Goal: Task Accomplishment & Management: Manage account settings

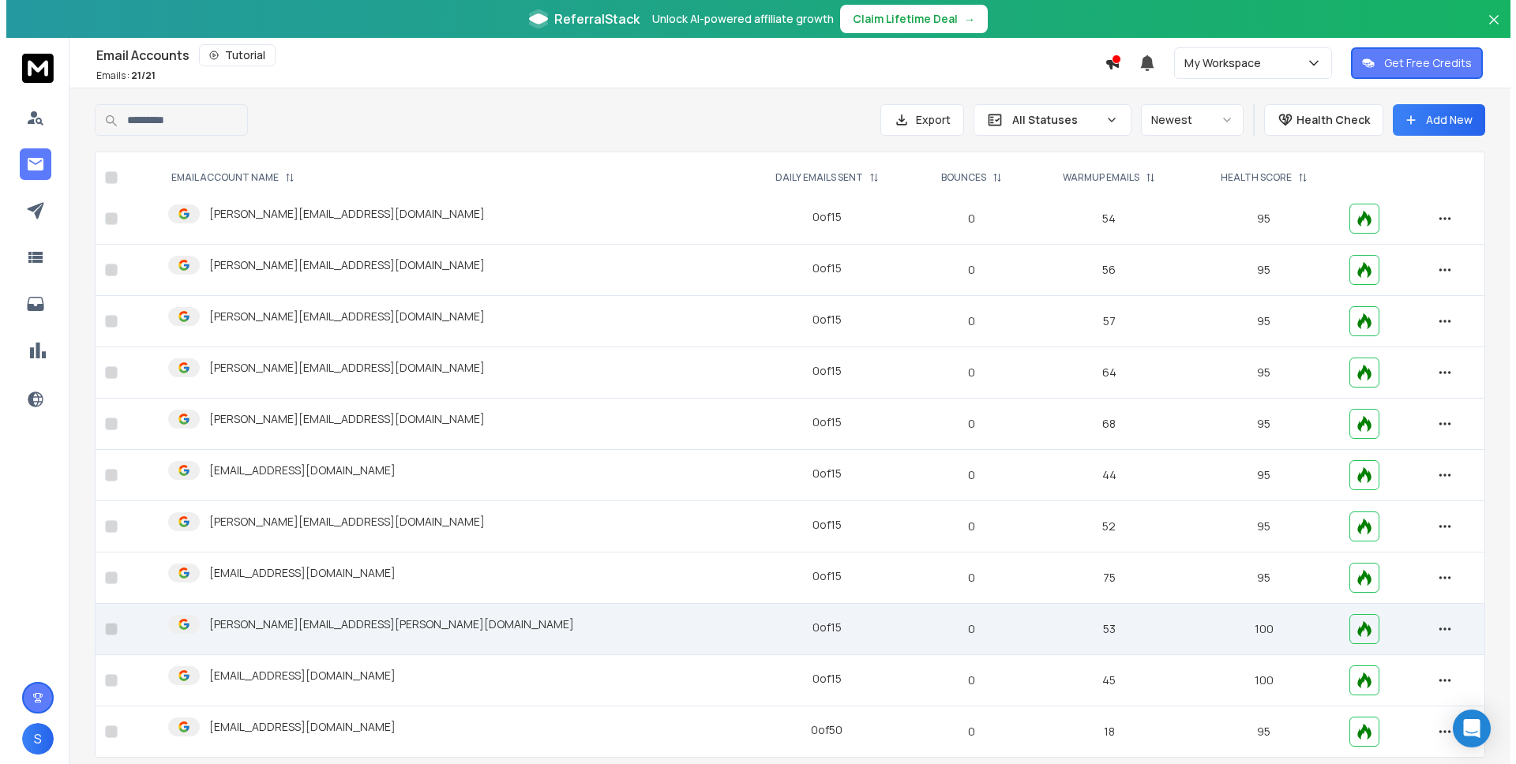
scroll to position [536, 0]
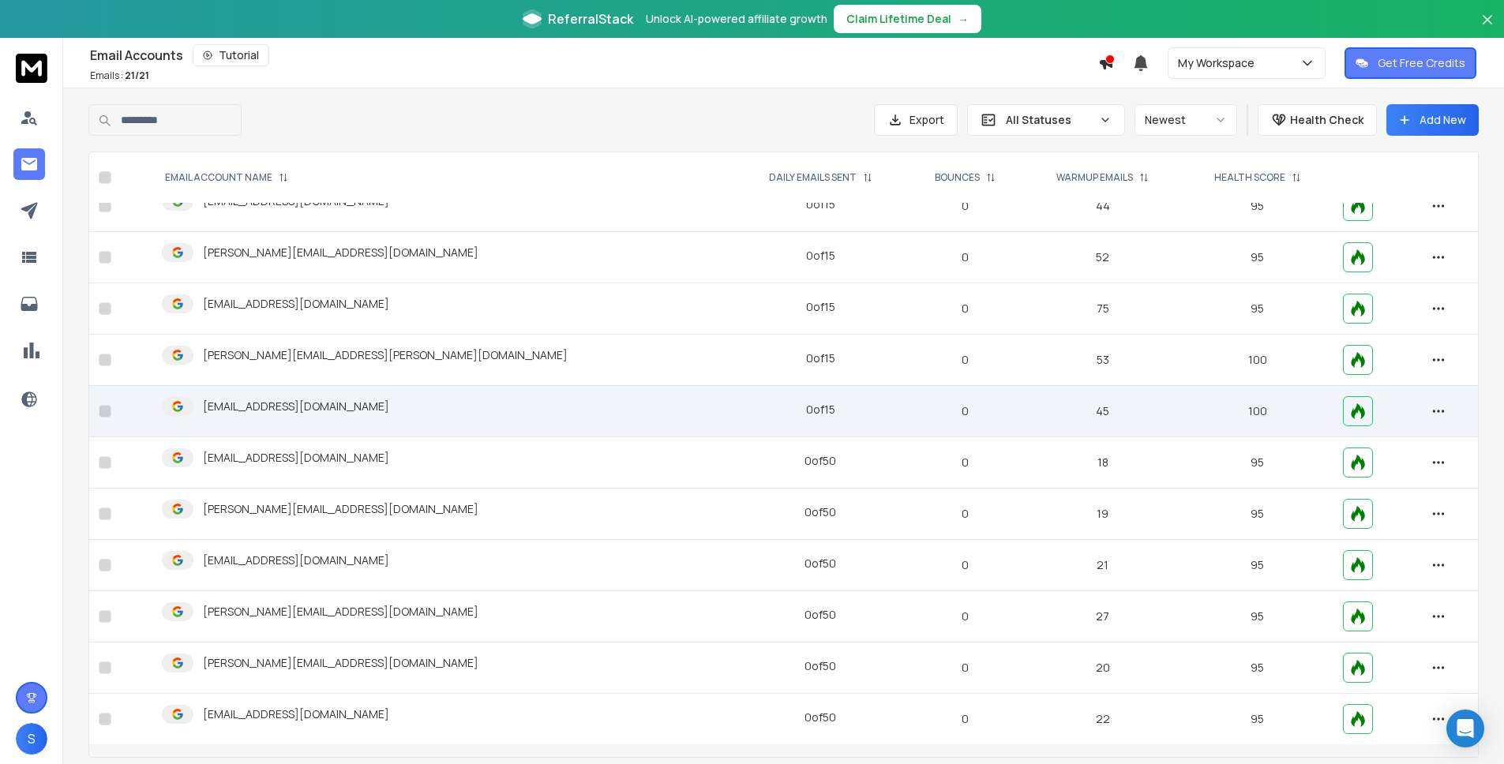
click at [277, 408] on p "[EMAIL_ADDRESS][DOMAIN_NAME]" at bounding box center [296, 407] width 186 height 16
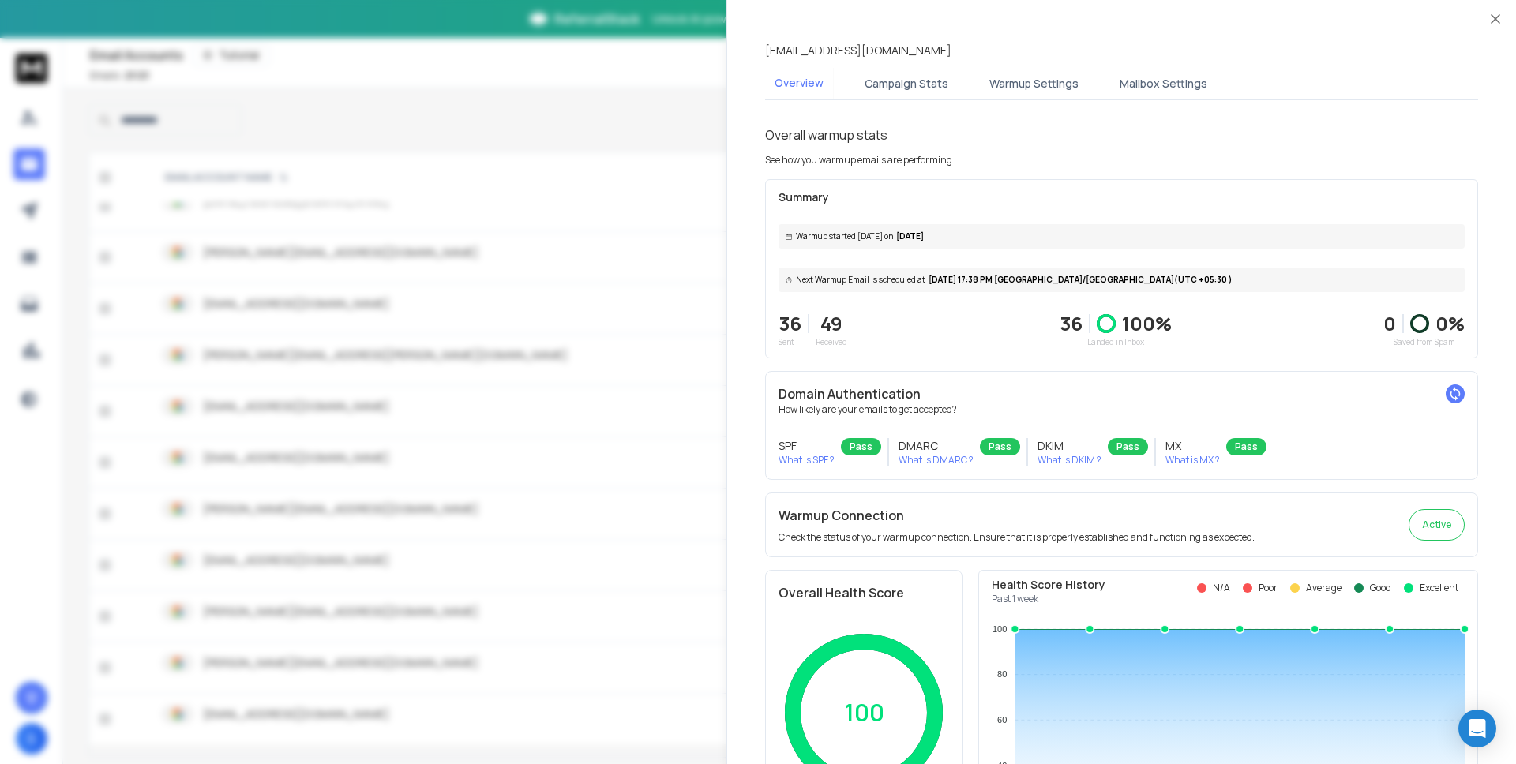
scroll to position [0, 0]
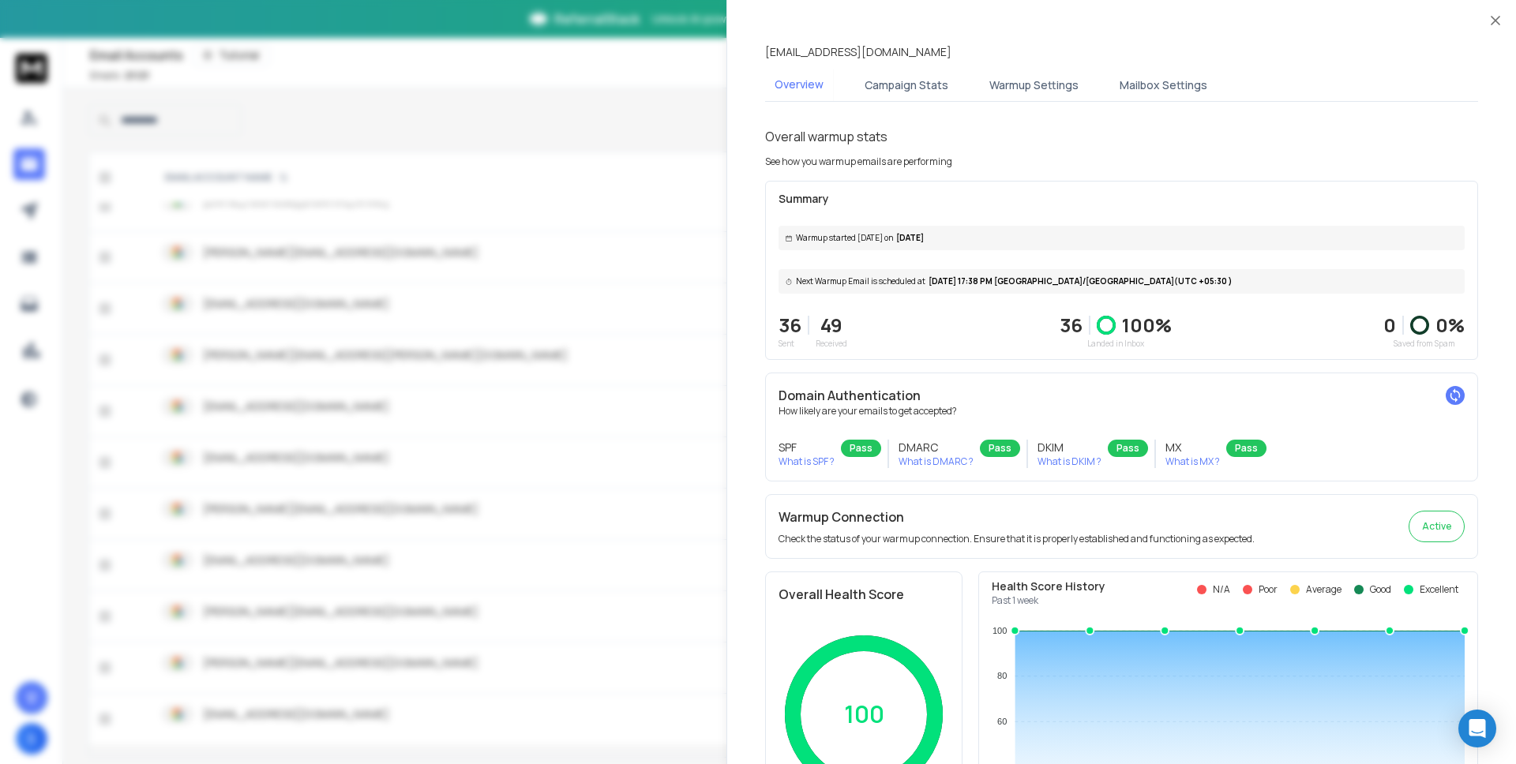
click at [907, 75] on button "Campaign Stats" at bounding box center [906, 85] width 103 height 35
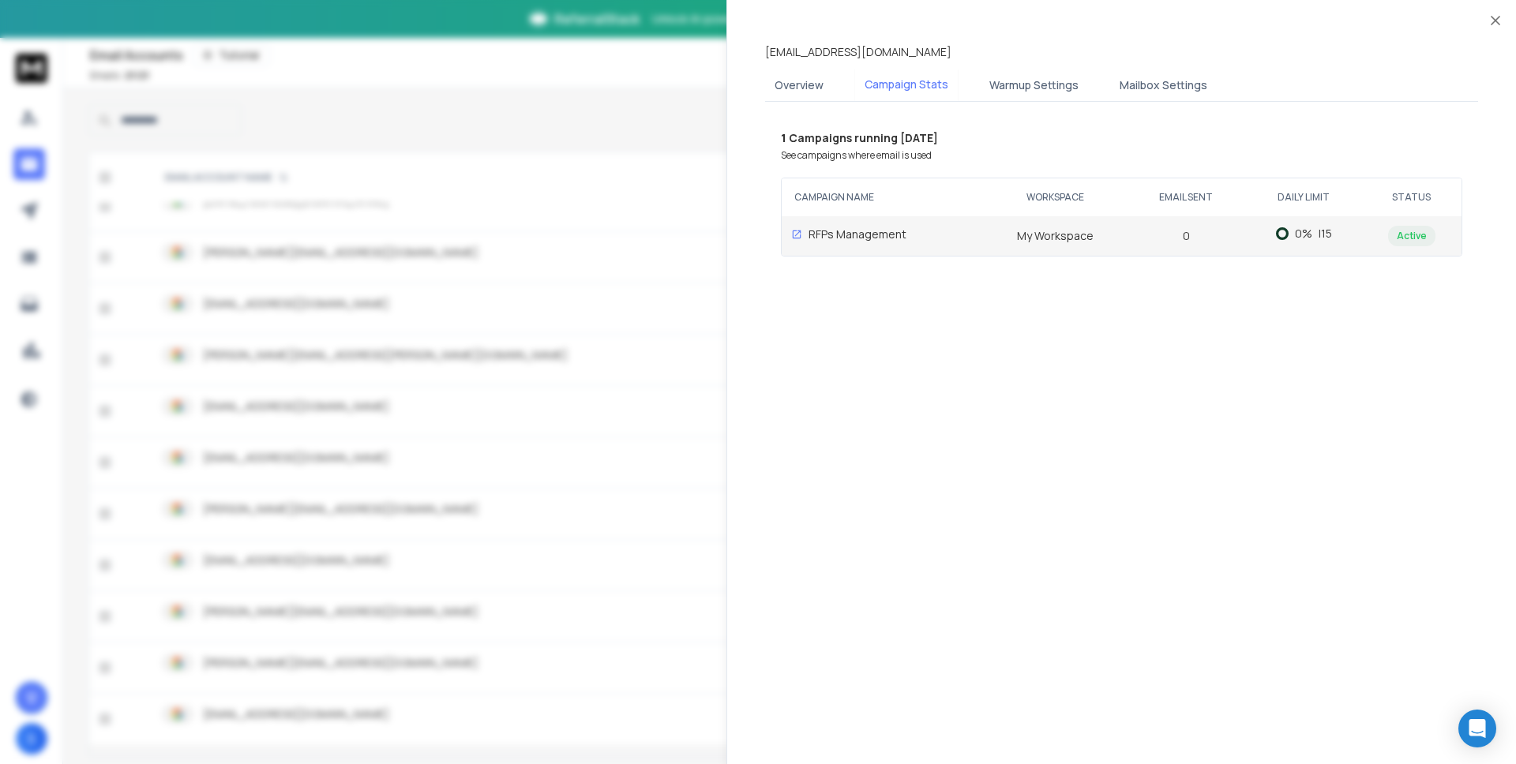
click at [1030, 80] on button "Warmup Settings" at bounding box center [1034, 85] width 108 height 35
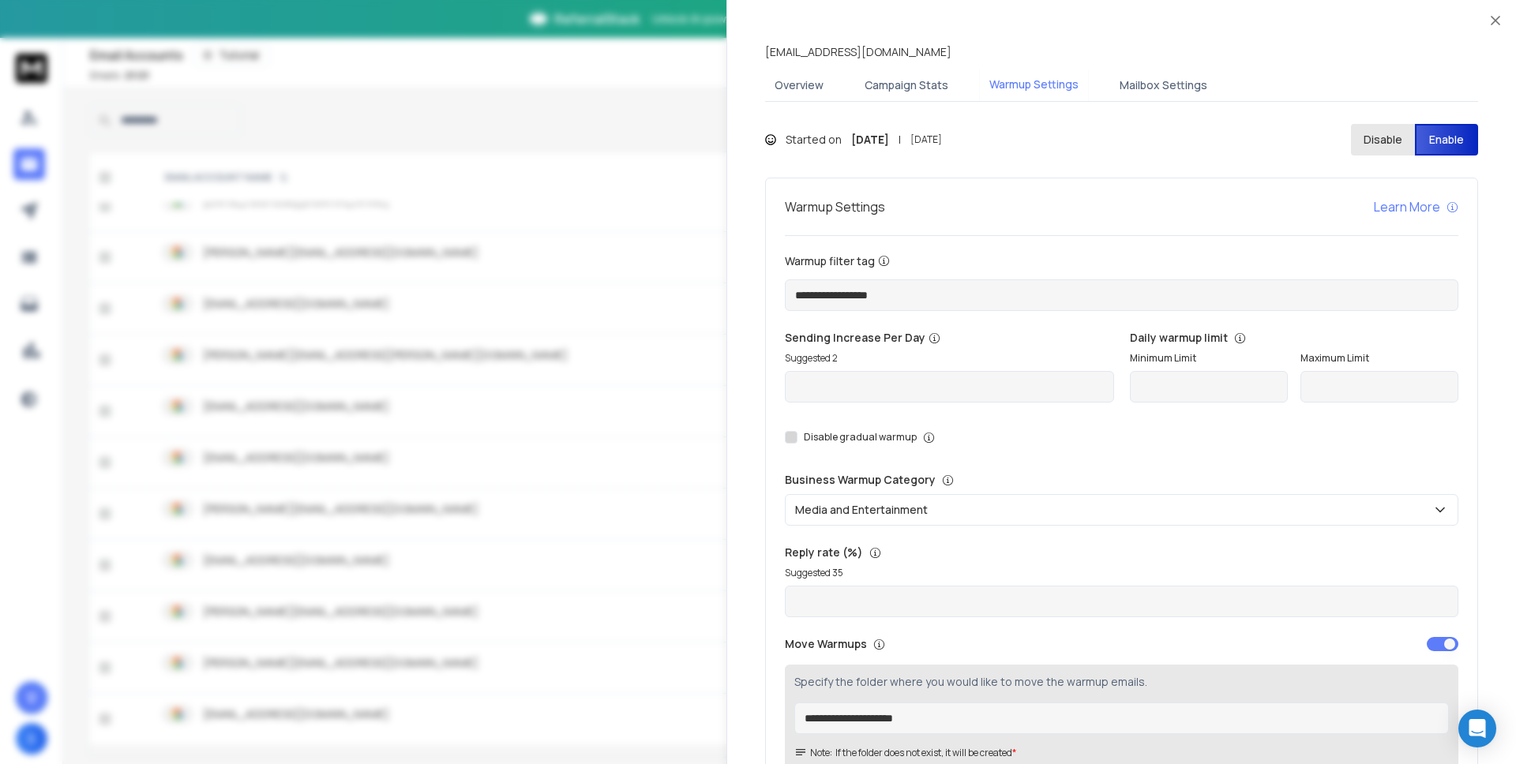
click at [1157, 83] on button "Mailbox Settings" at bounding box center [1163, 85] width 107 height 35
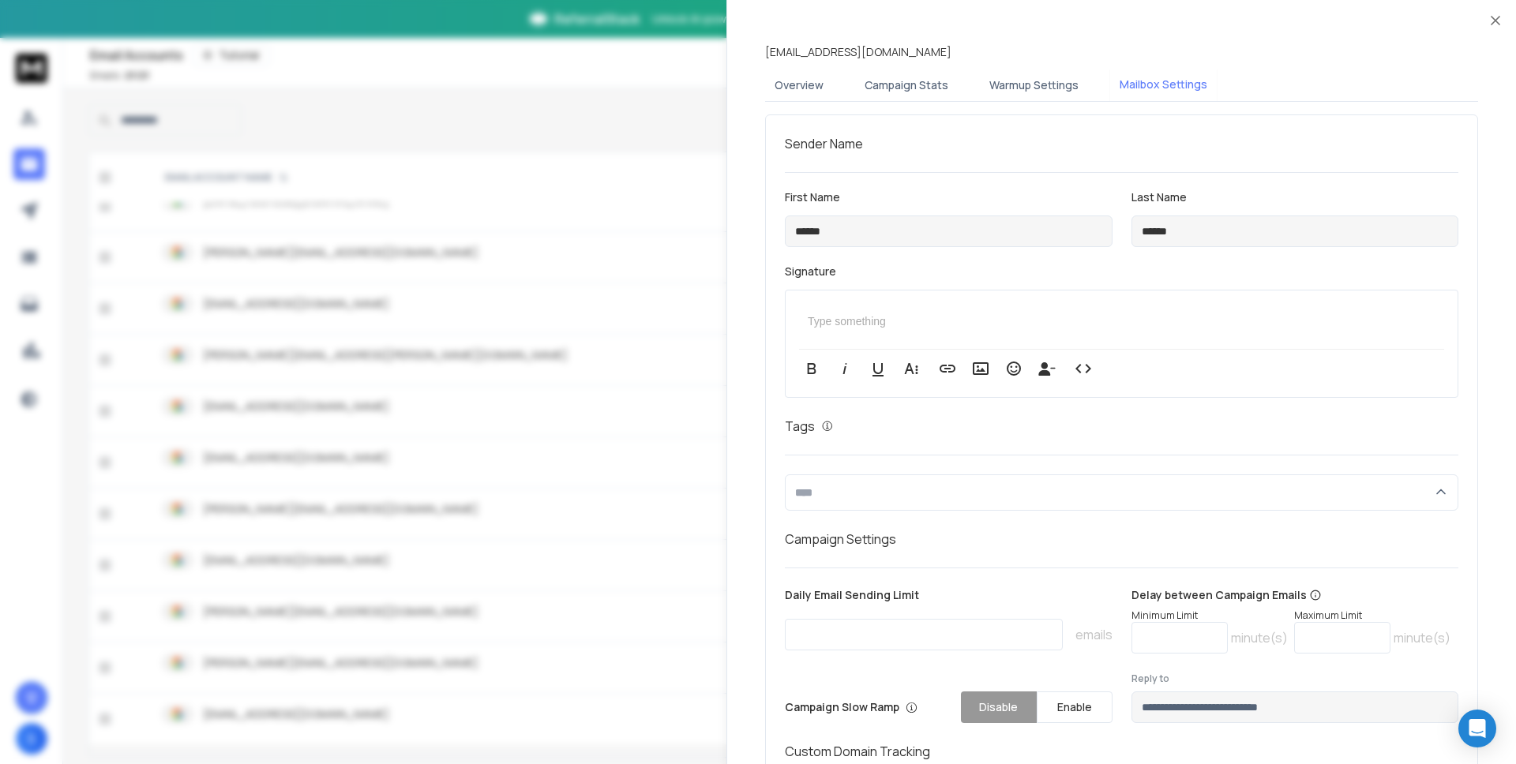
click at [869, 233] on input "******" at bounding box center [949, 232] width 328 height 32
click at [815, 232] on input "******" at bounding box center [949, 232] width 328 height 32
click at [991, 188] on div "**********" at bounding box center [1121, 635] width 713 height 1043
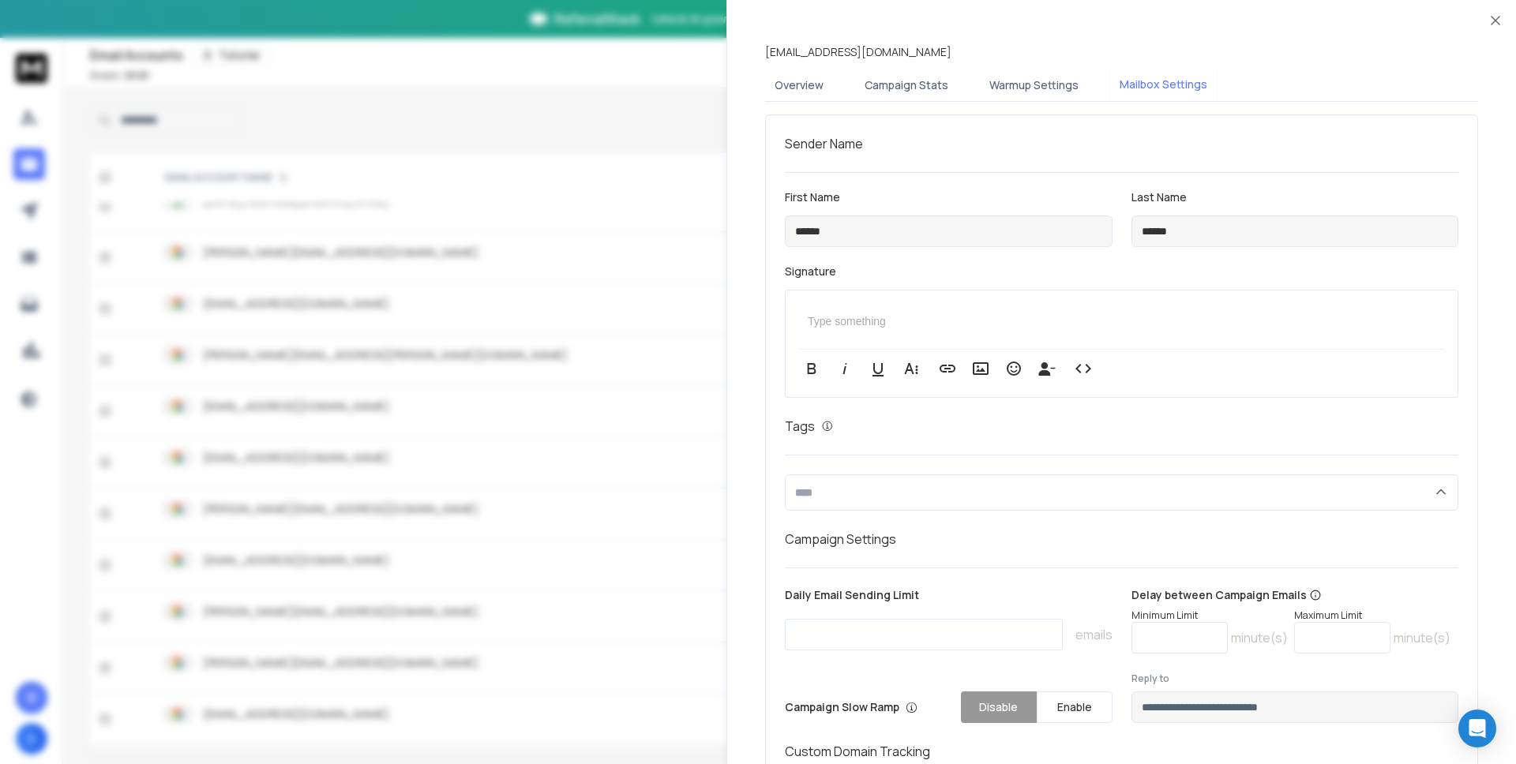
click at [1167, 233] on input "******" at bounding box center [1295, 232] width 328 height 32
click at [1499, 24] on div "**********" at bounding box center [1120, 382] width 789 height 764
click at [1492, 21] on icon "button" at bounding box center [1495, 21] width 16 height 16
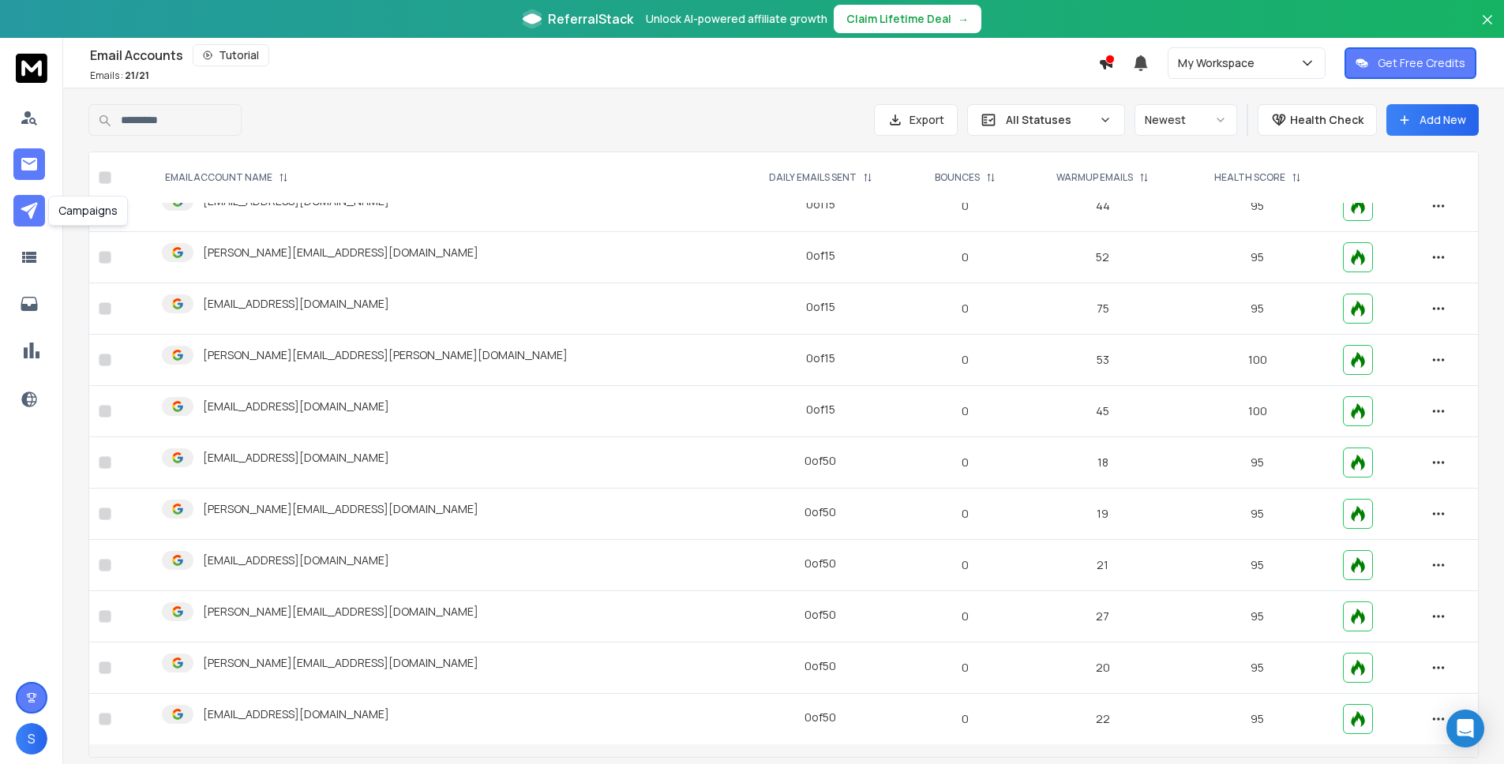
click at [23, 216] on icon at bounding box center [29, 210] width 19 height 19
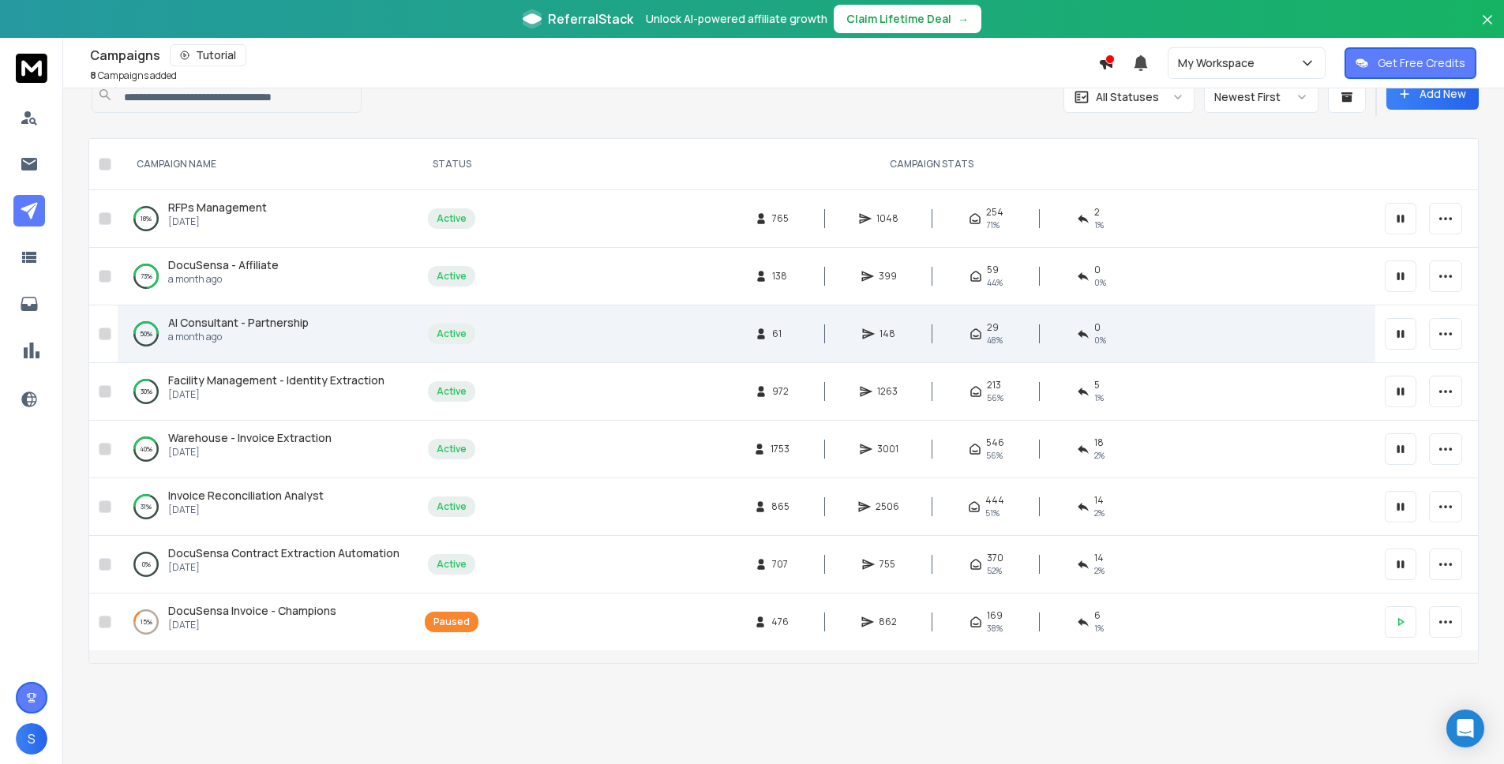
scroll to position [30, 0]
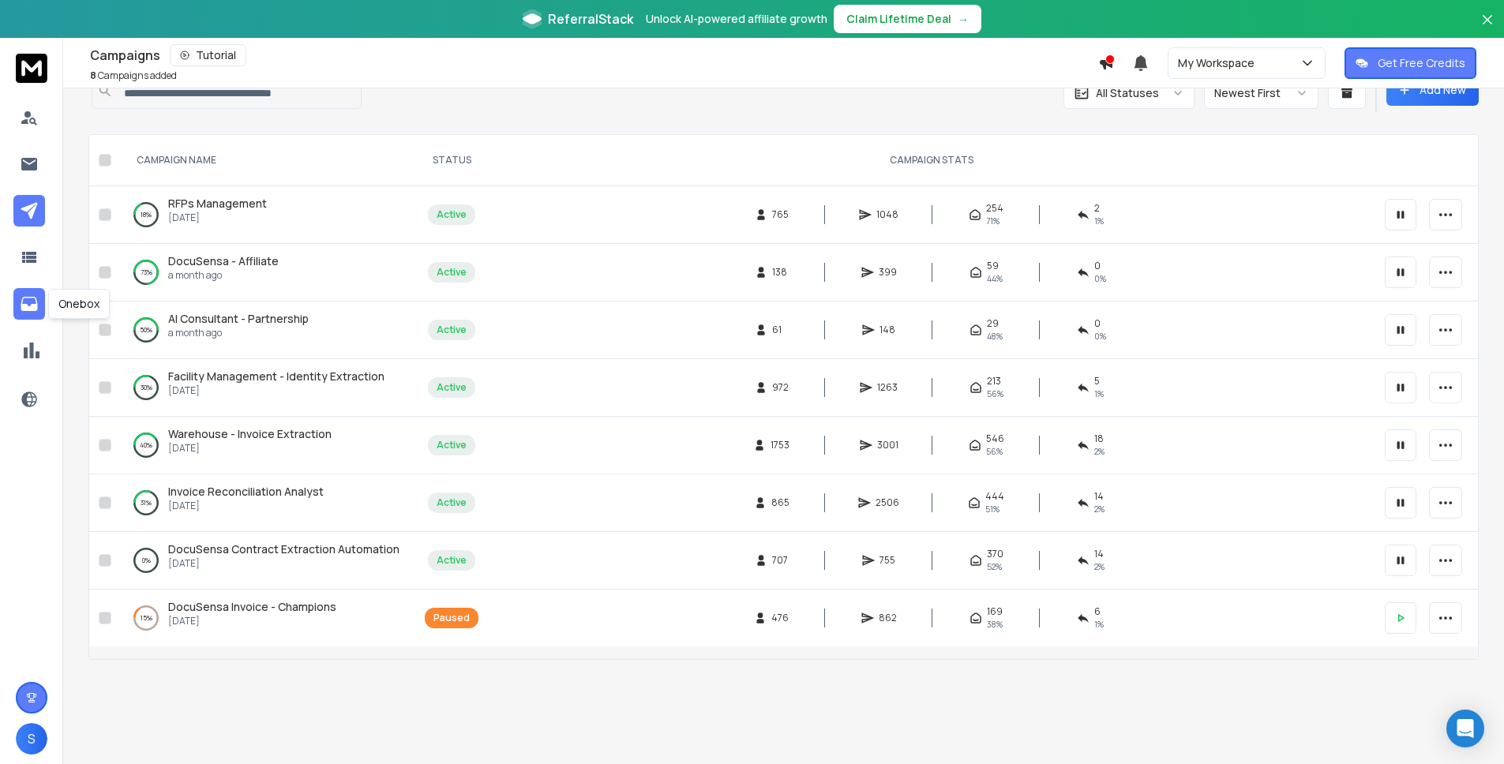
click at [32, 303] on icon at bounding box center [29, 303] width 19 height 19
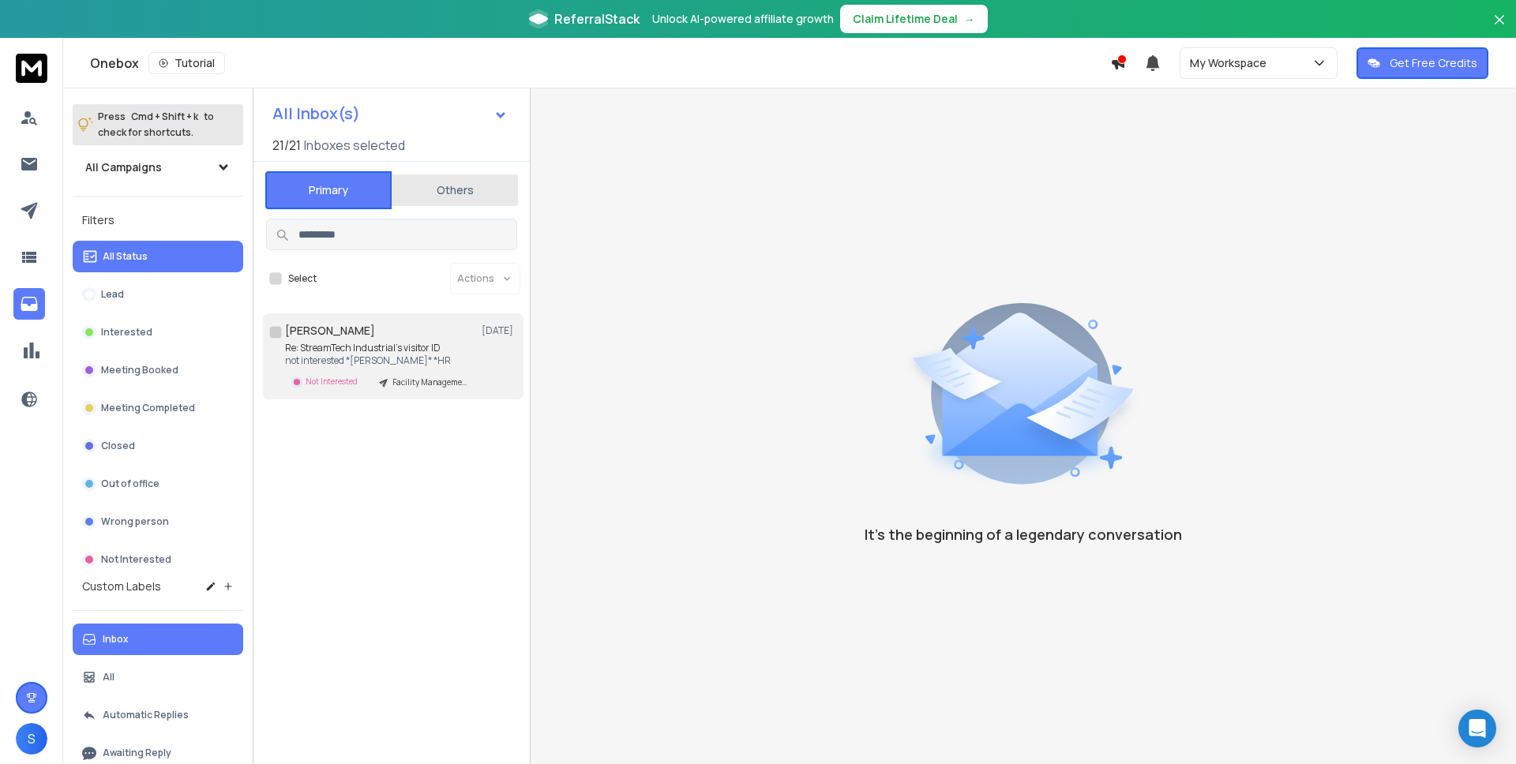
click at [347, 350] on p "Re: StreamTech Industrial's visitor ID" at bounding box center [379, 348] width 189 height 13
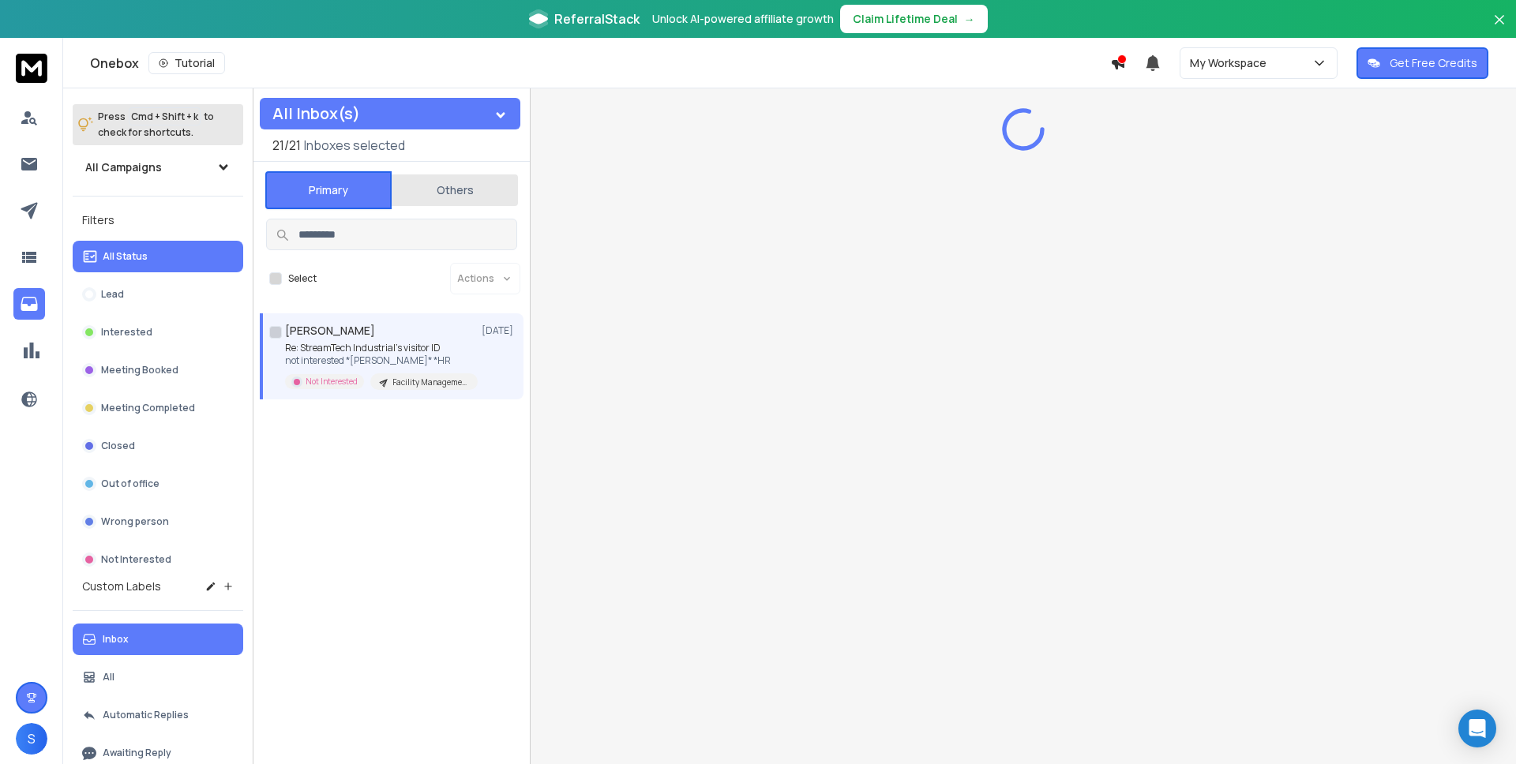
click at [498, 114] on icon at bounding box center [500, 115] width 9 height 6
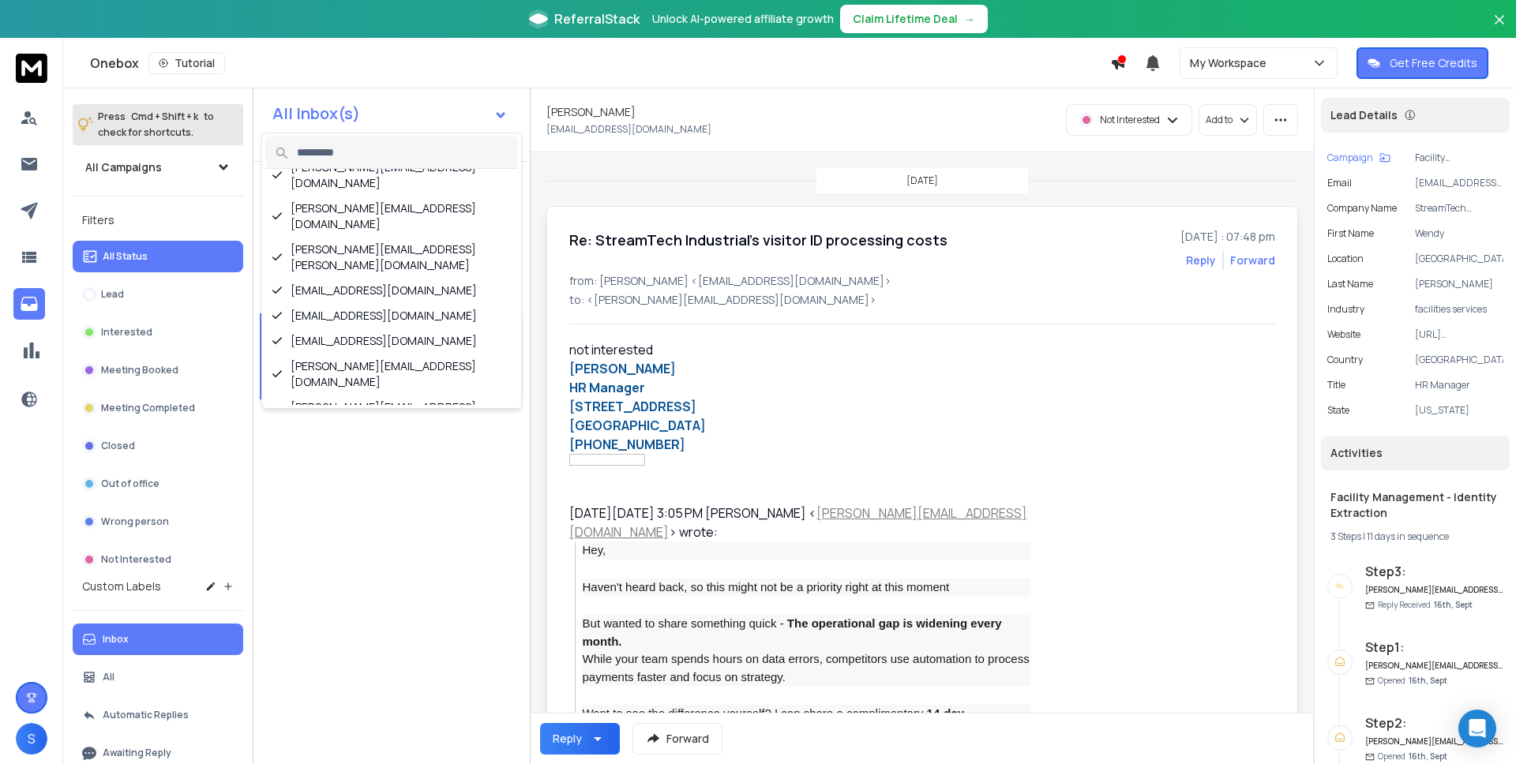
scroll to position [326, 0]
click at [419, 515] on div "Wendy Bingham 16 Sep Re: StreamTech Industrial's visitor ID not interested *Wen…" at bounding box center [391, 438] width 276 height 257
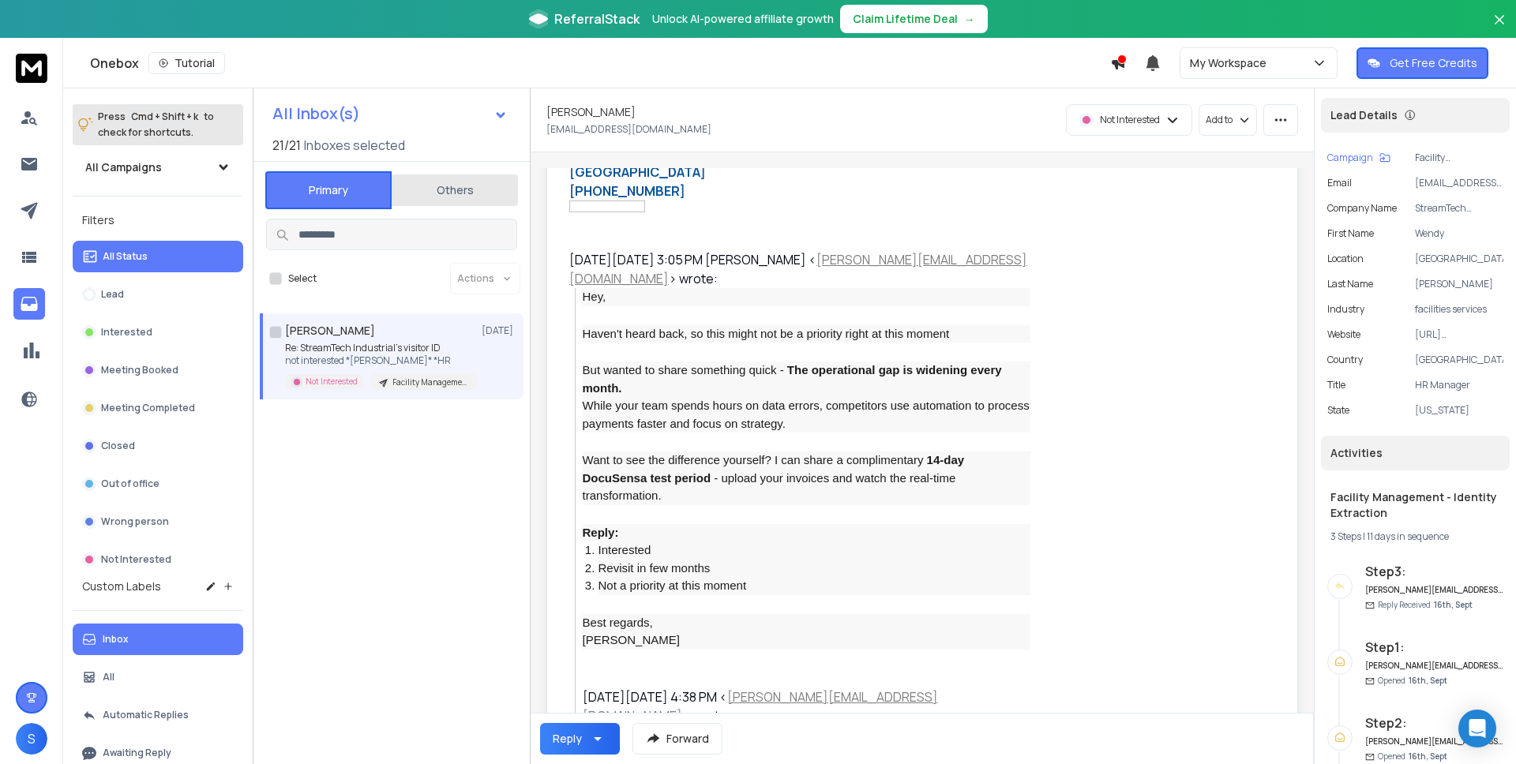
scroll to position [298, 0]
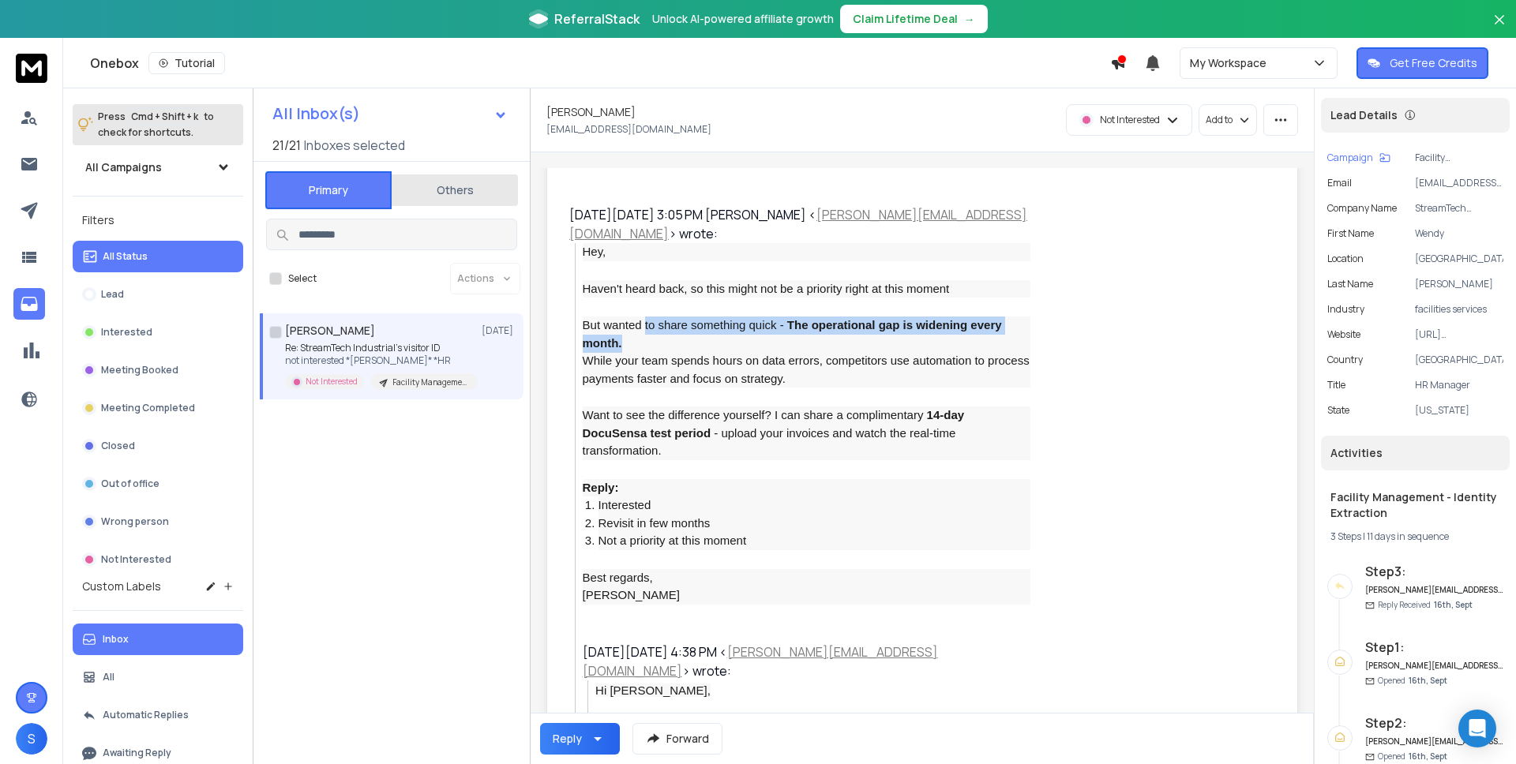
drag, startPoint x: 643, startPoint y: 319, endPoint x: 848, endPoint y: 350, distance: 206.8
click at [848, 350] on div "But wanted to share something quick - The operational gap is widening every mon…" at bounding box center [807, 335] width 448 height 36
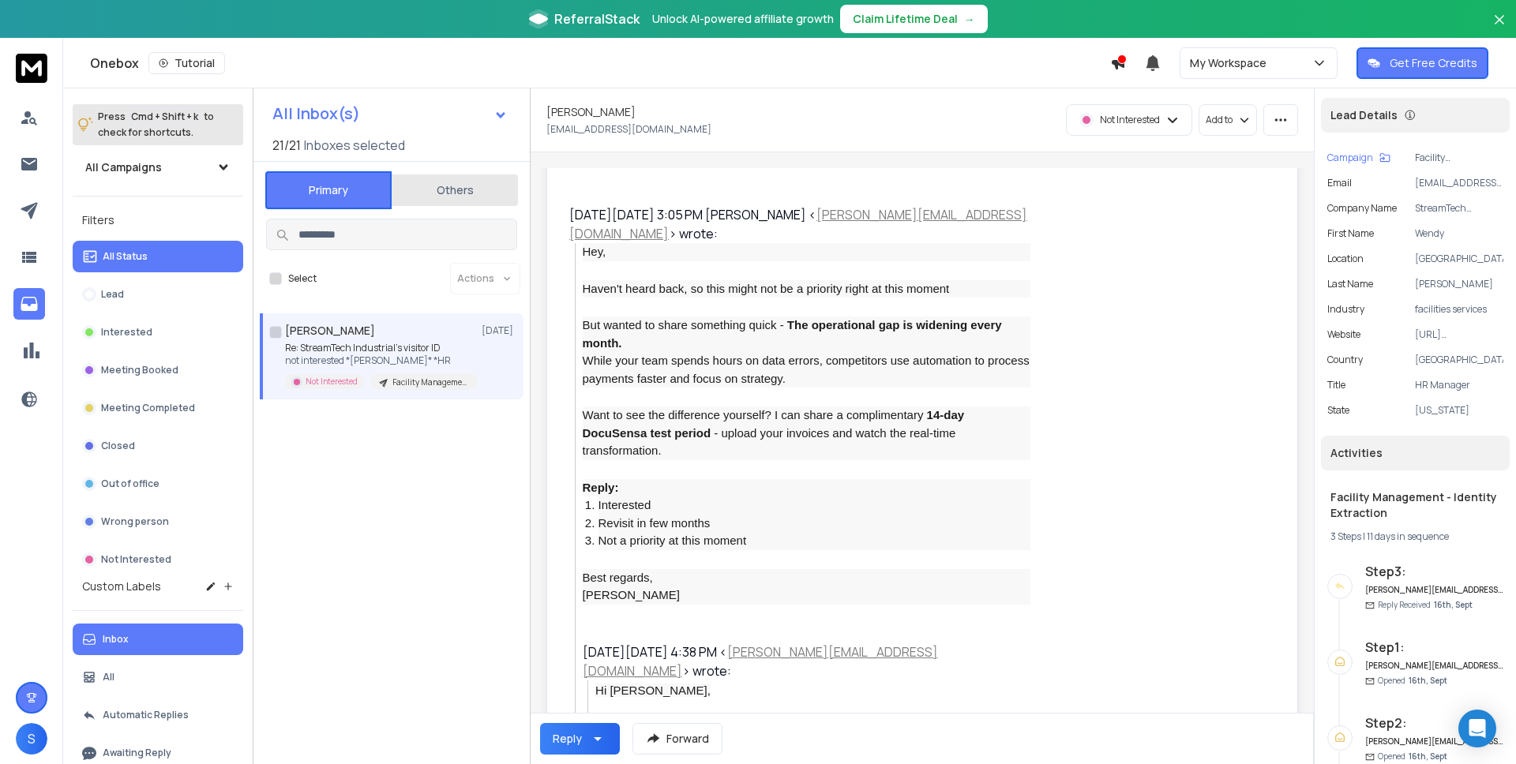
drag, startPoint x: 868, startPoint y: 365, endPoint x: 815, endPoint y: 357, distance: 52.8
click at [868, 365] on div "While your team spends hours on data errors, competitors use automation to proc…" at bounding box center [807, 370] width 448 height 36
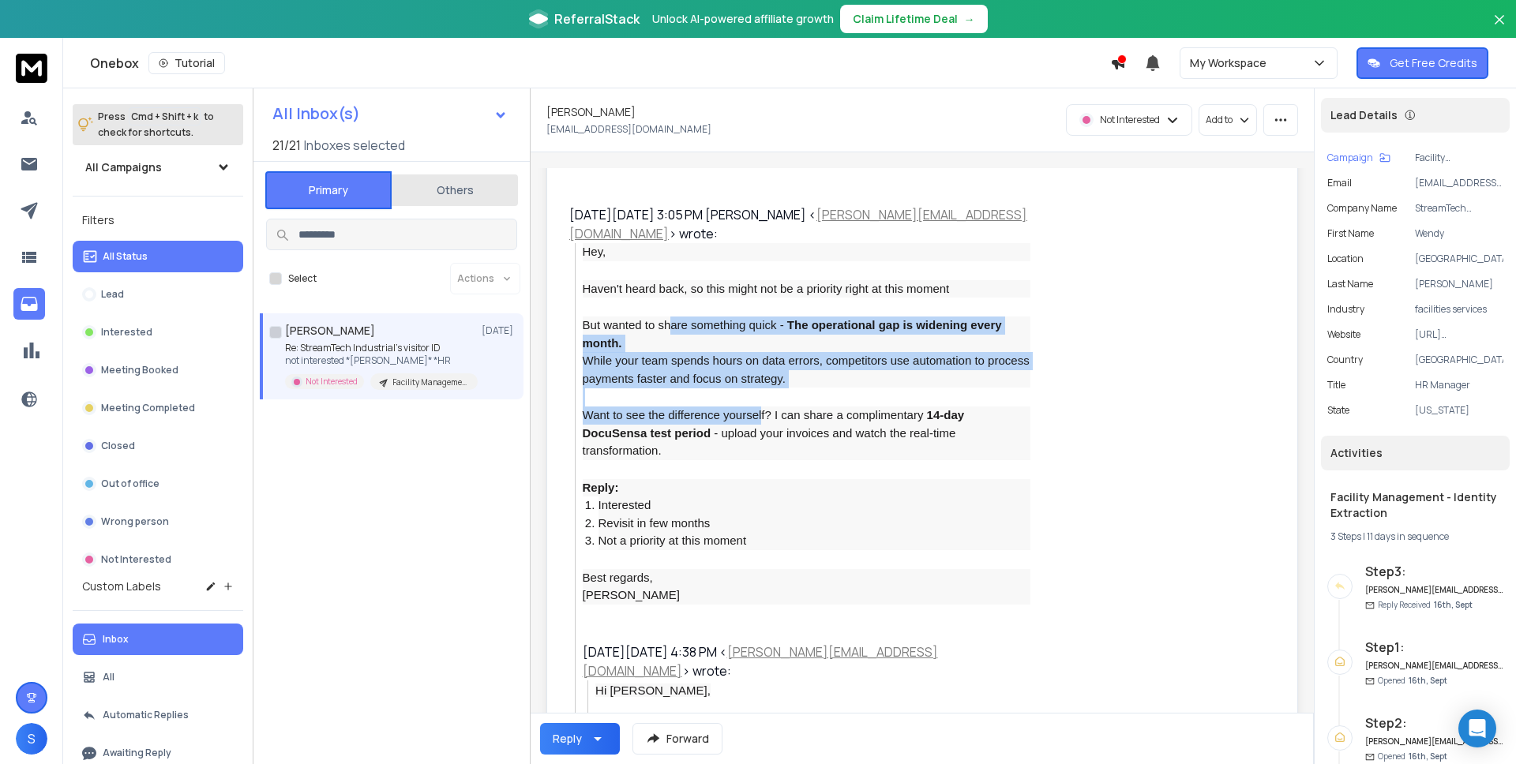
drag, startPoint x: 669, startPoint y: 321, endPoint x: 760, endPoint y: 414, distance: 130.1
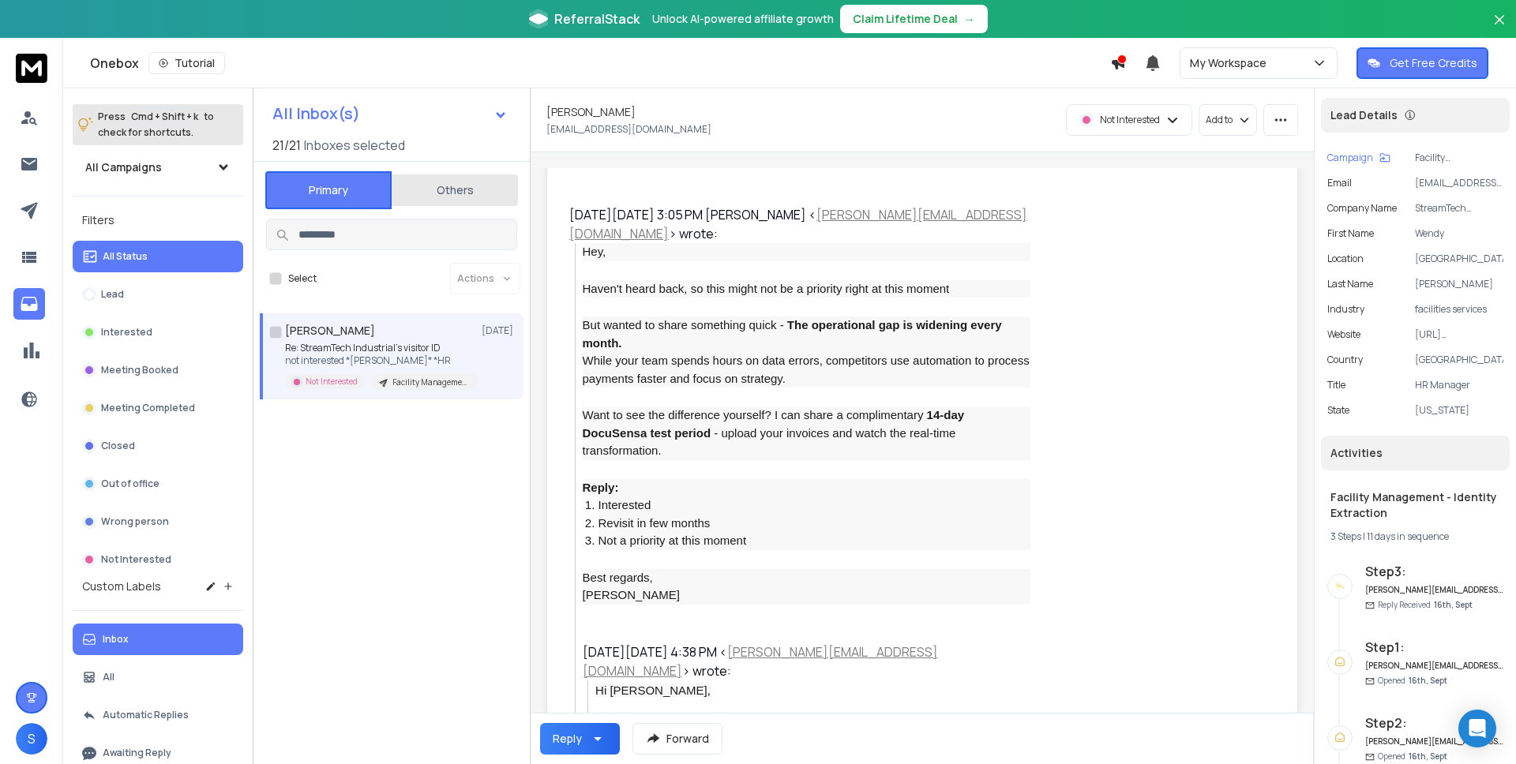
click at [799, 418] on div "Want to see the difference yourself? I can share a complimentary 14-day DocuSen…" at bounding box center [807, 434] width 448 height 54
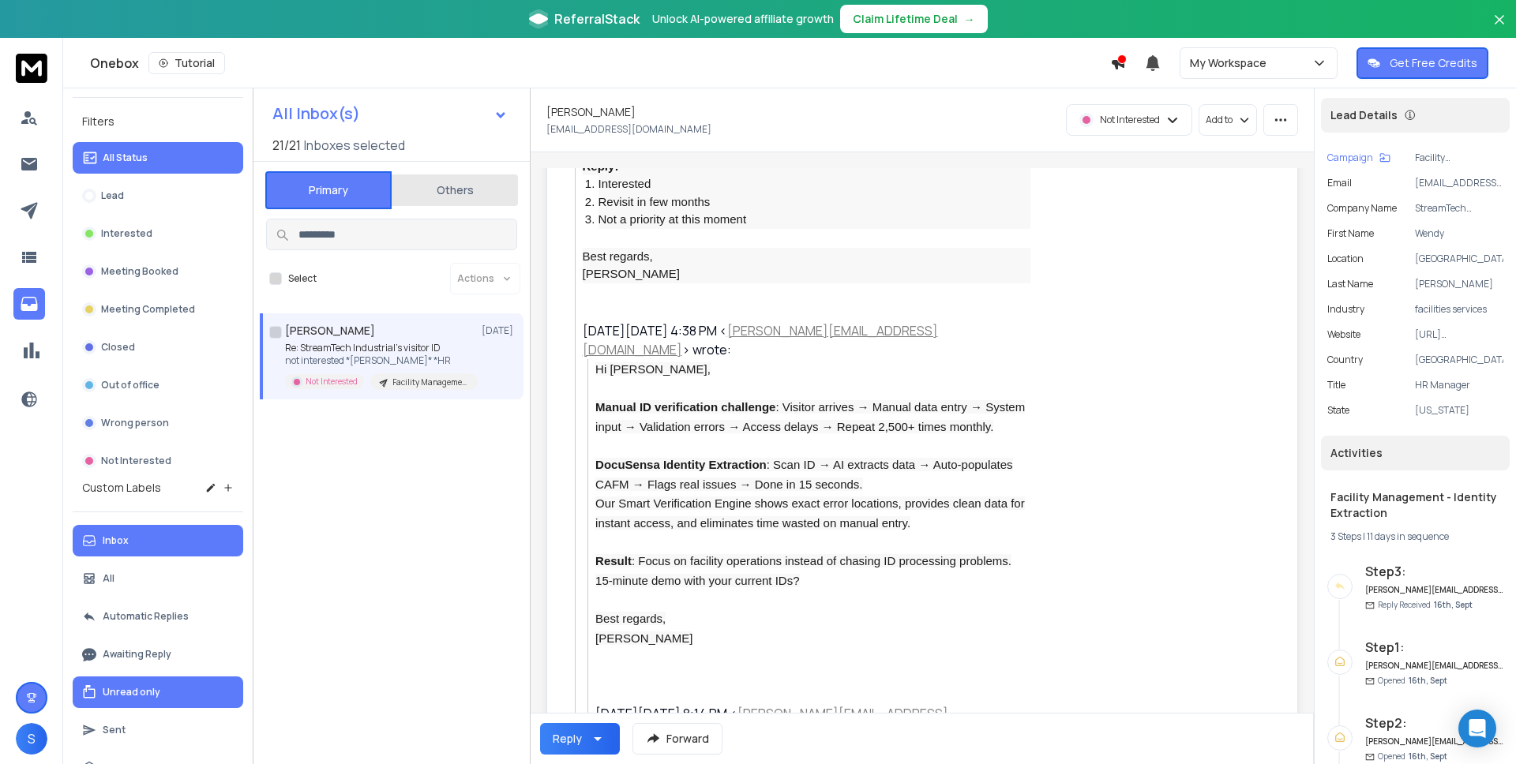
scroll to position [180, 0]
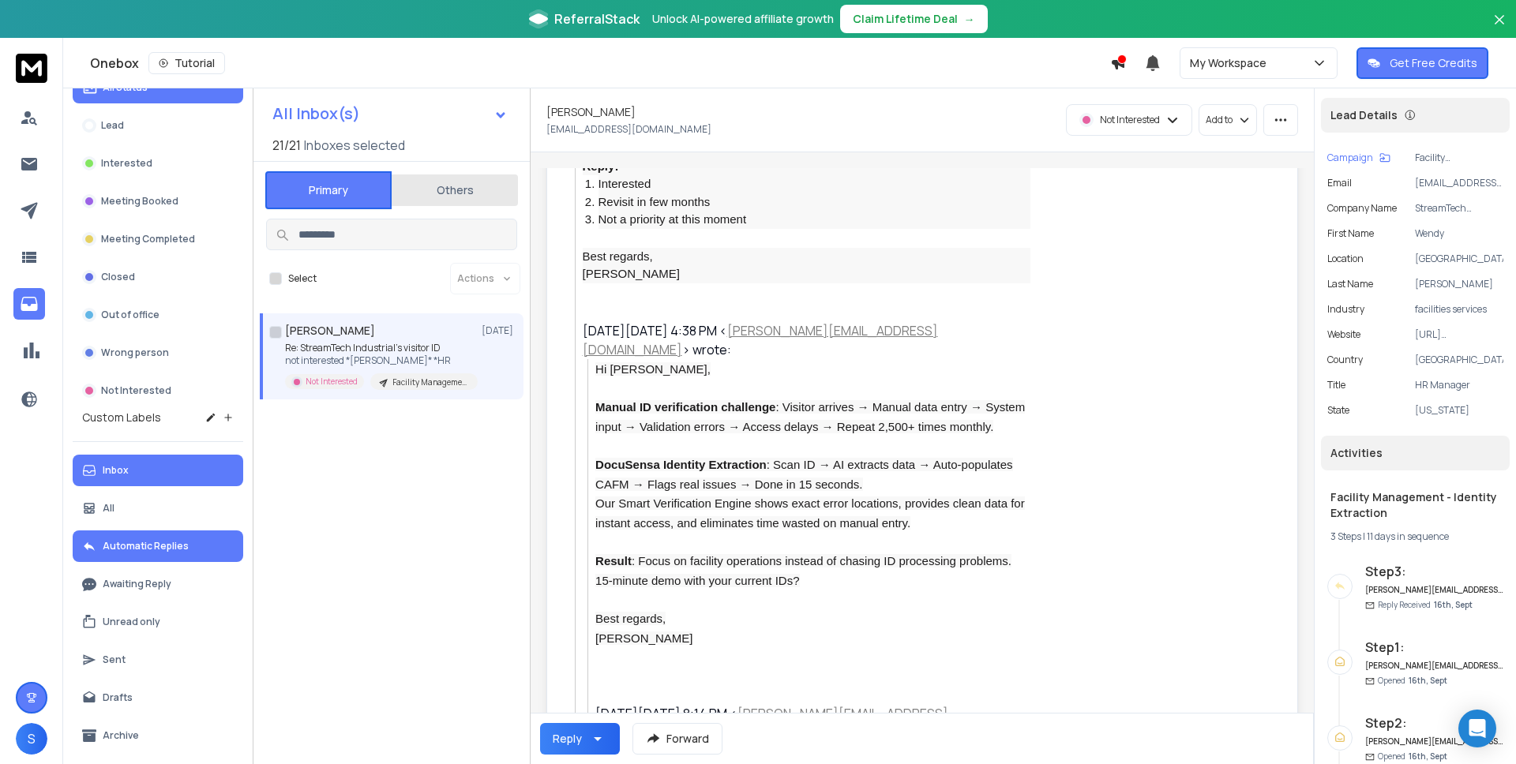
click at [128, 540] on p "Automatic Replies" at bounding box center [146, 546] width 86 height 13
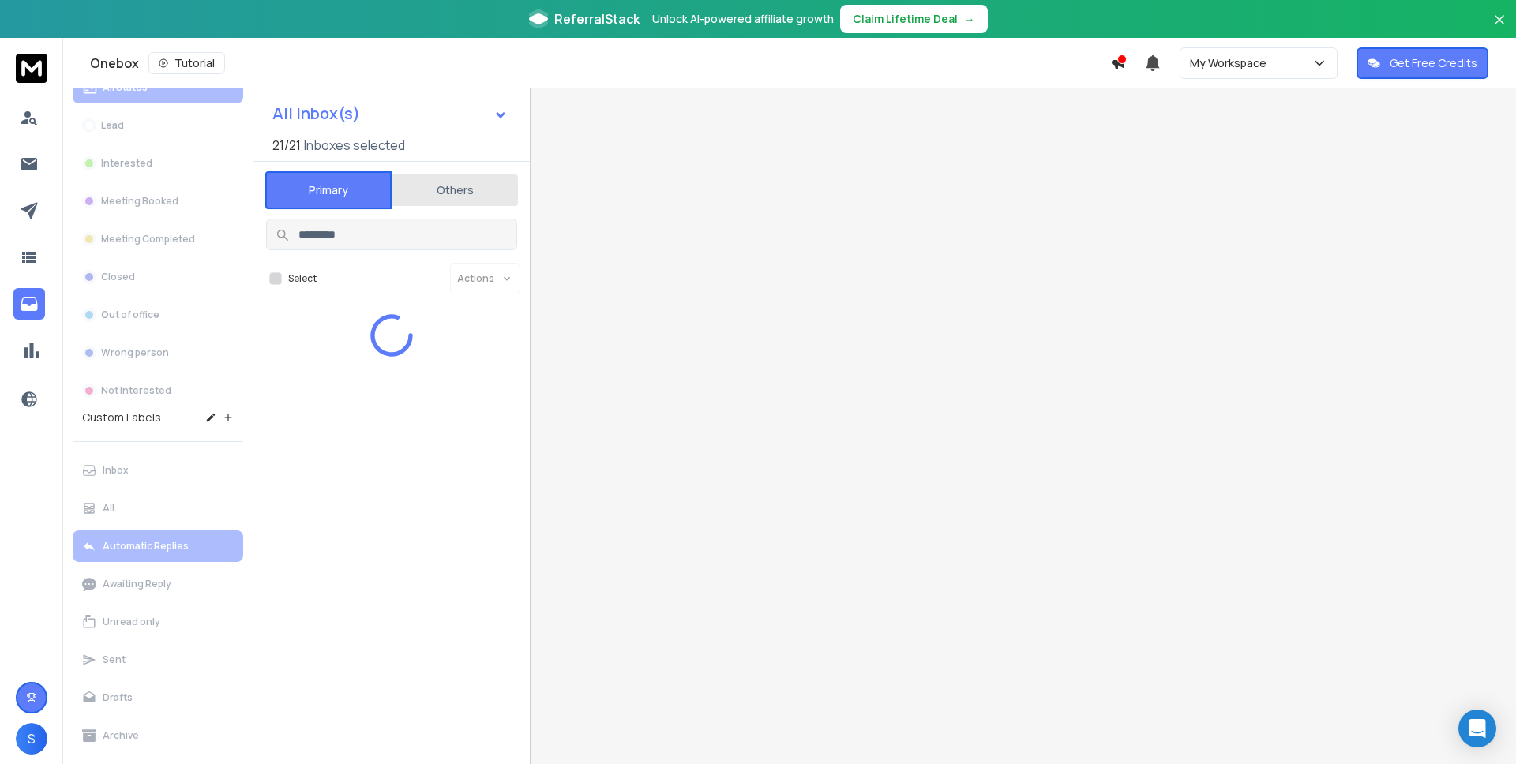
scroll to position [0, 0]
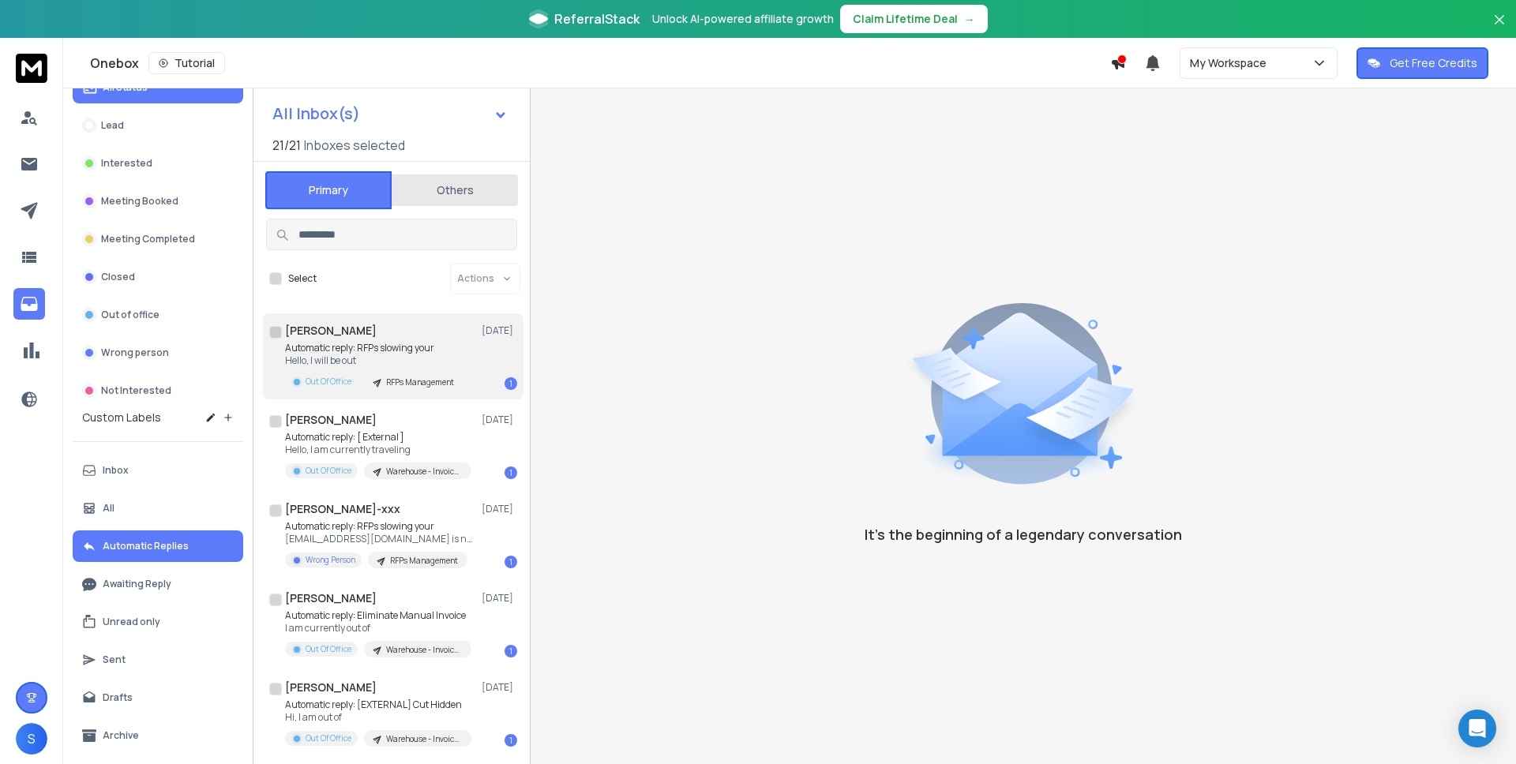
click at [418, 337] on div "Michael E. Luntta 12 Oct" at bounding box center [401, 331] width 232 height 16
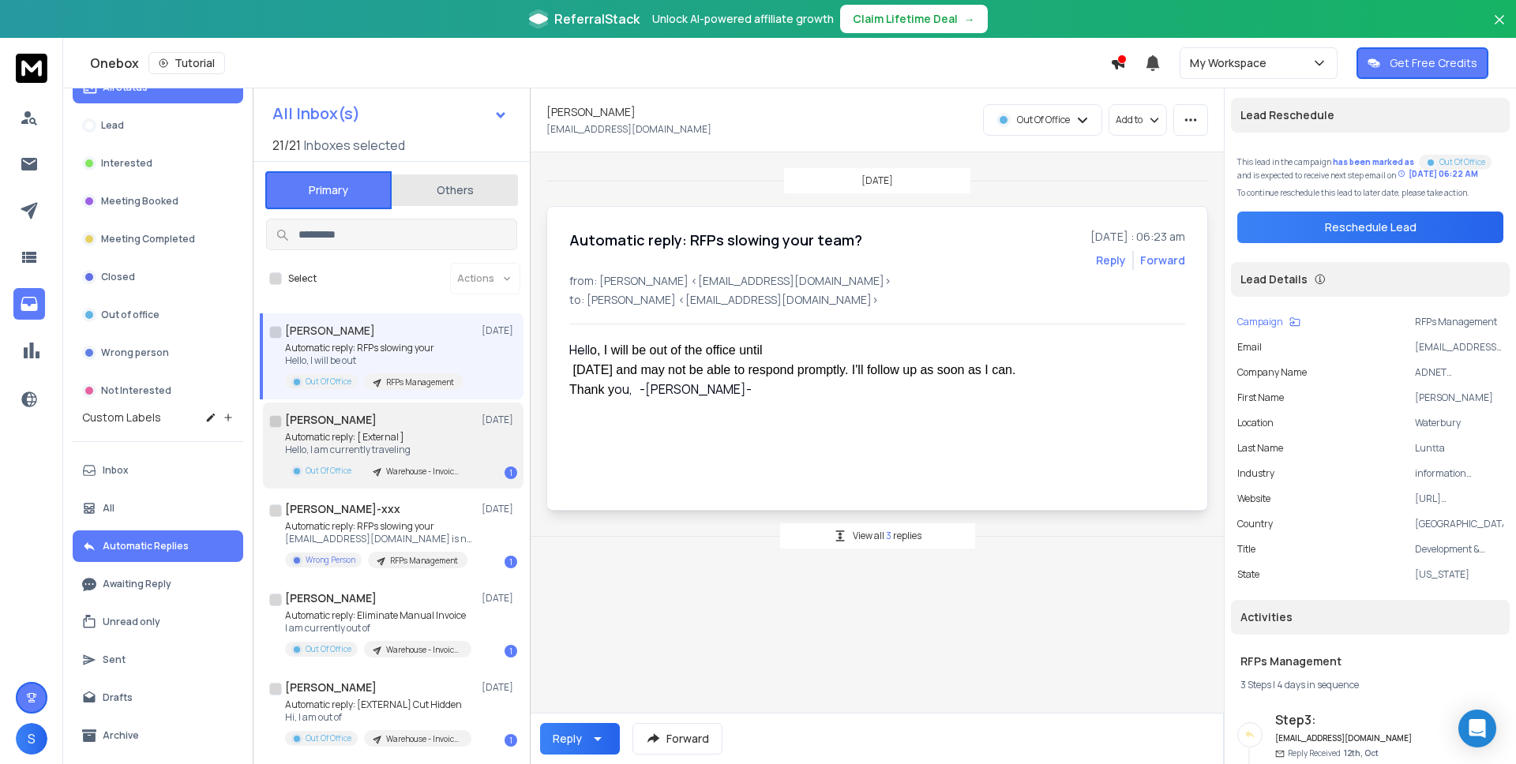
click at [380, 446] on p "Hello, I am currently traveling" at bounding box center [378, 450] width 186 height 13
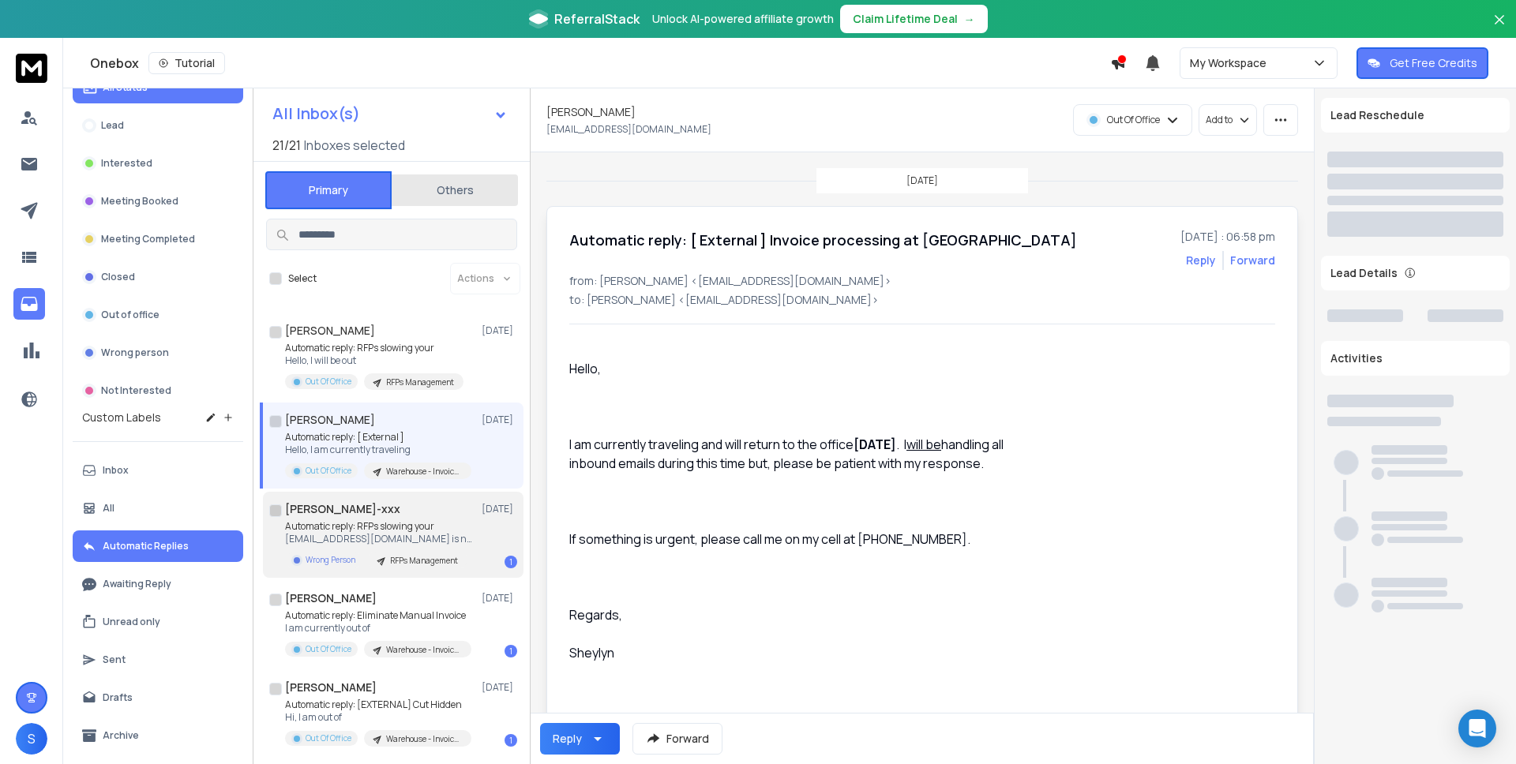
click at [392, 515] on div "Sade Falade-xxx 09 Oct" at bounding box center [401, 509] width 232 height 16
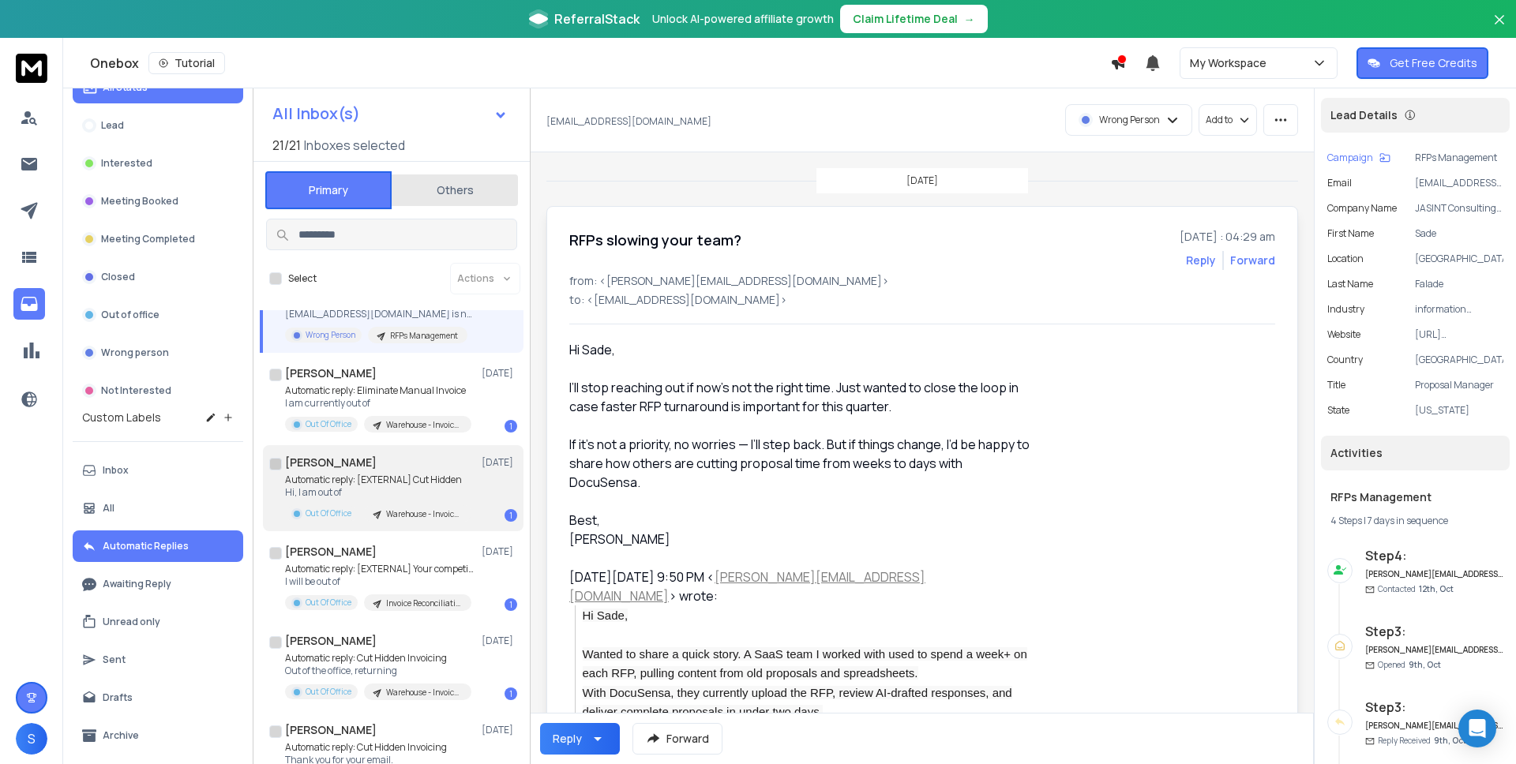
scroll to position [227, 0]
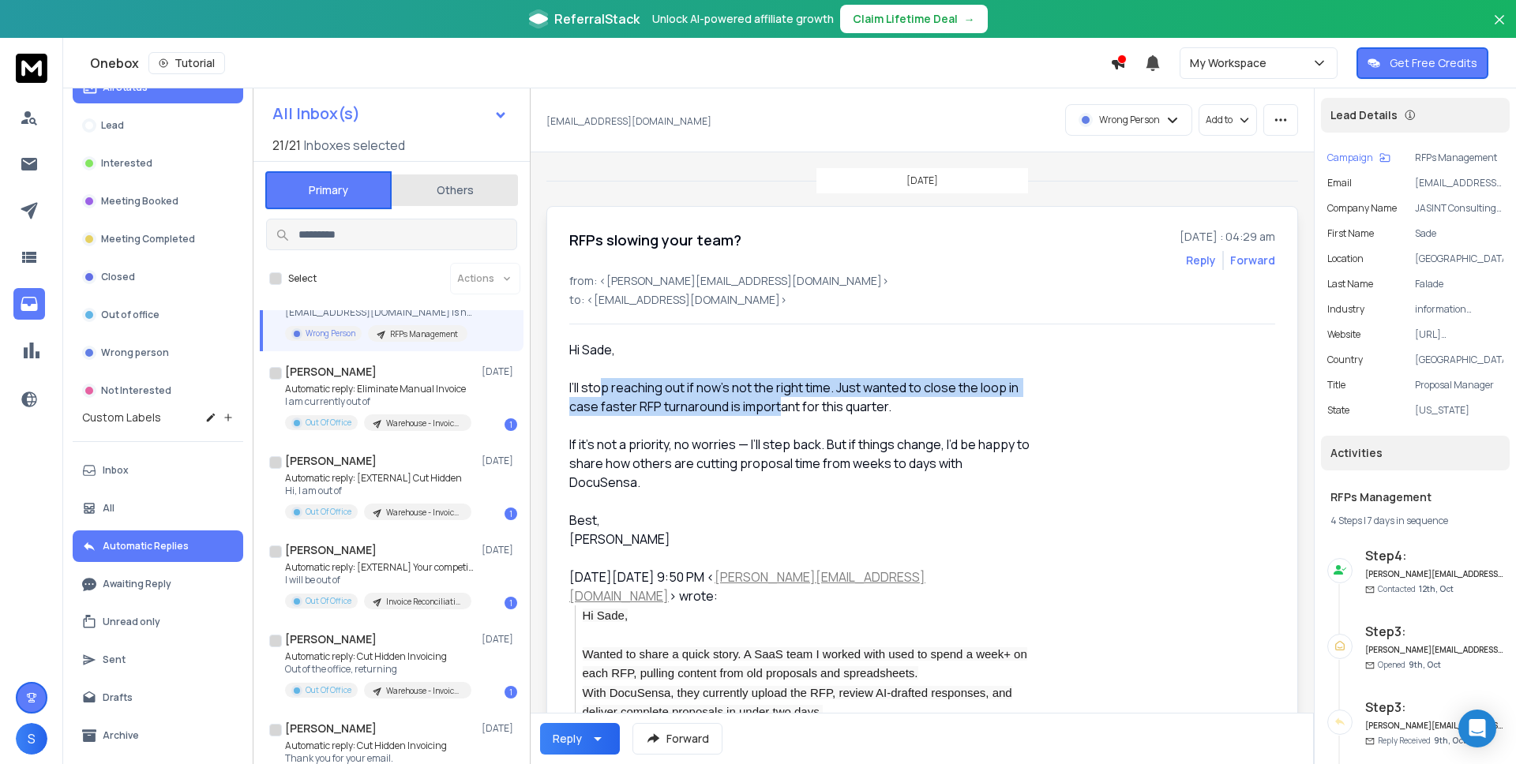
drag, startPoint x: 620, startPoint y: 388, endPoint x: 782, endPoint y: 410, distance: 164.0
click at [782, 410] on div "I’ll stop reaching out if now’s not the right time. Just wanted to close the lo…" at bounding box center [799, 387] width 461 height 57
drag, startPoint x: 732, startPoint y: 386, endPoint x: 819, endPoint y: 407, distance: 89.2
click at [819, 407] on div "I’ll stop reaching out if now’s not the right time. Just wanted to close the lo…" at bounding box center [799, 387] width 461 height 57
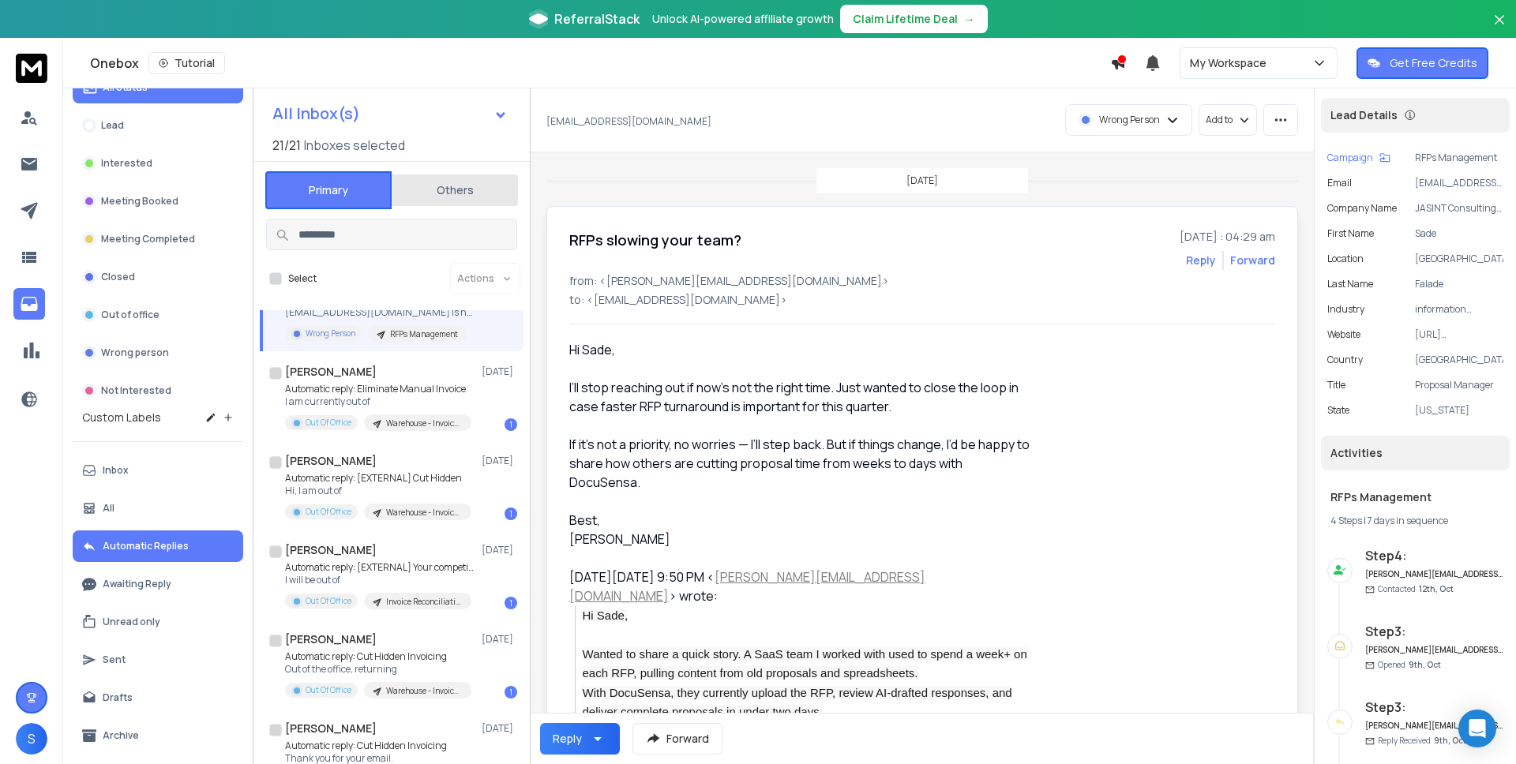
drag, startPoint x: 824, startPoint y: 409, endPoint x: 789, endPoint y: 440, distance: 47.5
click at [824, 410] on div "I’ll stop reaching out if now’s not the right time. Just wanted to close the lo…" at bounding box center [799, 387] width 461 height 57
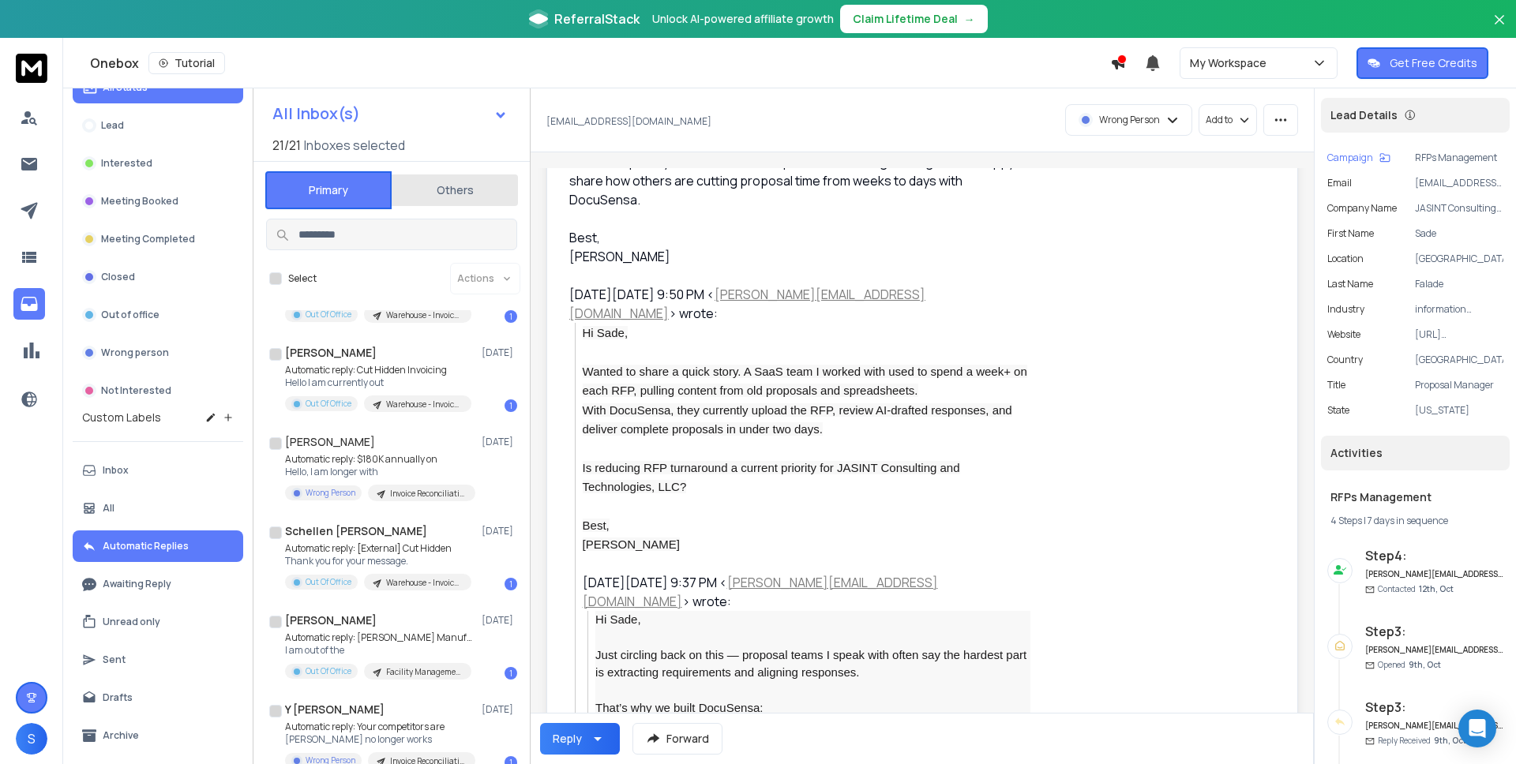
scroll to position [283, 0]
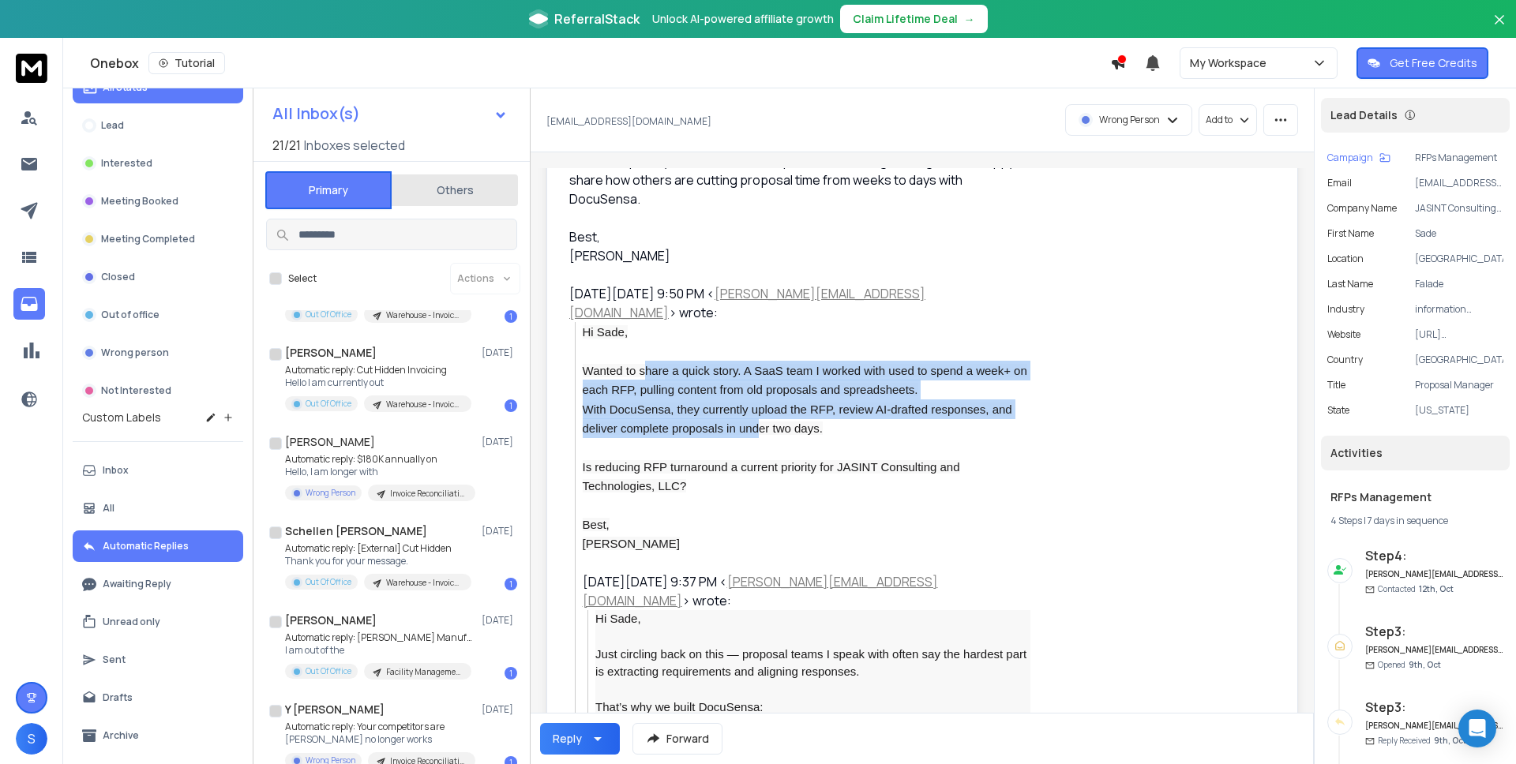
drag, startPoint x: 647, startPoint y: 346, endPoint x: 760, endPoint y: 399, distance: 125.7
click at [760, 399] on div "Wanted to share a quick story. A SaaS team I worked with used to spend a week+ …" at bounding box center [807, 399] width 448 height 77
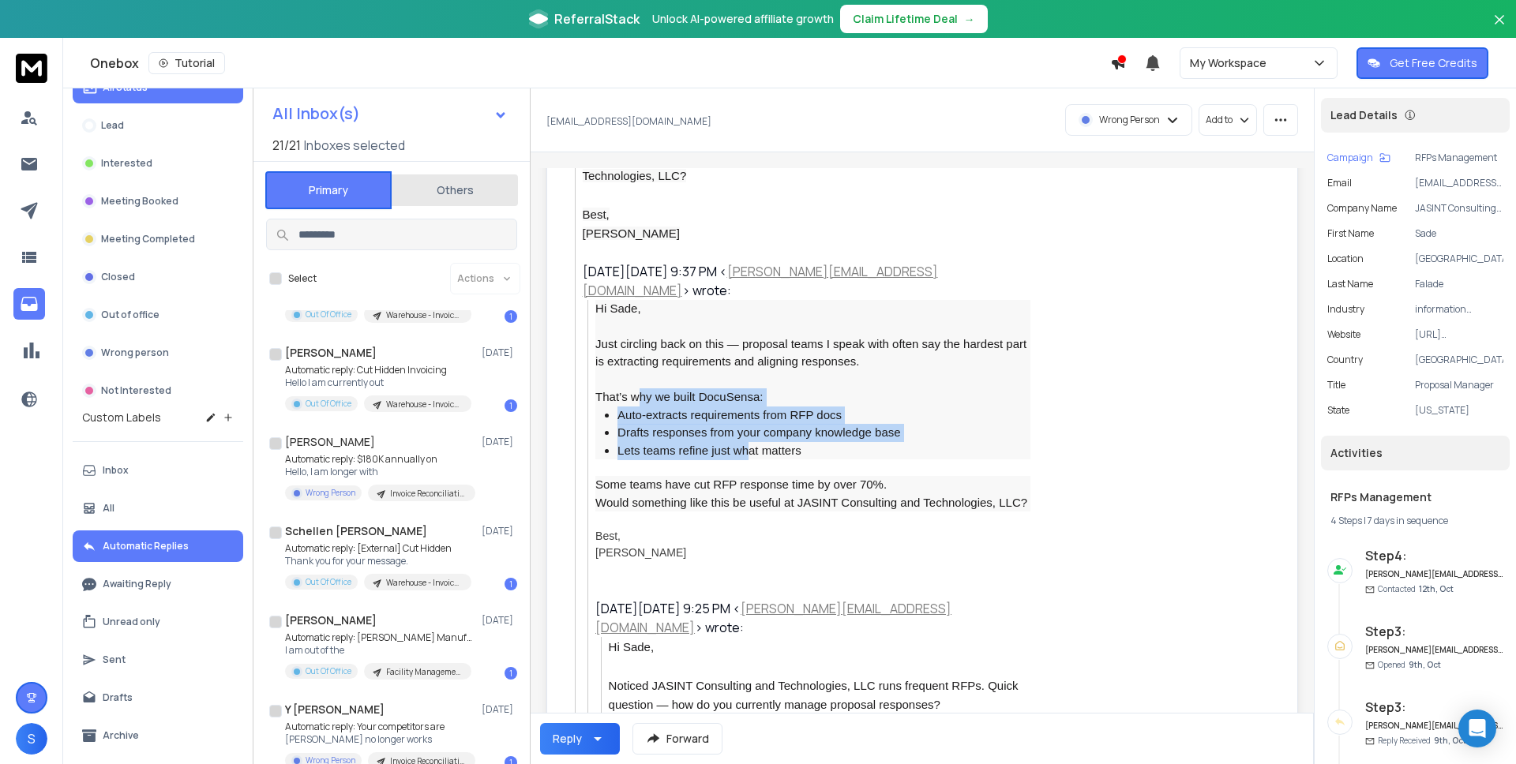
drag, startPoint x: 637, startPoint y: 354, endPoint x: 751, endPoint y: 406, distance: 125.0
click at [751, 406] on div "Hi Sade, Just circling back on this — proposal teams I speak with often say the…" at bounding box center [812, 593] width 435 height 587
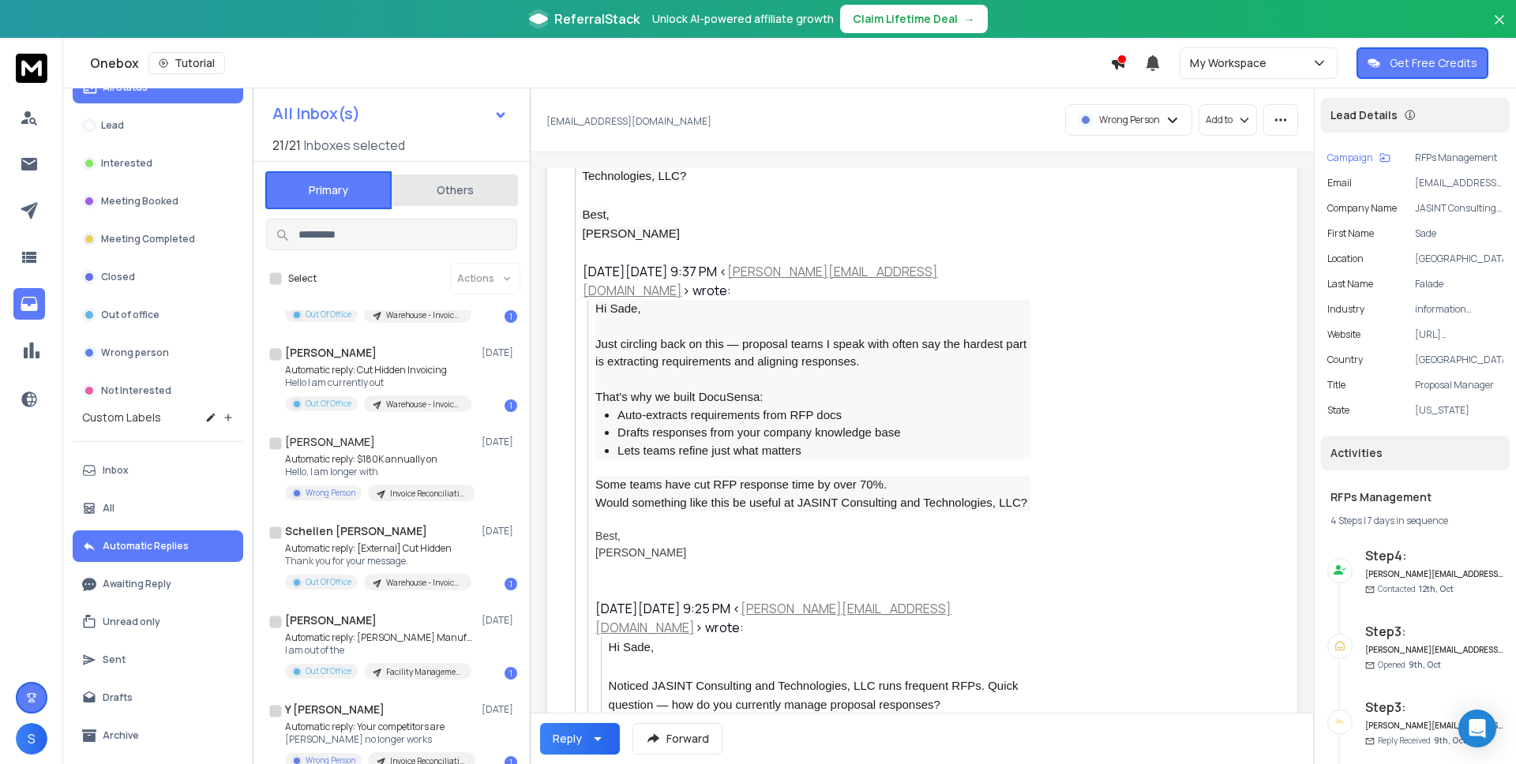
click at [752, 442] on li "Lets teams refine just what matters" at bounding box center [823, 451] width 413 height 18
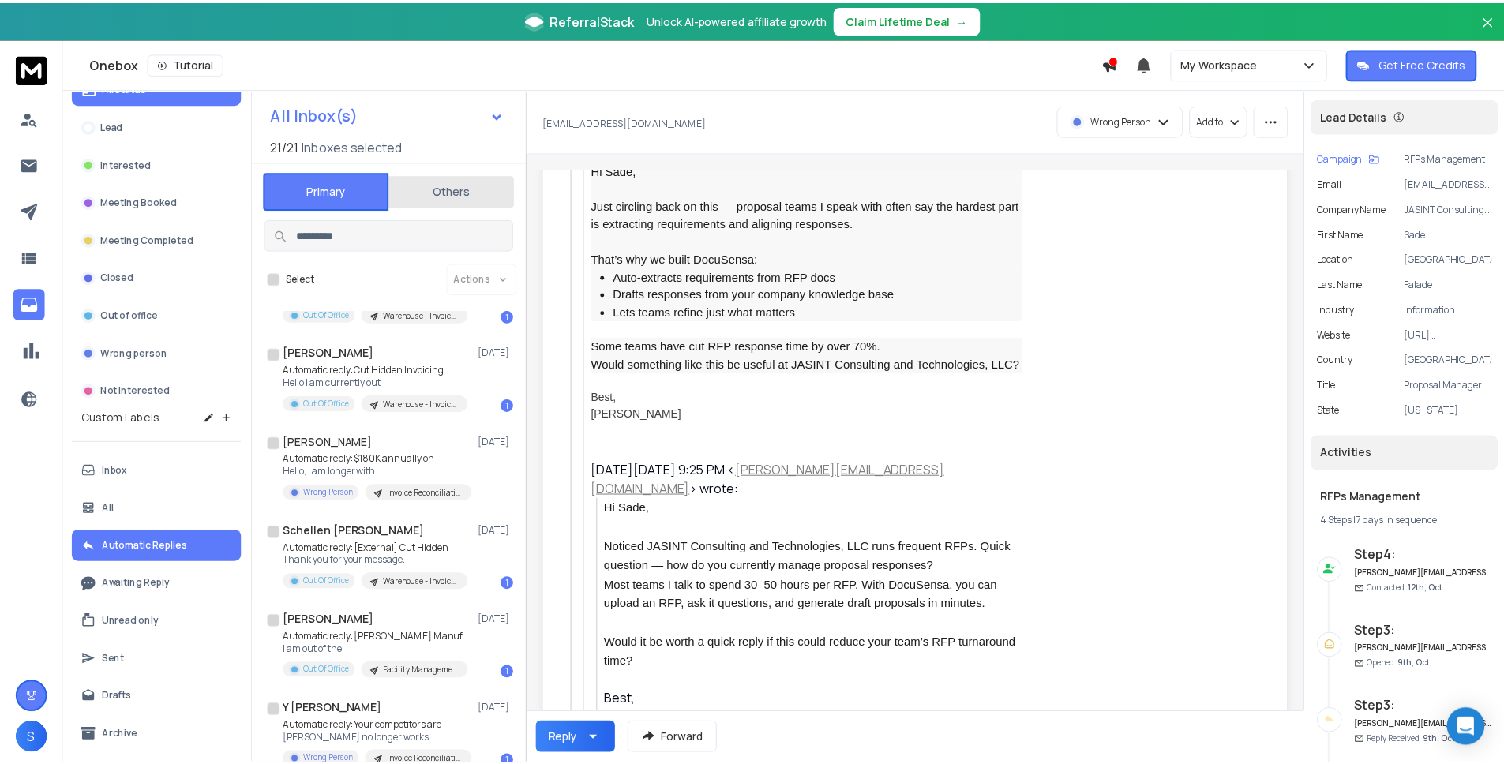
scroll to position [840, 0]
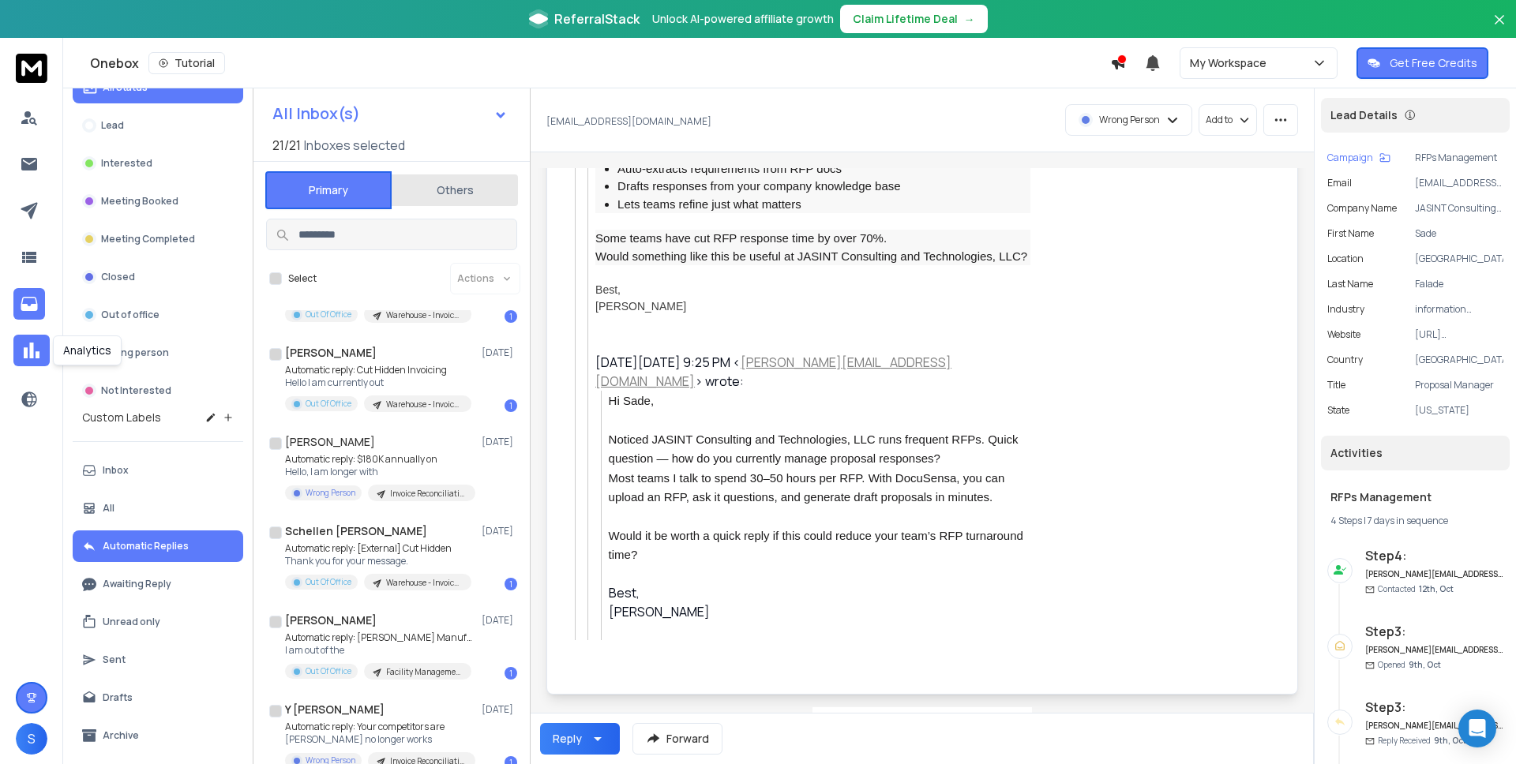
click at [35, 351] on icon at bounding box center [32, 351] width 24 height 24
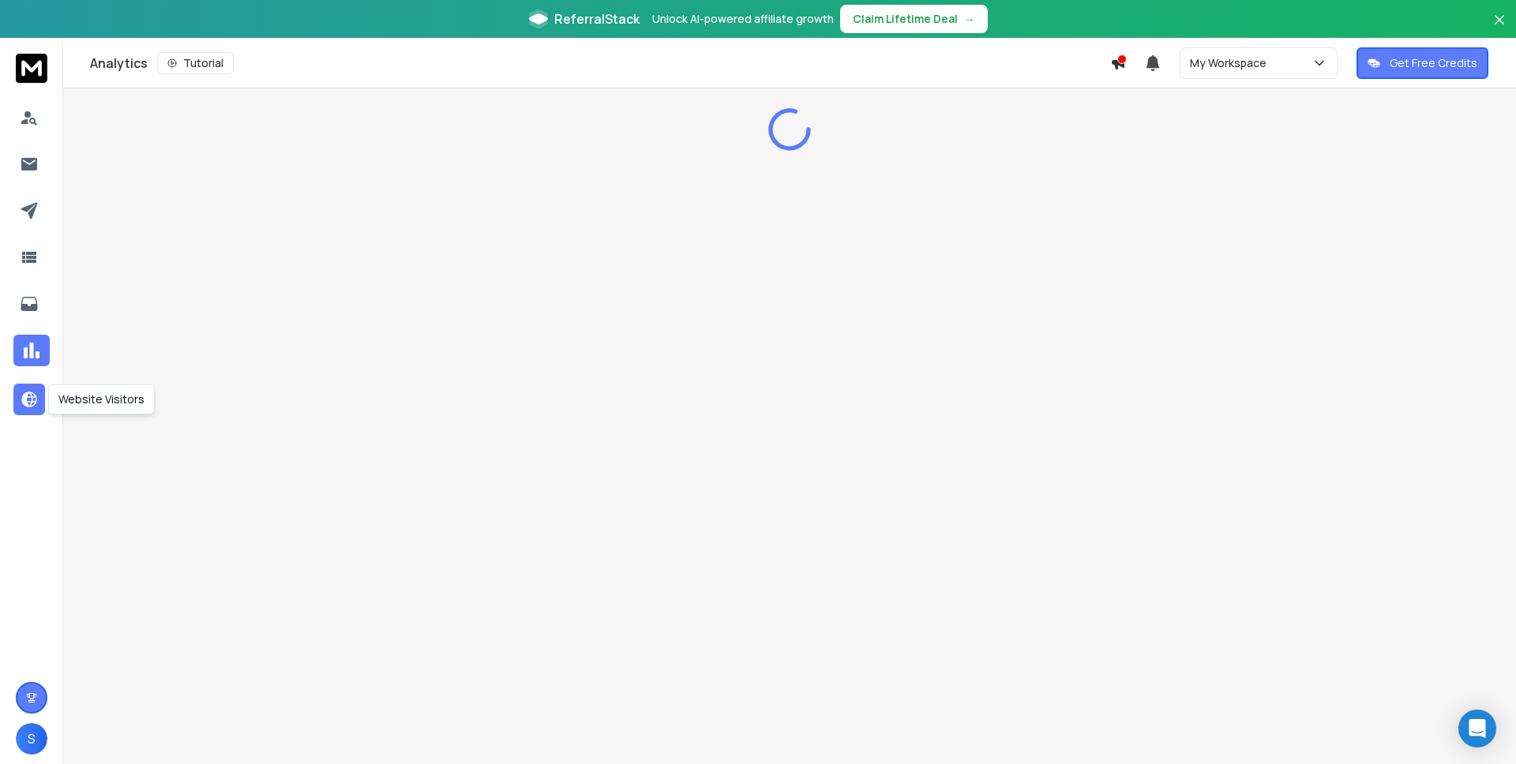
click at [26, 402] on icon at bounding box center [29, 400] width 16 height 16
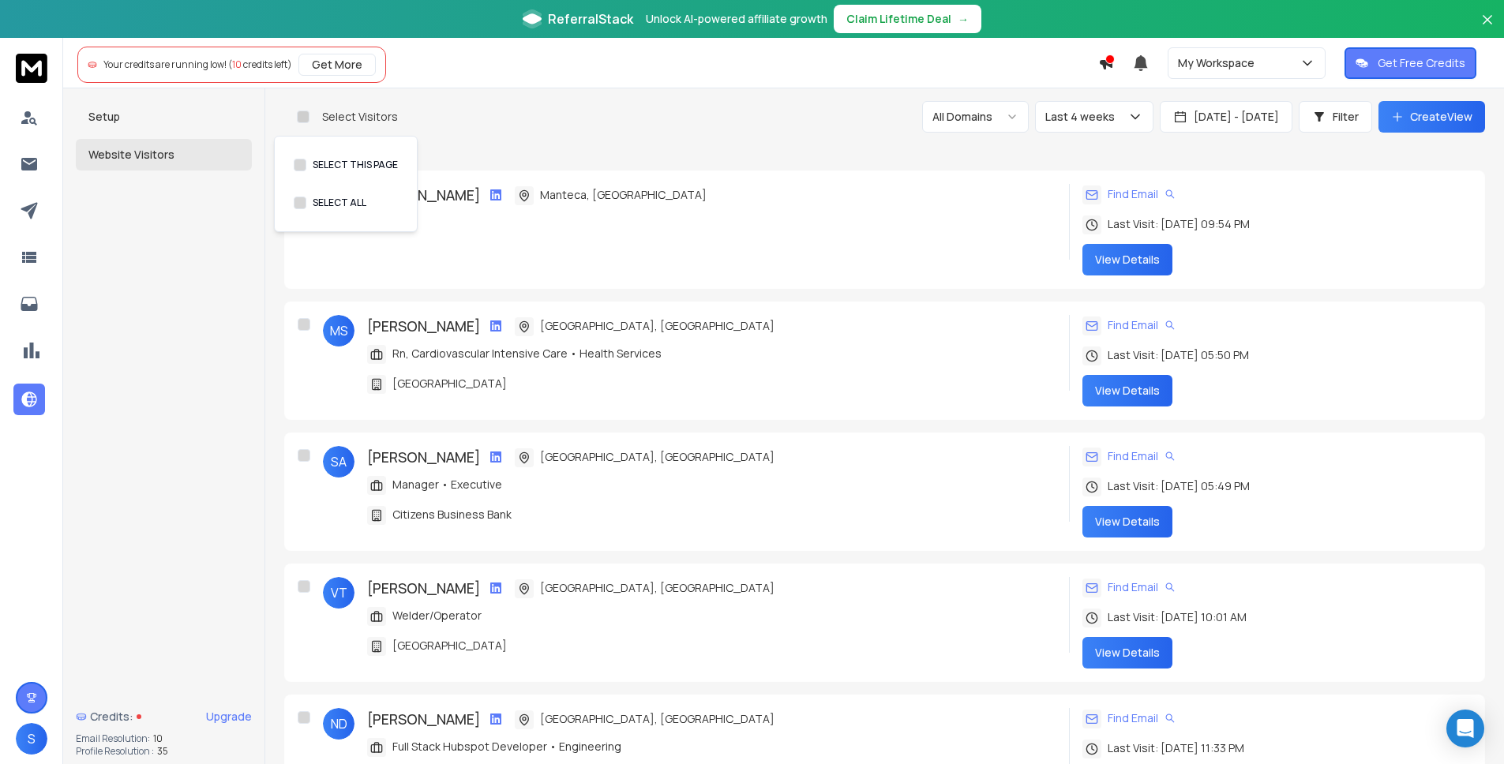
click at [305, 118] on button "SELECT THIS PAGE" at bounding box center [303, 117] width 13 height 13
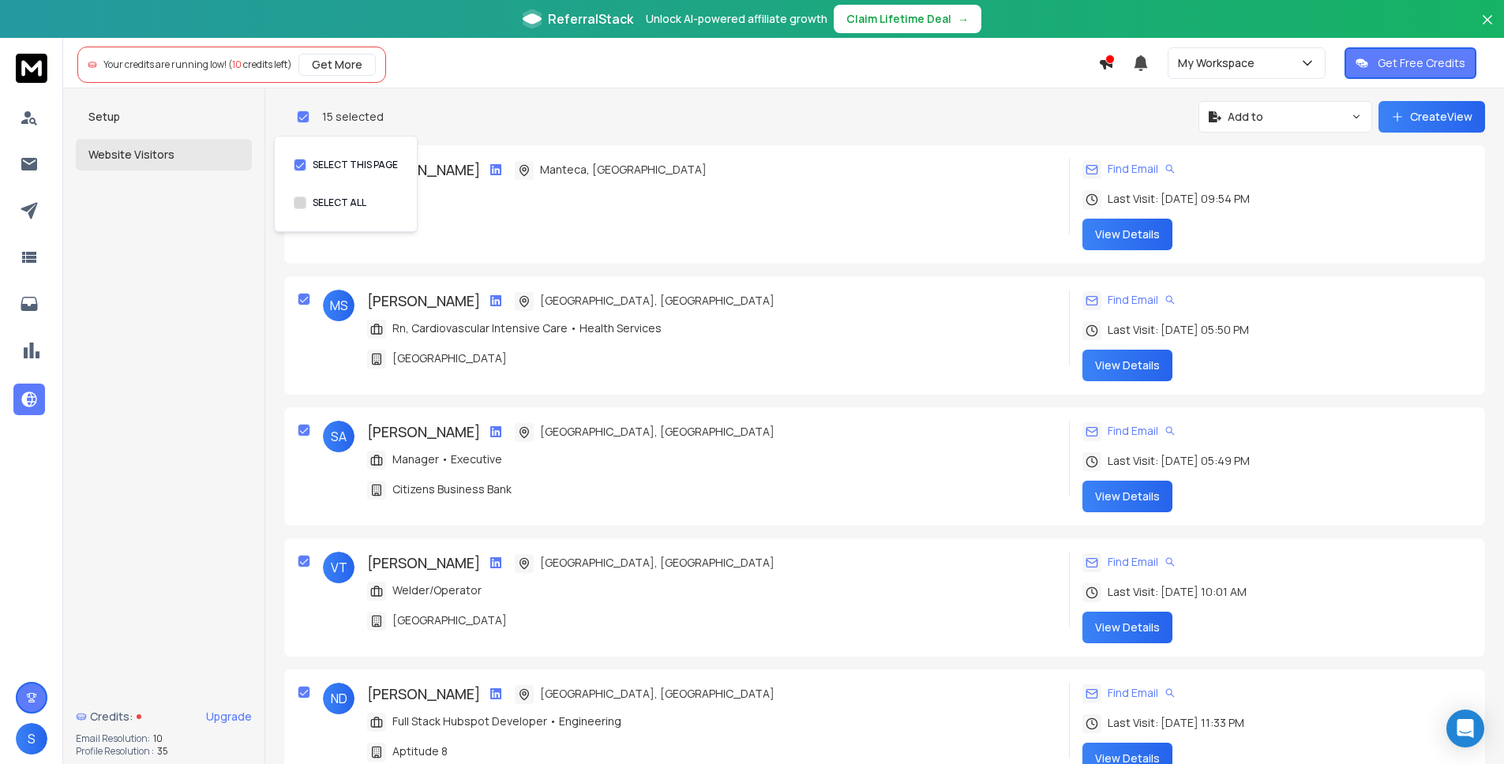
click at [332, 205] on label "SELECT ALL" at bounding box center [340, 203] width 54 height 13
click at [1355, 120] on icon "button" at bounding box center [1356, 117] width 11 height 13
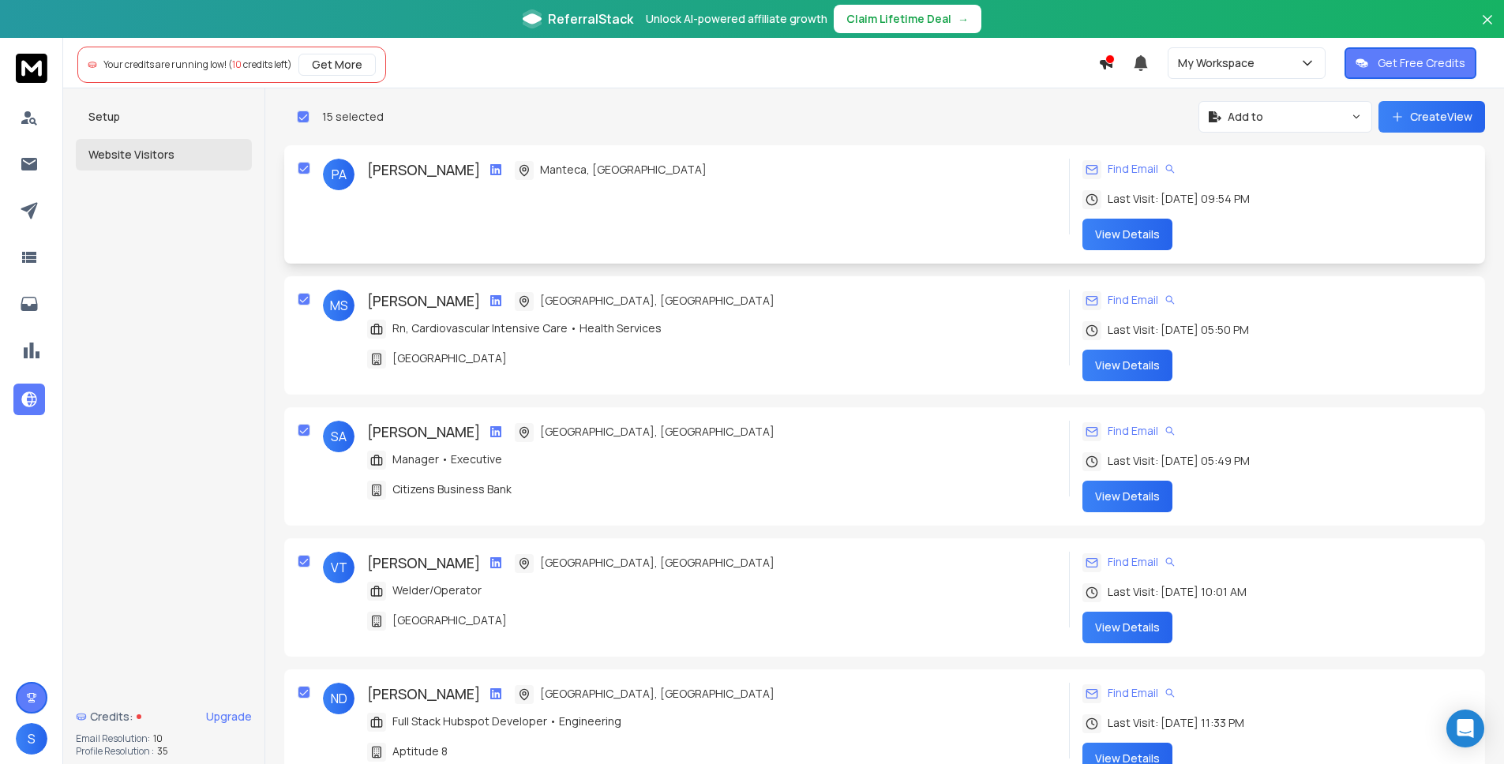
click at [490, 167] on icon at bounding box center [495, 169] width 11 height 11
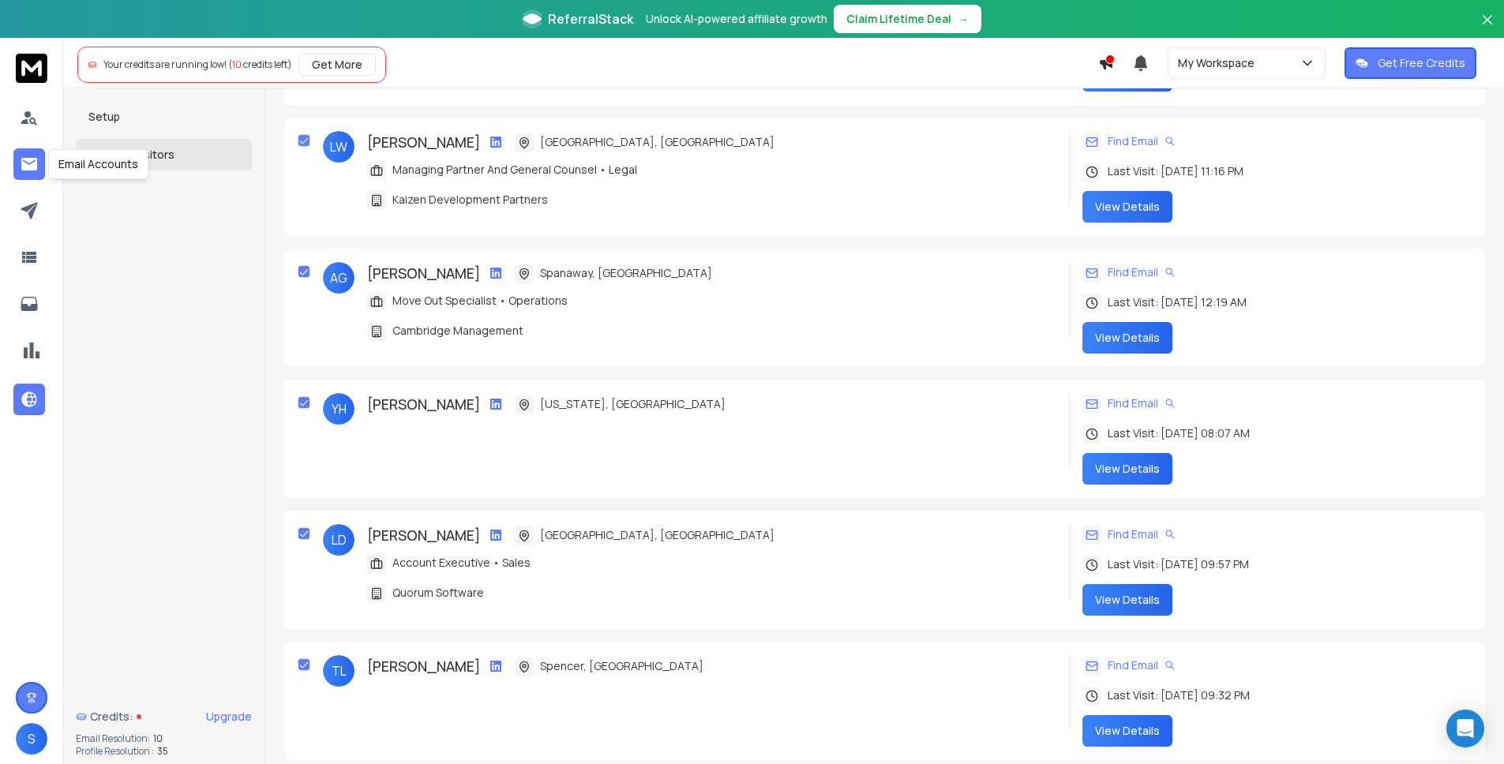
scroll to position [1083, 0]
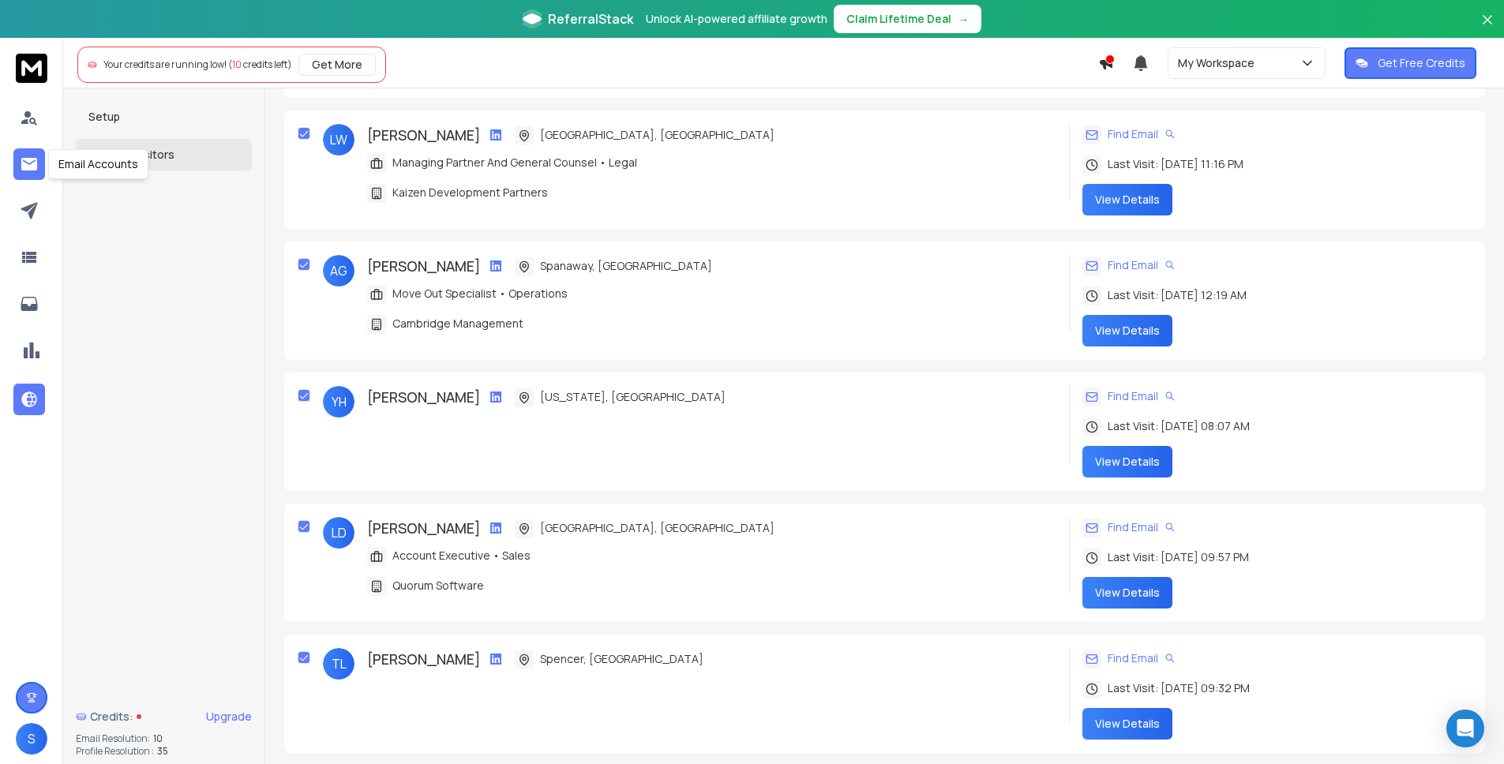
click at [32, 164] on icon at bounding box center [29, 164] width 16 height 13
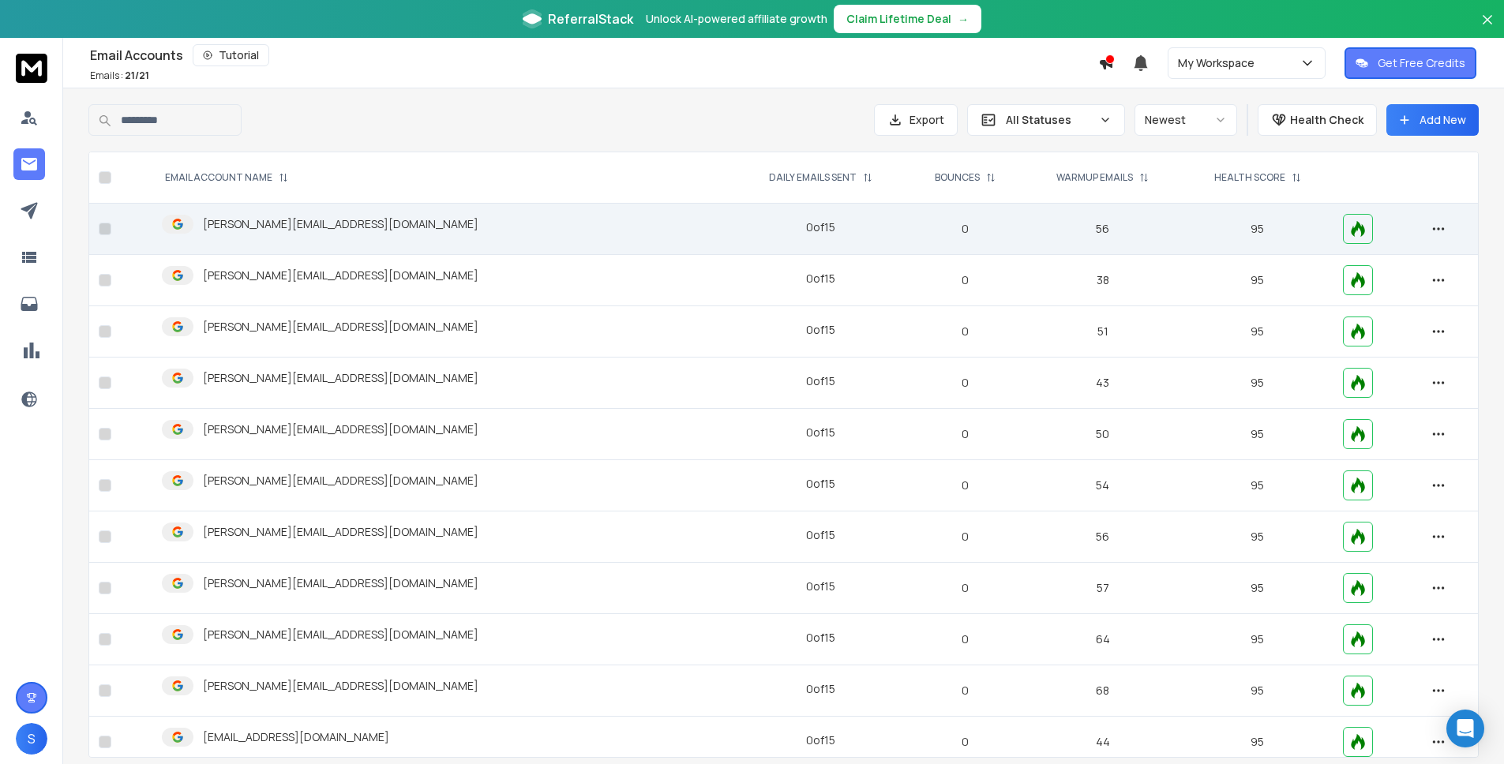
click at [1408, 233] on button at bounding box center [1438, 229] width 60 height 27
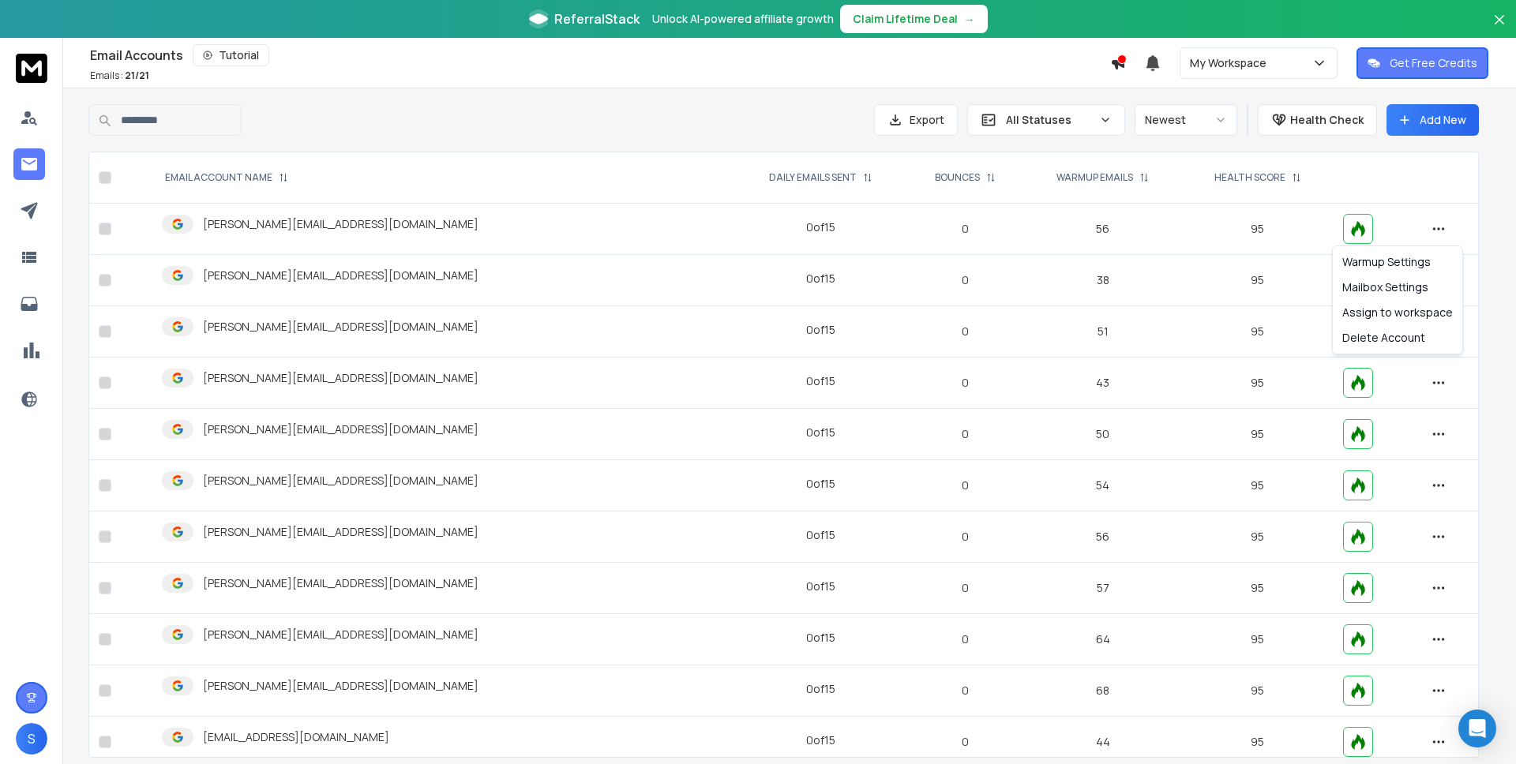
click at [1399, 159] on th at bounding box center [1438, 177] width 79 height 51
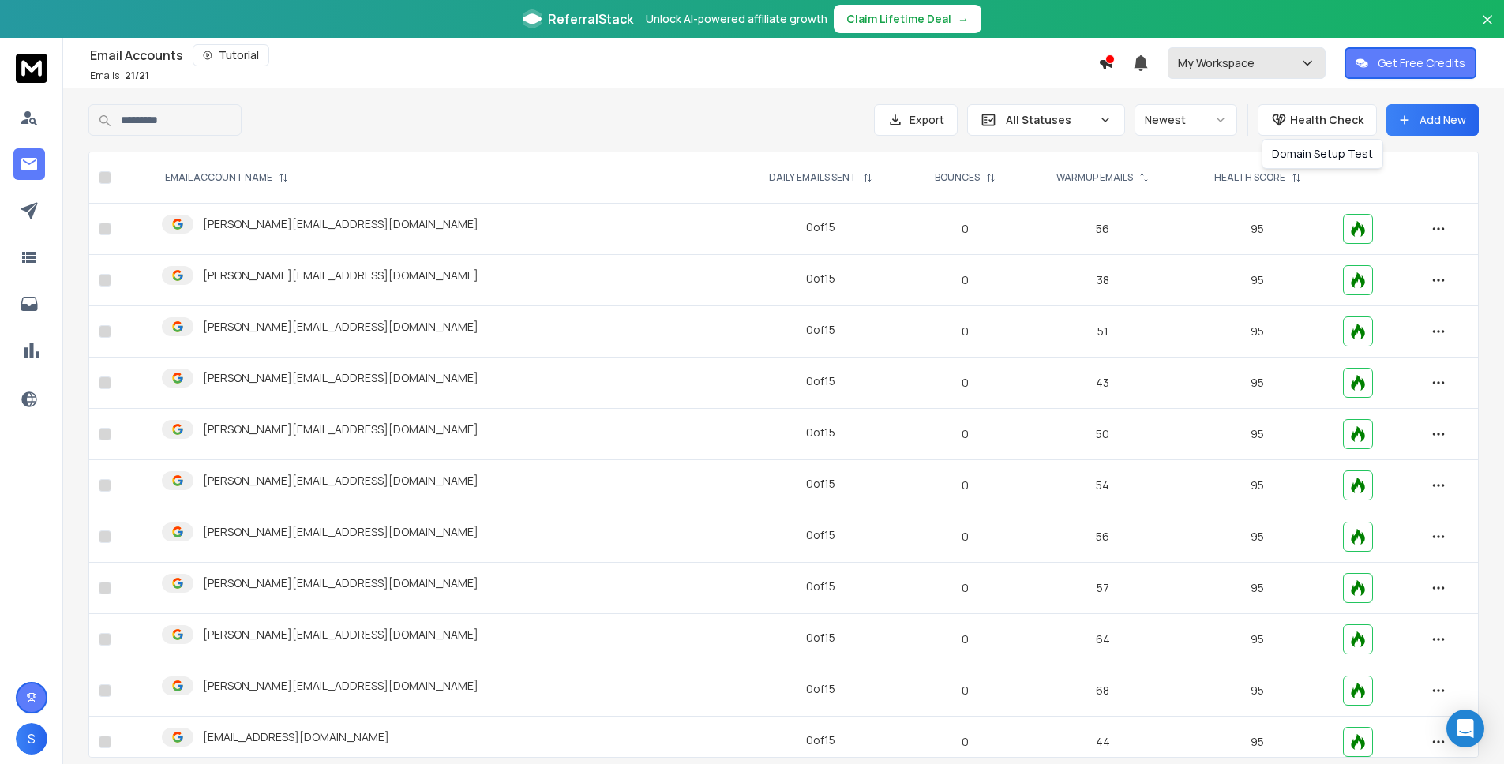
click at [1290, 62] on div "My Workspace" at bounding box center [1246, 63] width 137 height 16
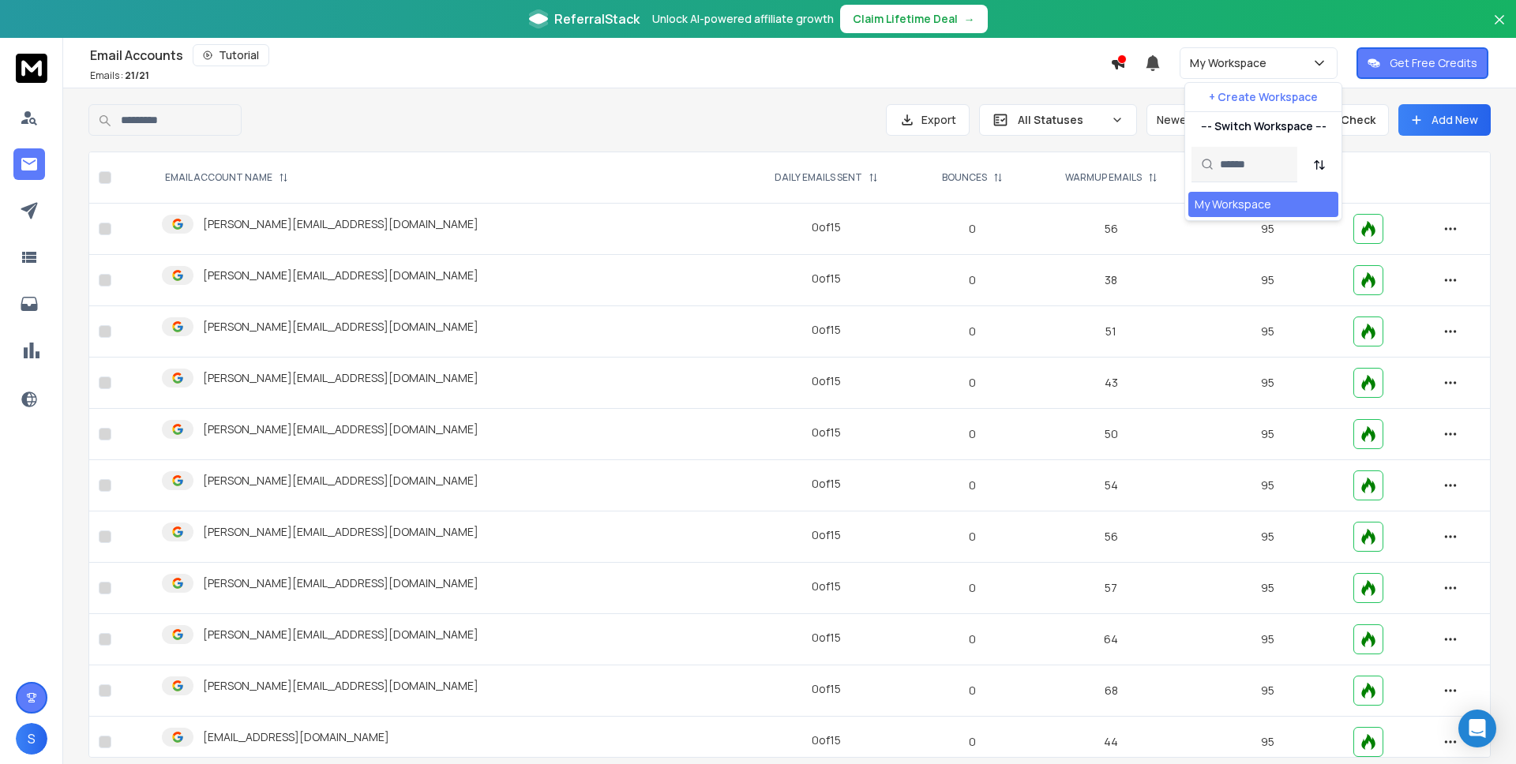
click at [1272, 97] on p "+ Create Workspace" at bounding box center [1263, 97] width 109 height 16
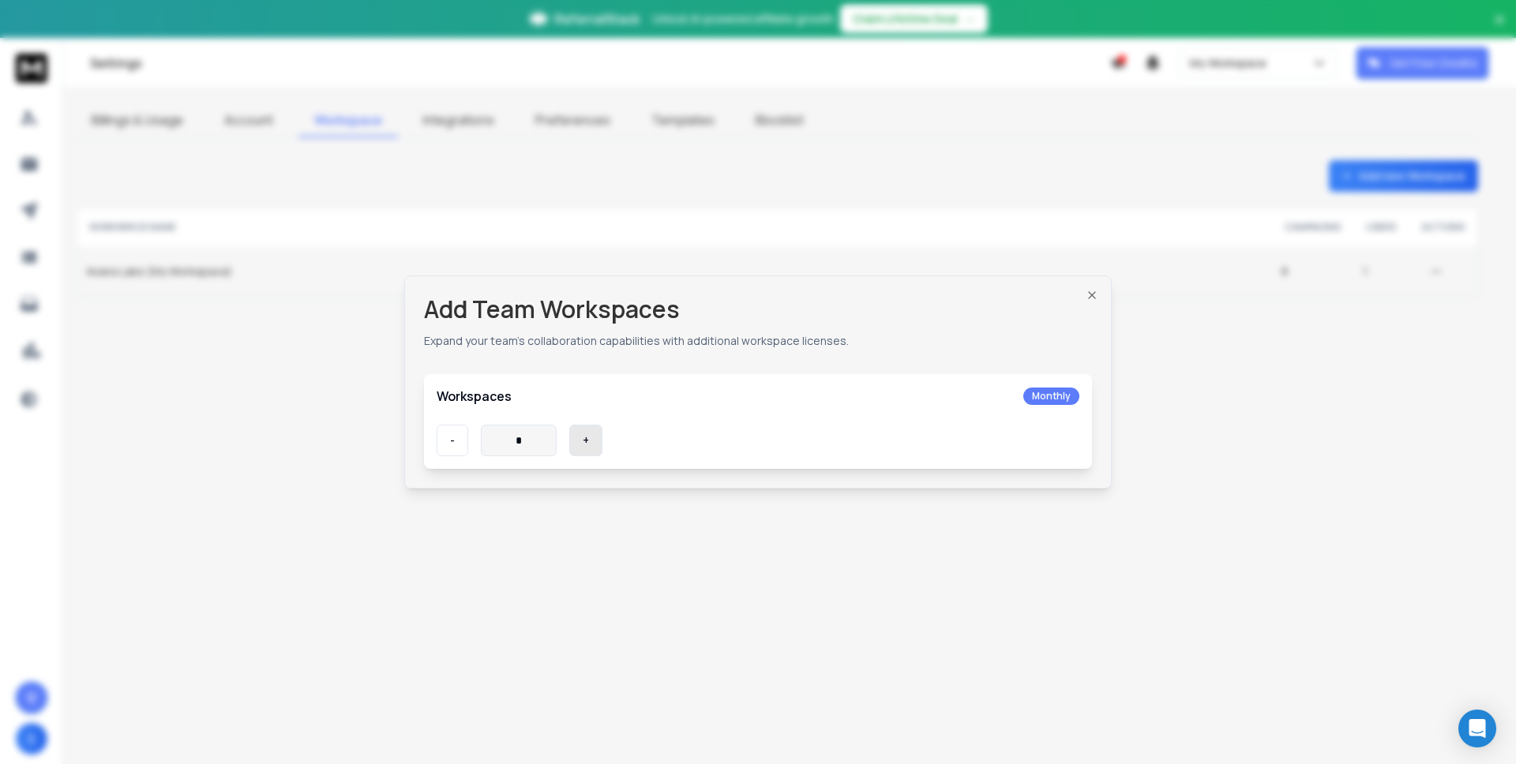
click at [594, 443] on button "+" at bounding box center [585, 441] width 33 height 32
type input "*"
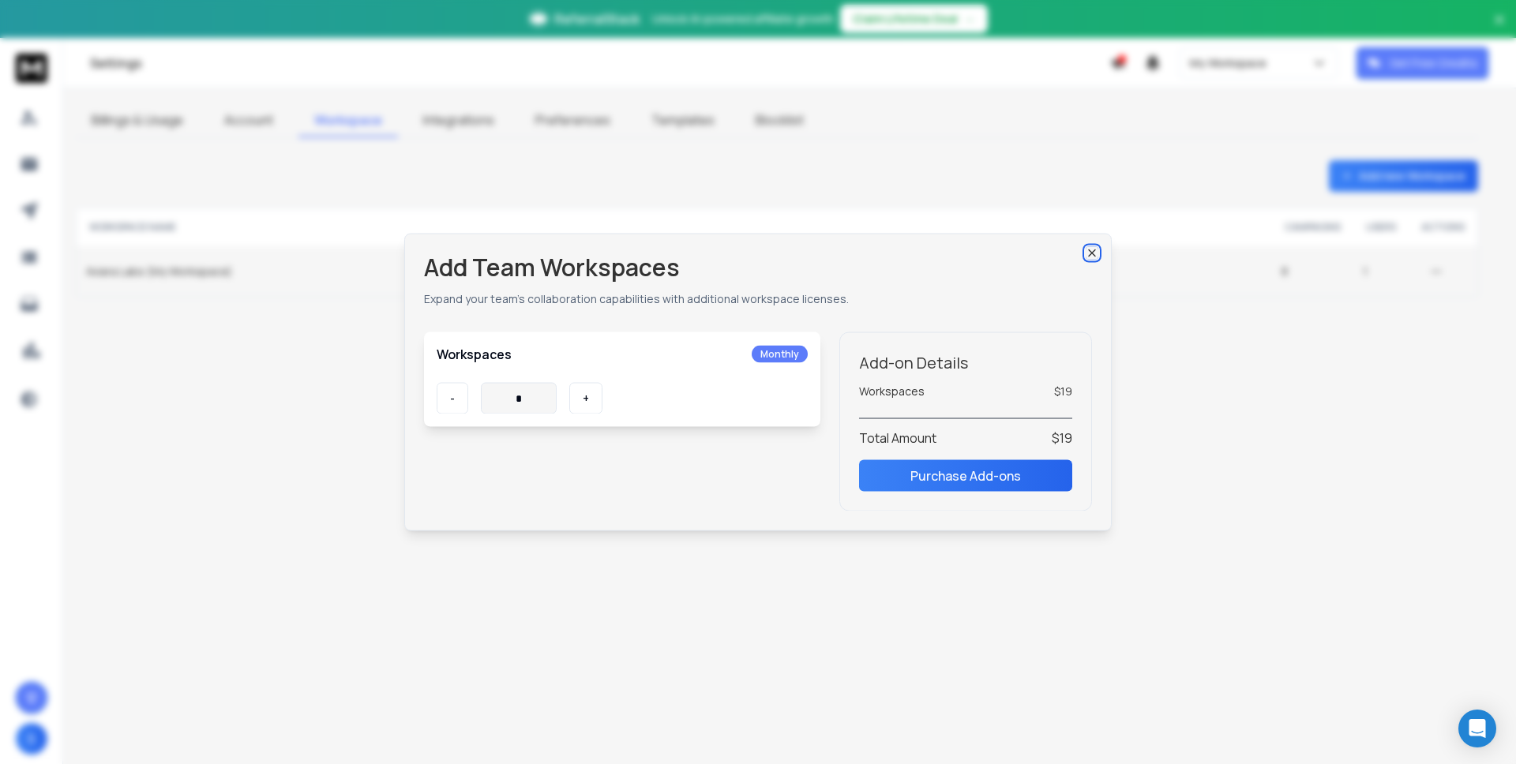
click at [1089, 256] on icon "button" at bounding box center [1092, 253] width 6 height 6
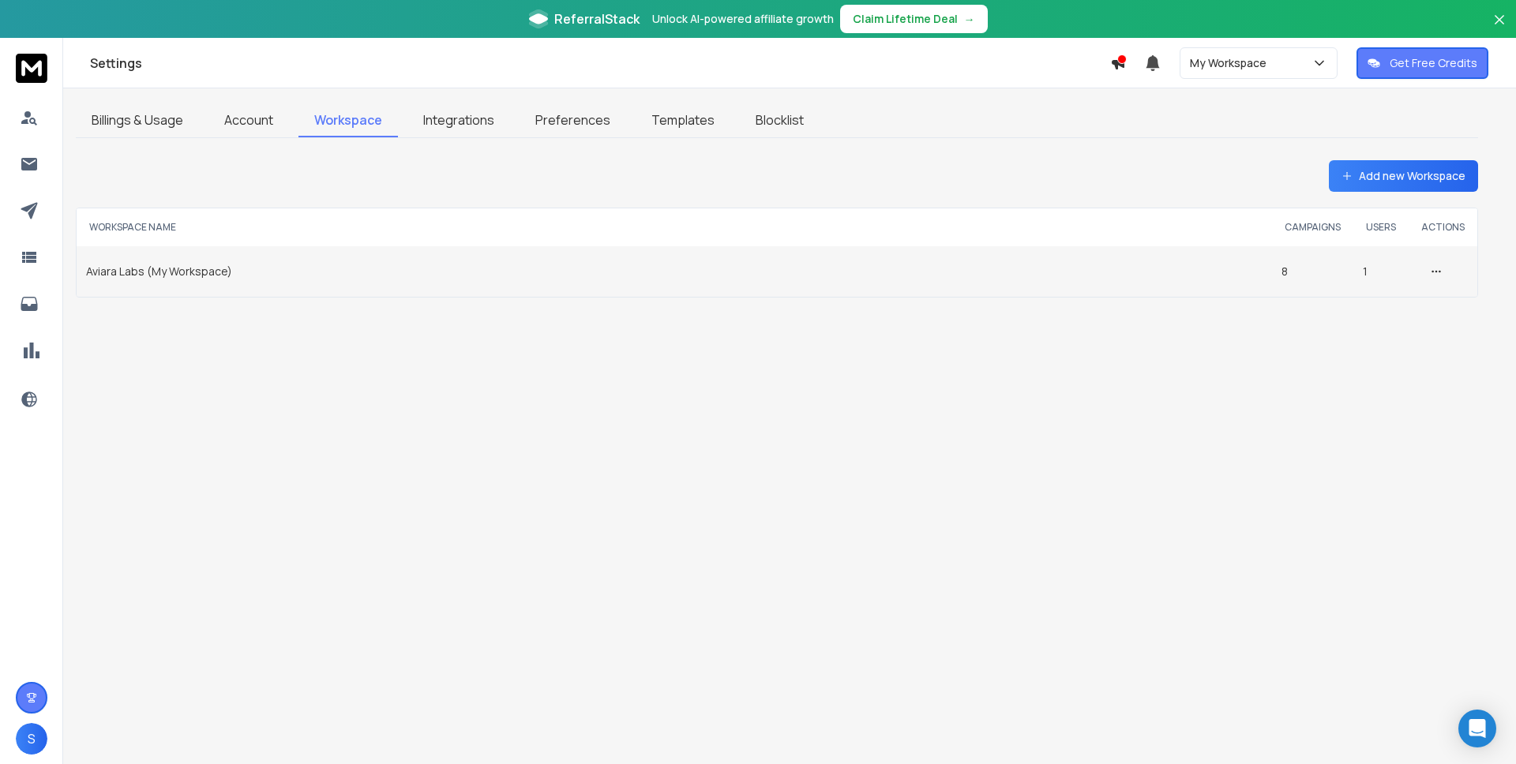
click at [144, 120] on link "Billings & Usage" at bounding box center [137, 120] width 123 height 33
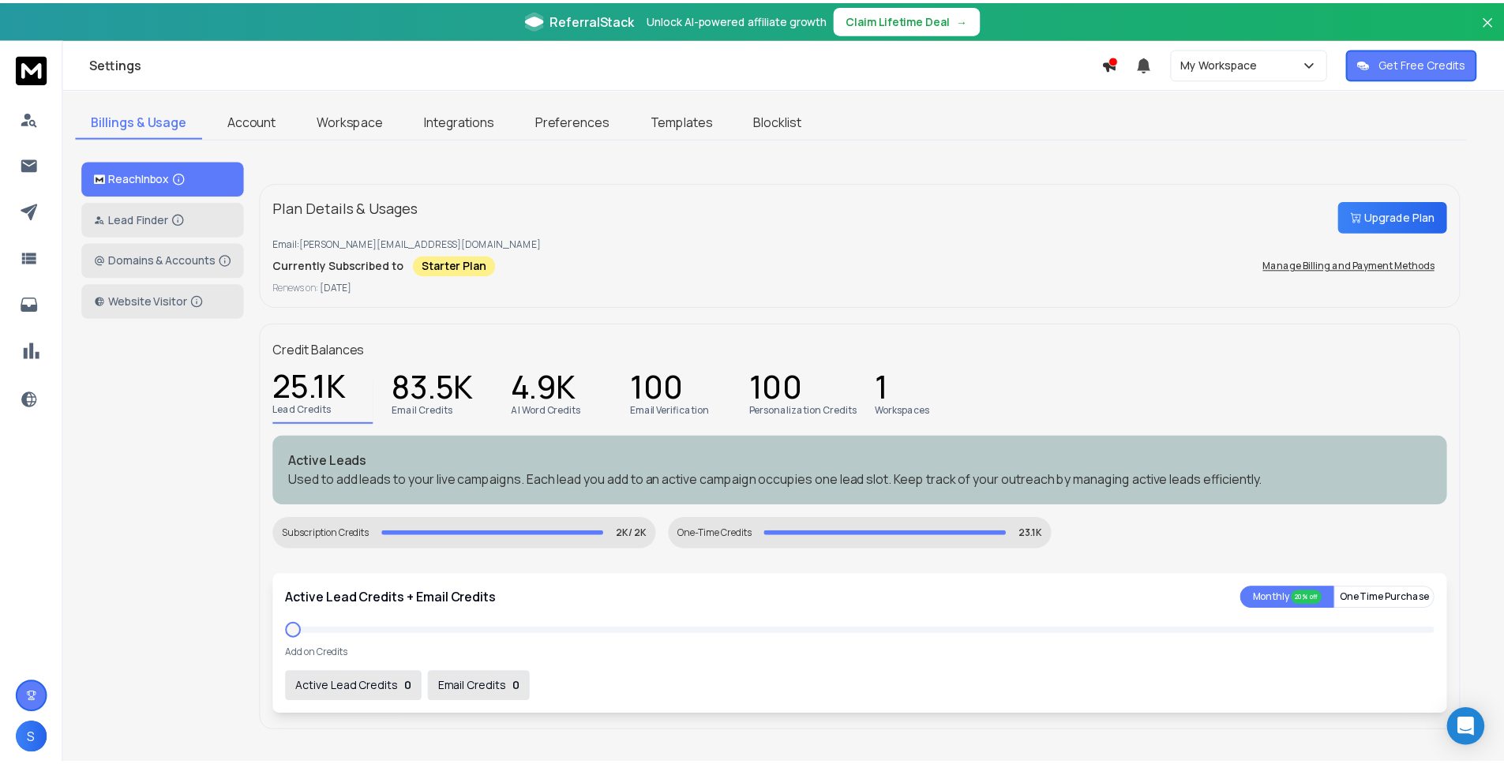
scroll to position [6, 0]
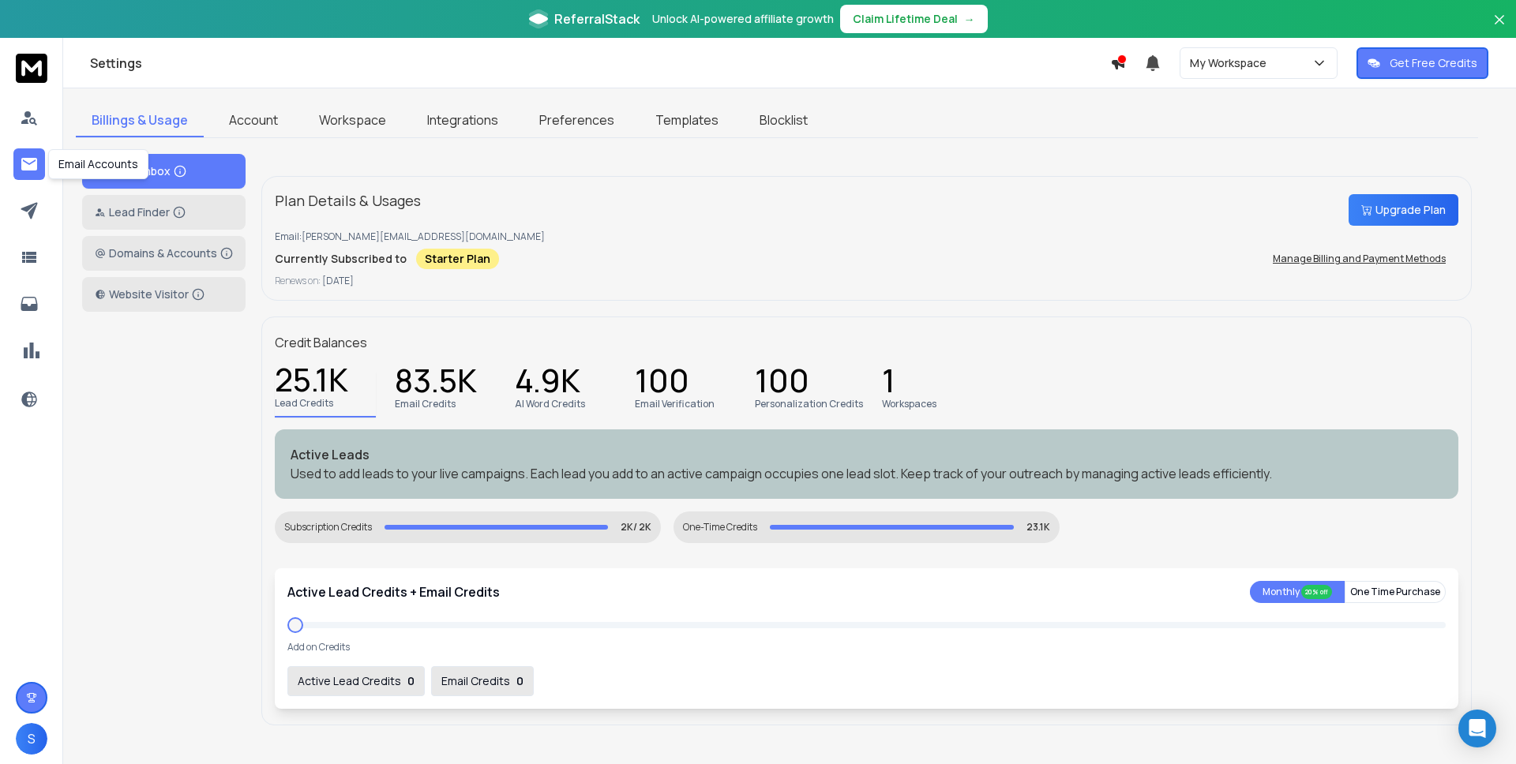
click at [31, 164] on icon at bounding box center [29, 164] width 16 height 13
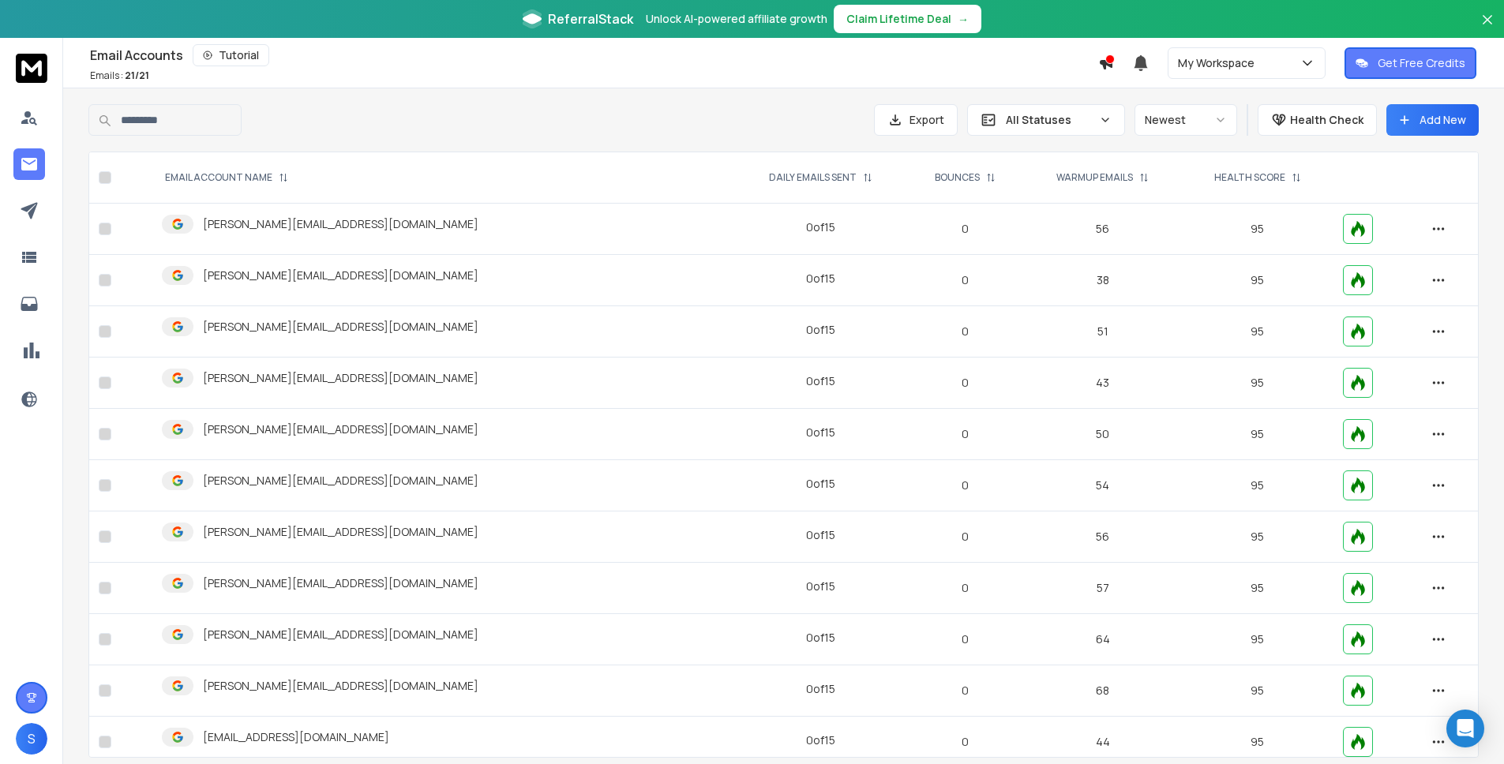
click at [33, 73] on icon at bounding box center [32, 68] width 32 height 29
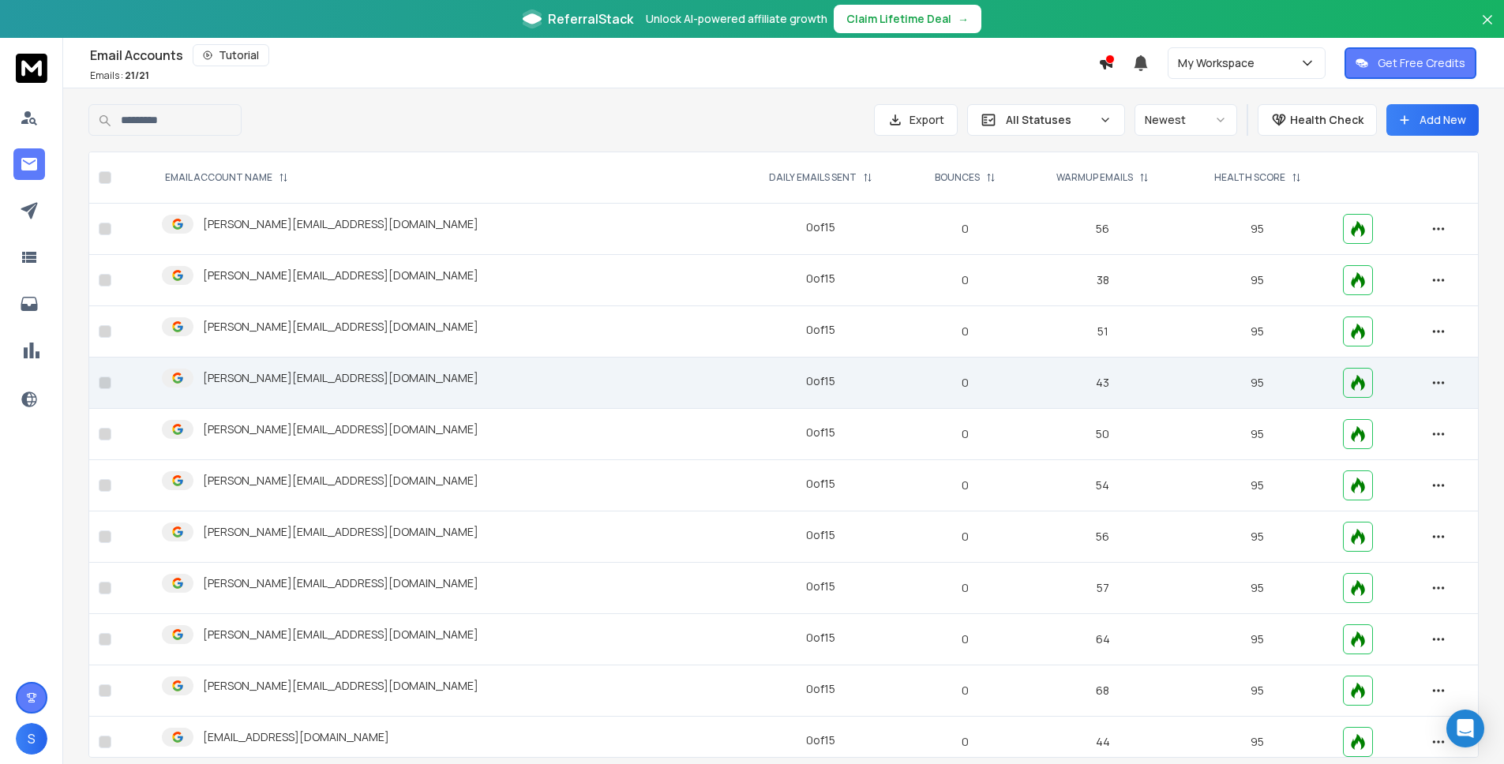
scroll to position [536, 0]
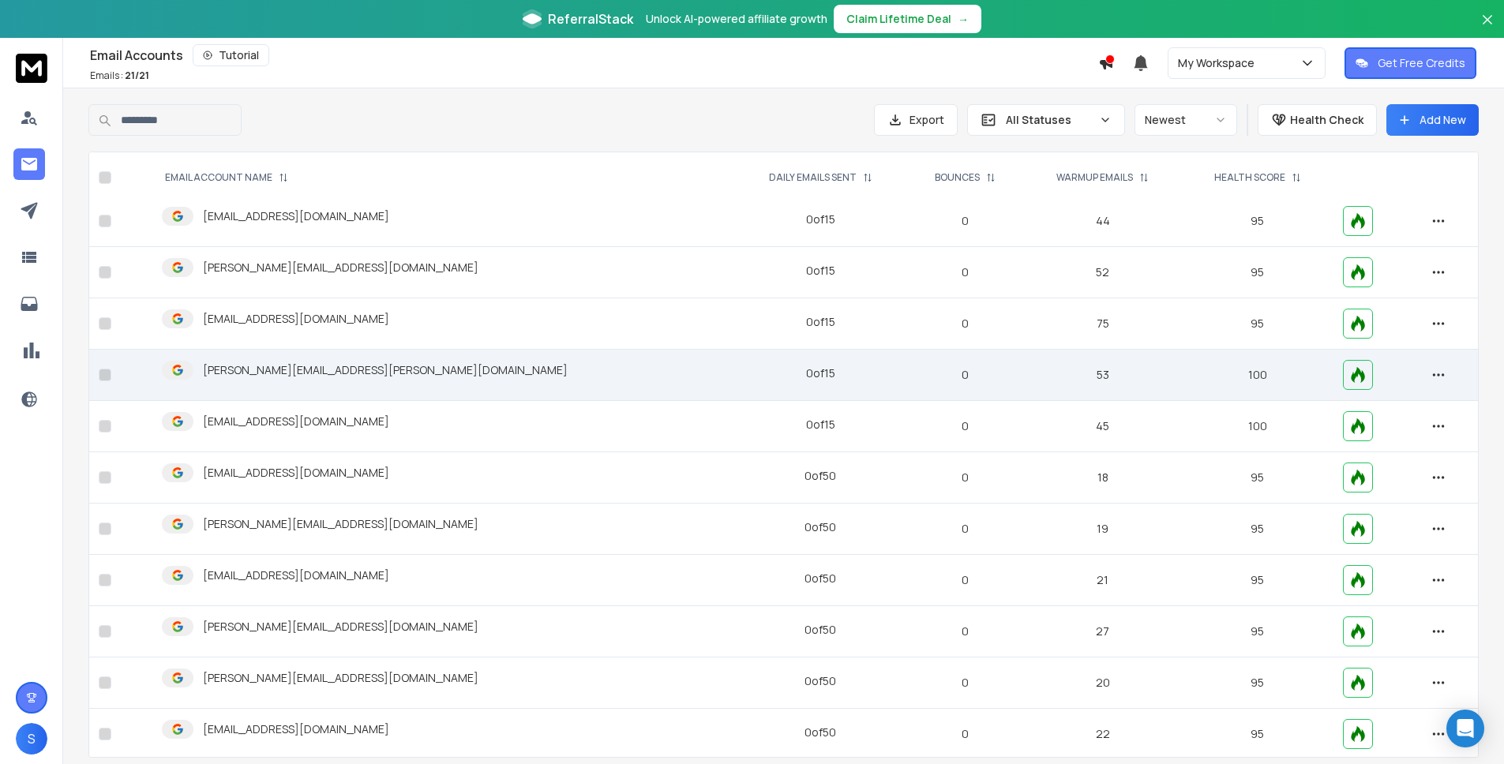
scroll to position [509, 0]
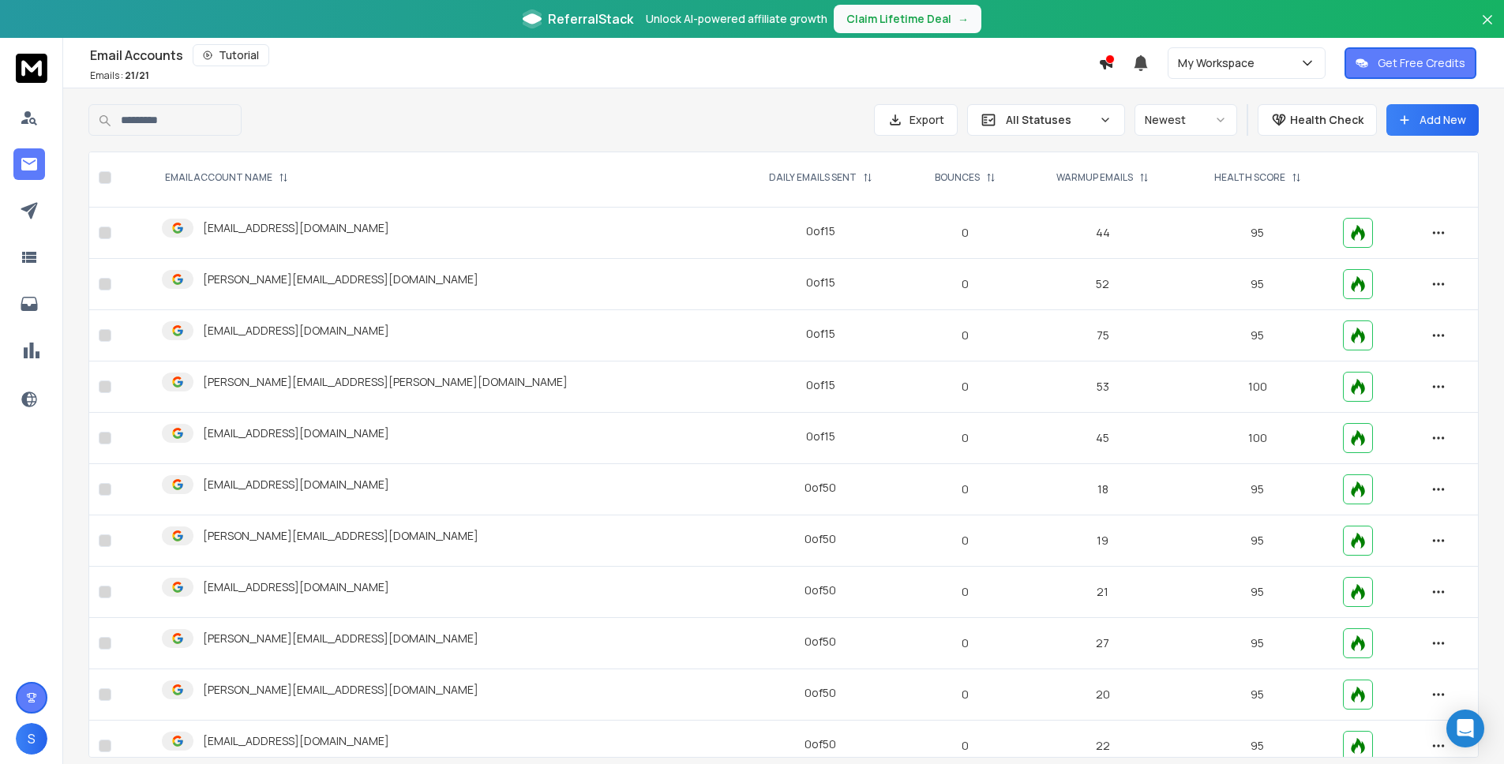
click at [893, 28] on button "Claim Lifetime Deal →" at bounding box center [908, 19] width 148 height 28
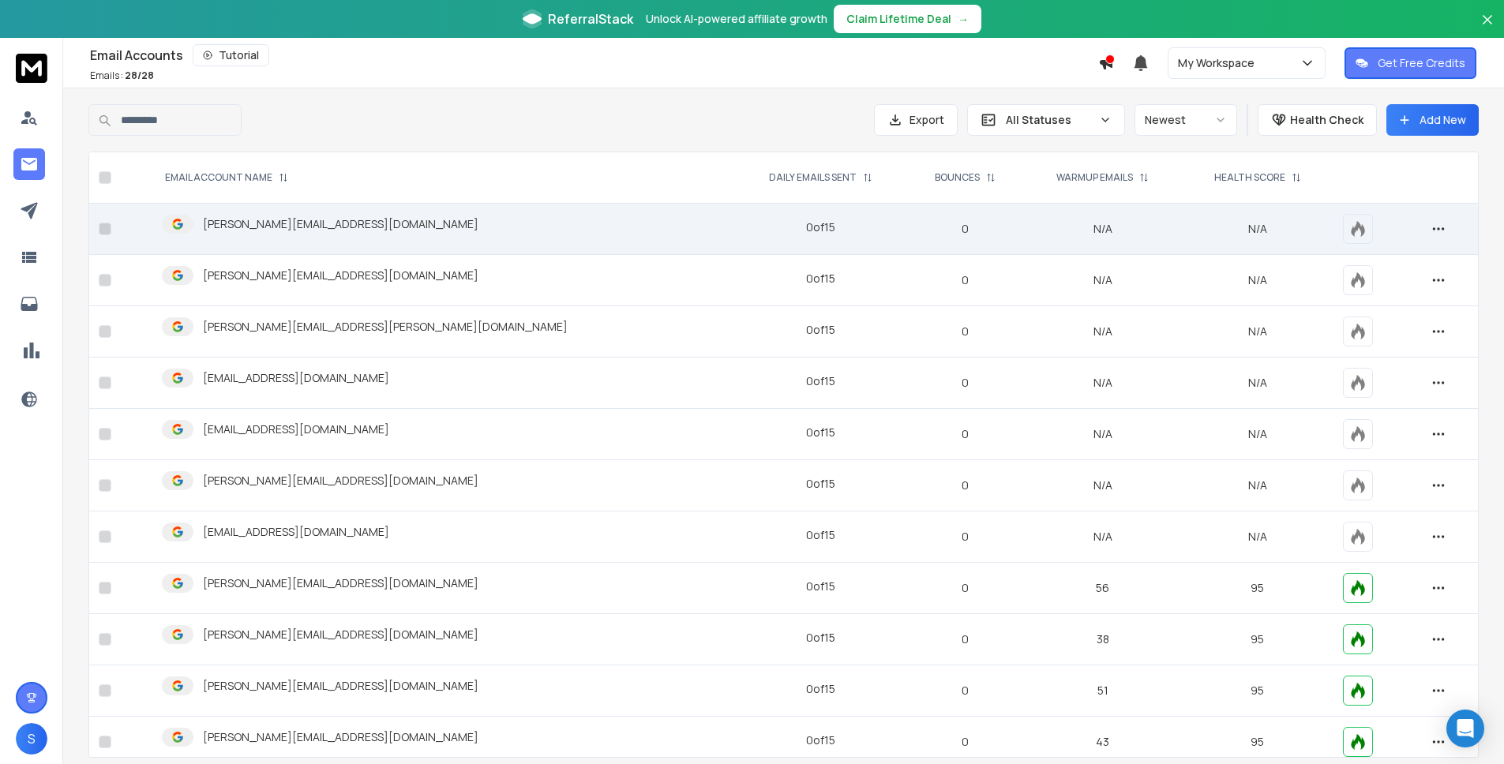
click at [1433, 229] on icon at bounding box center [1439, 228] width 12 height 2
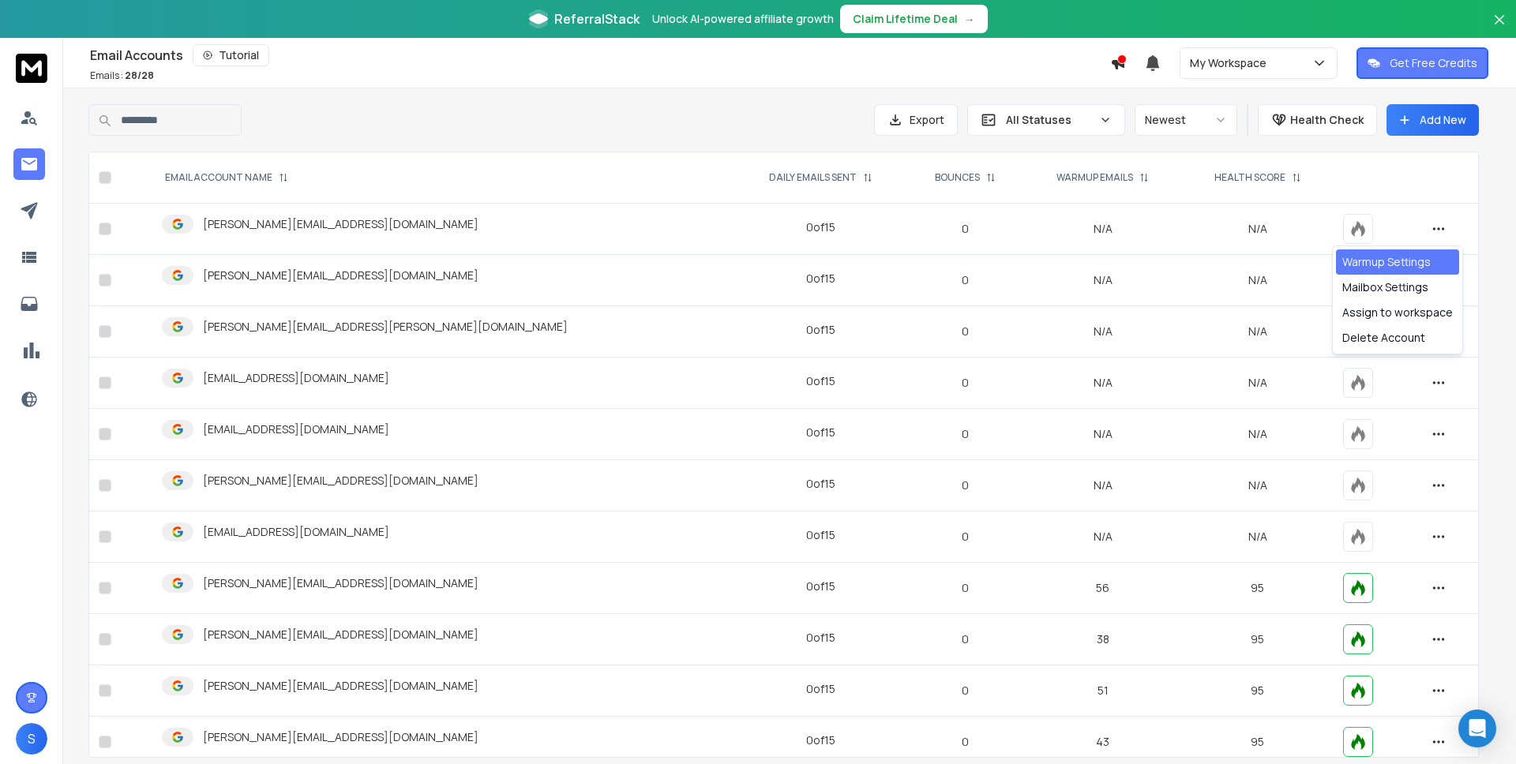
click at [1395, 257] on div "Warmup Settings" at bounding box center [1397, 261] width 123 height 25
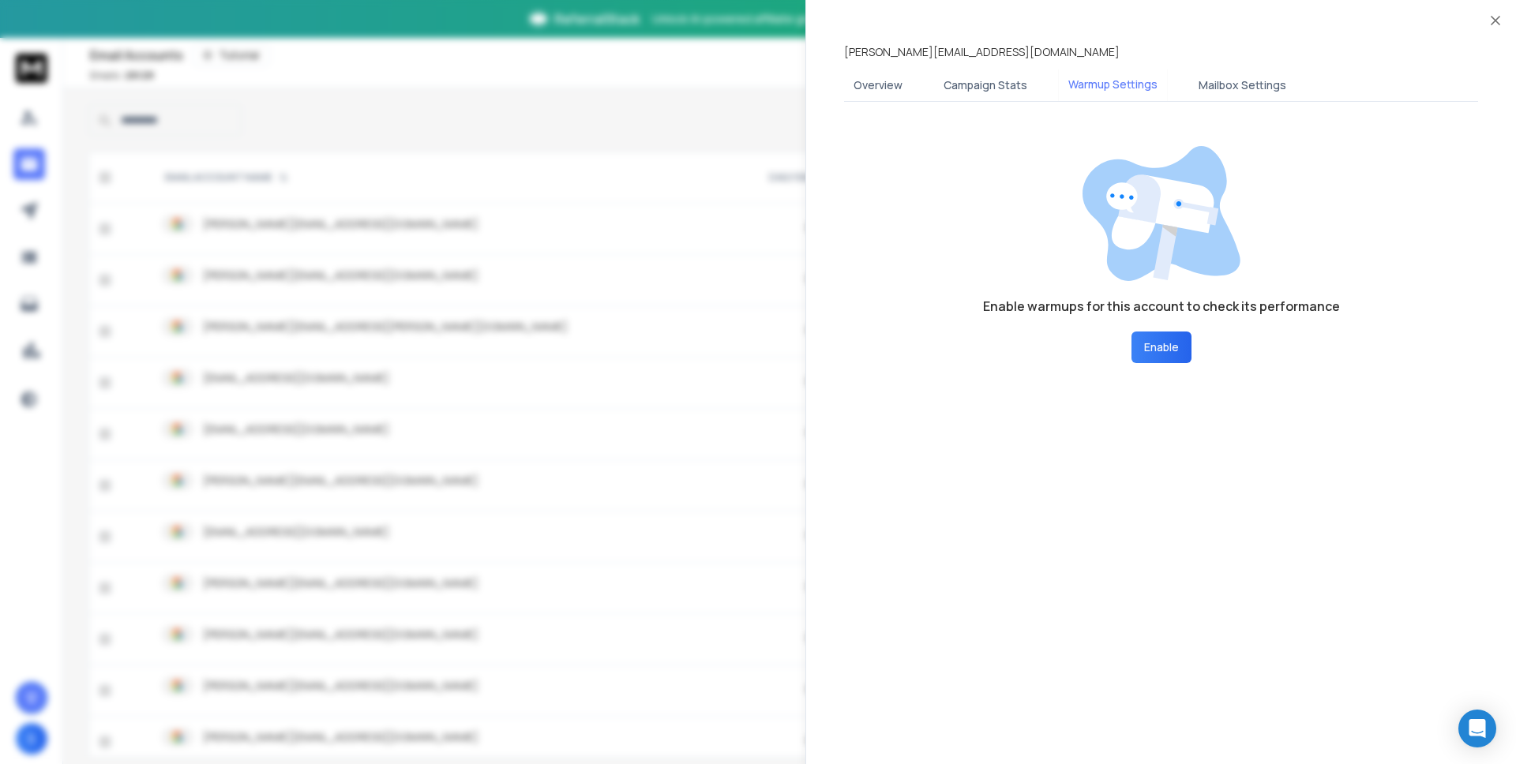
click at [1145, 347] on button "Enable" at bounding box center [1161, 348] width 60 height 32
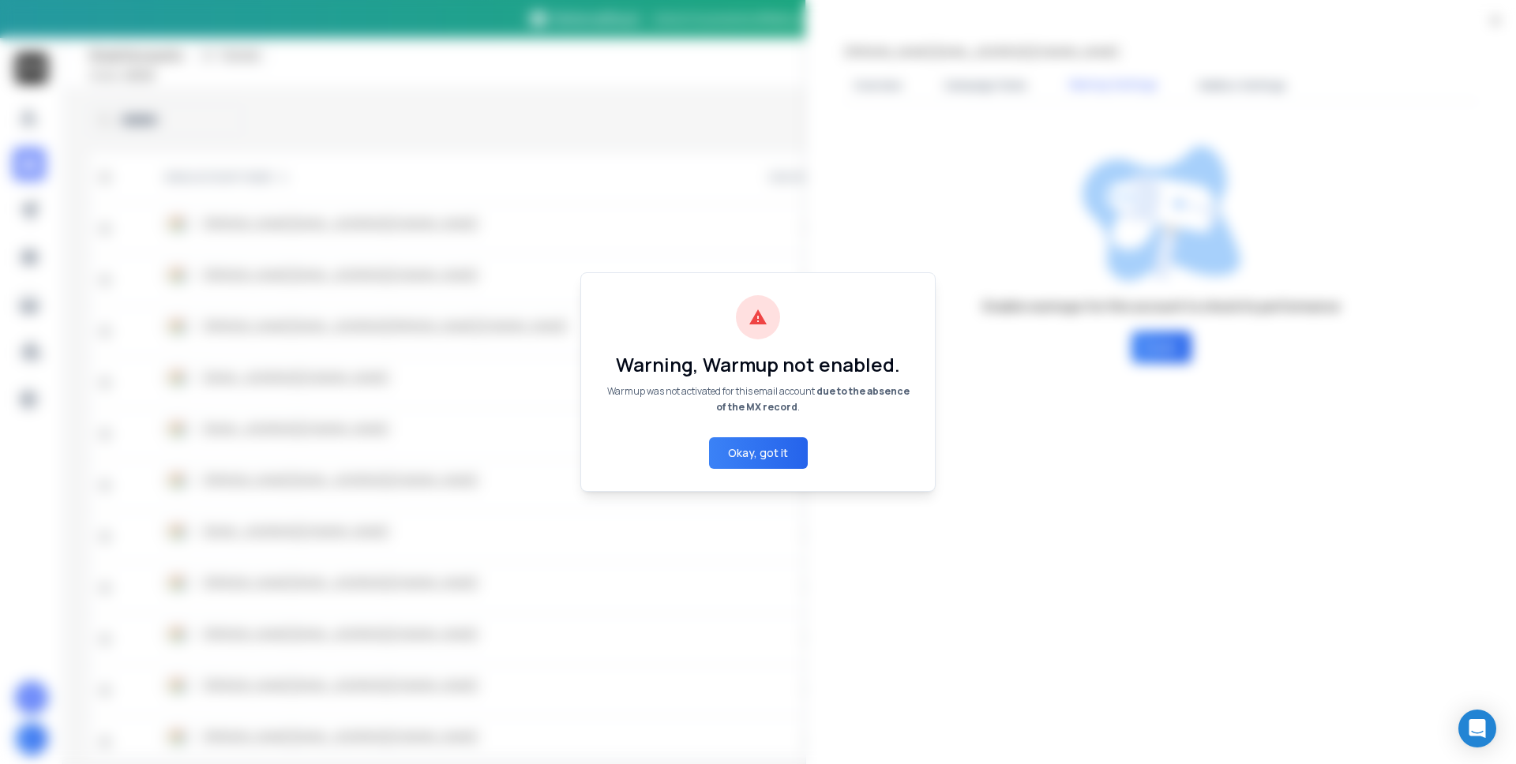
click at [775, 459] on button "Okay, got it" at bounding box center [758, 453] width 99 height 32
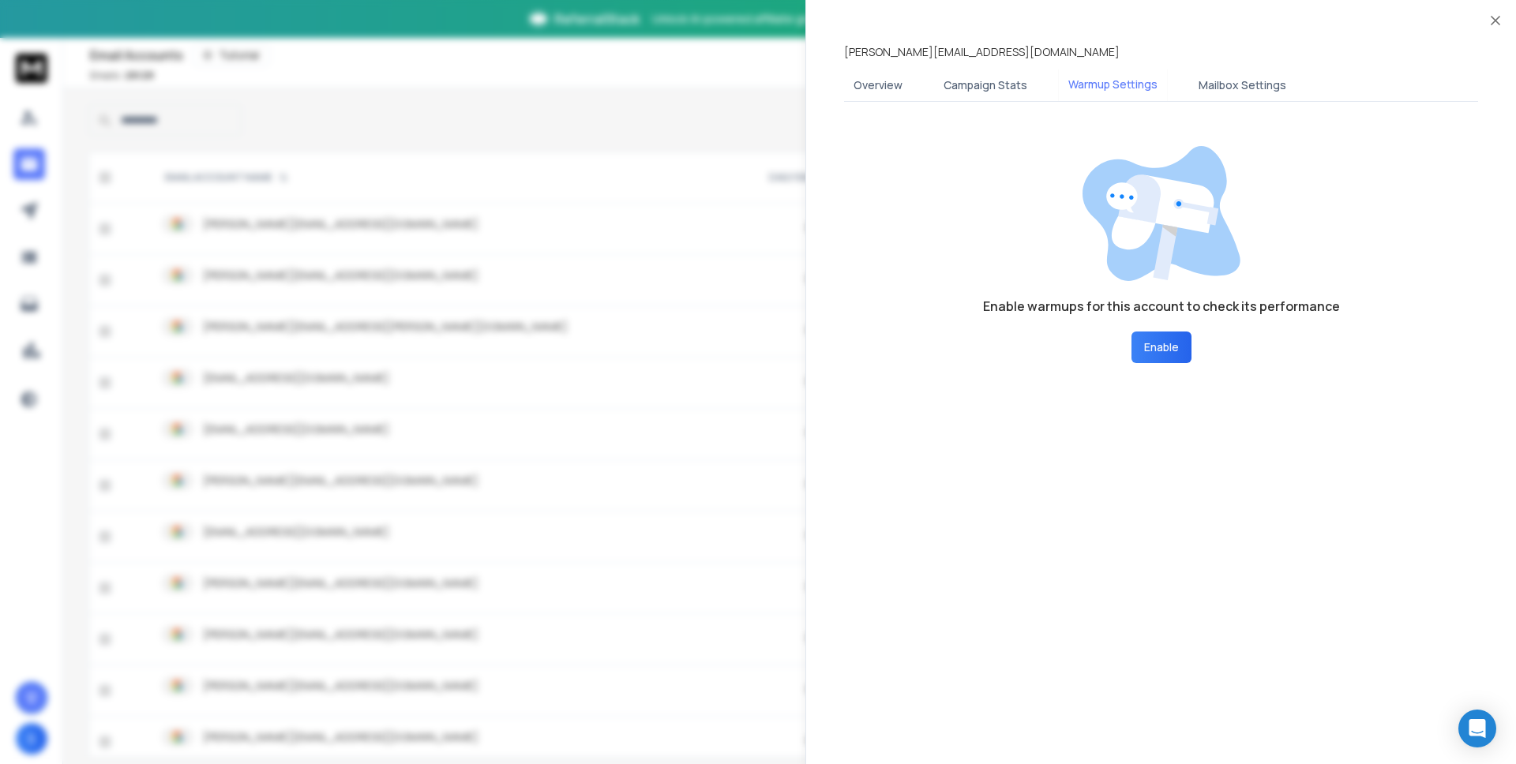
click at [1171, 347] on button "Enable" at bounding box center [1161, 348] width 60 height 32
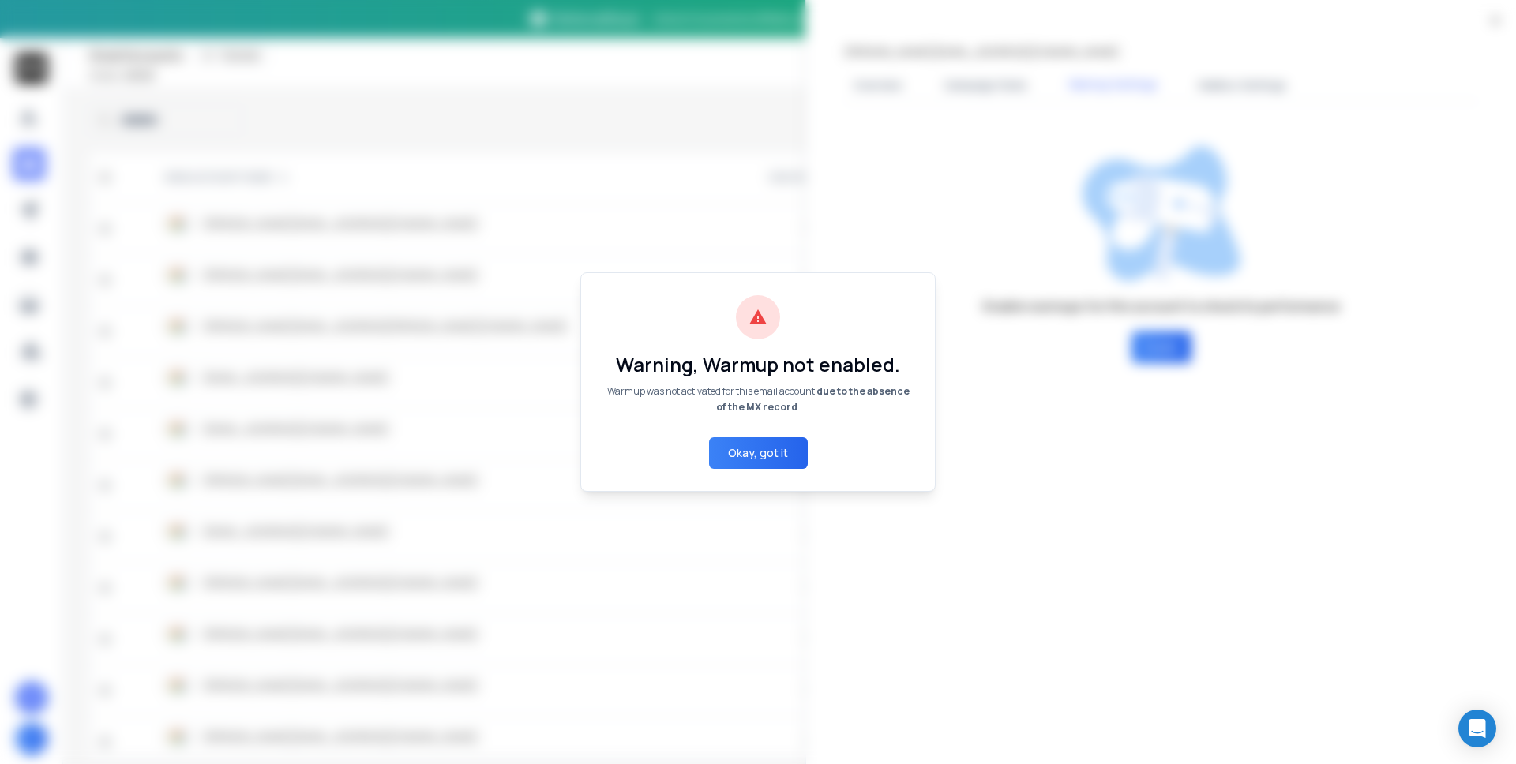
click at [745, 458] on button "Okay, got it" at bounding box center [758, 453] width 99 height 32
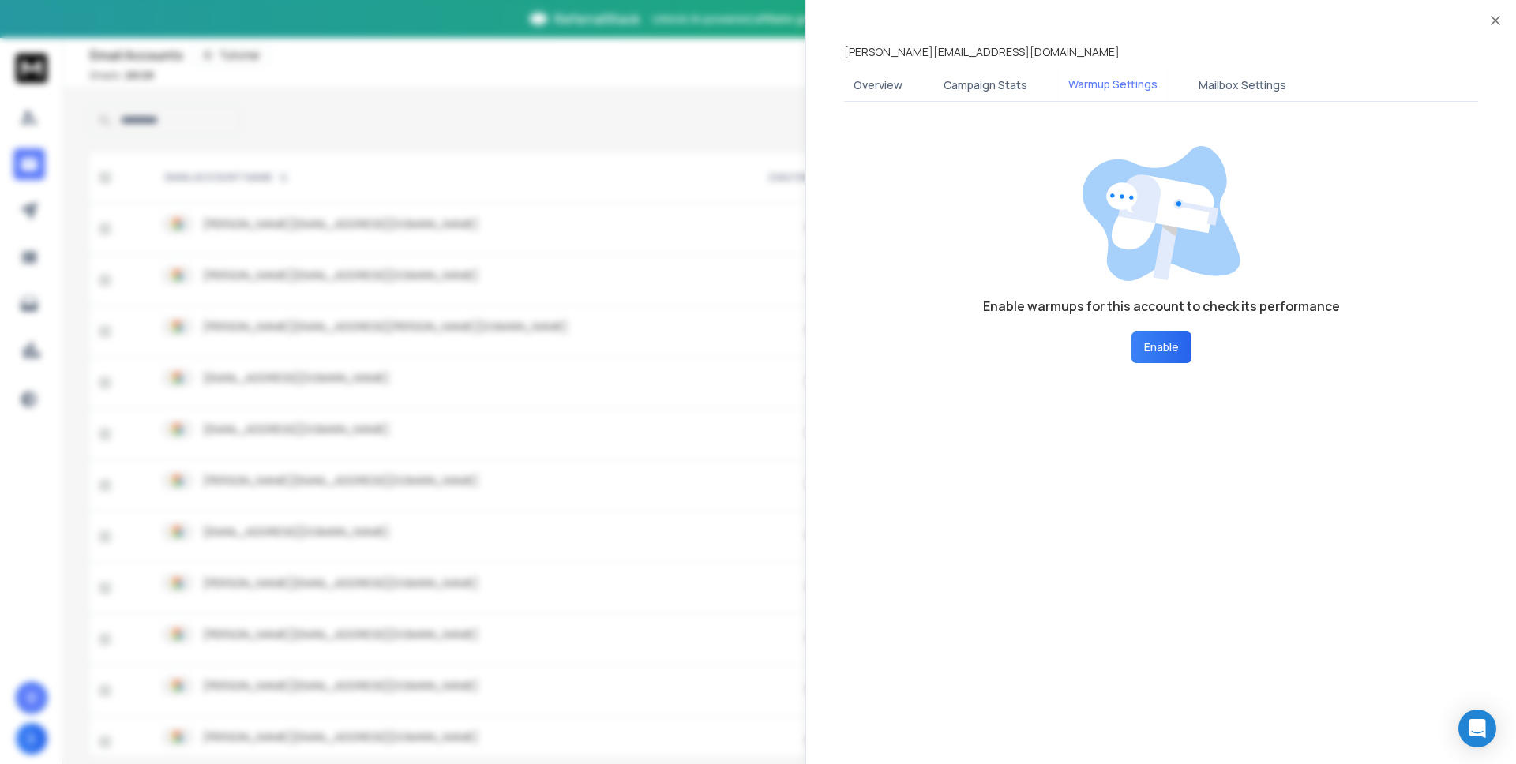
click at [984, 75] on button "Campaign Stats" at bounding box center [985, 85] width 103 height 35
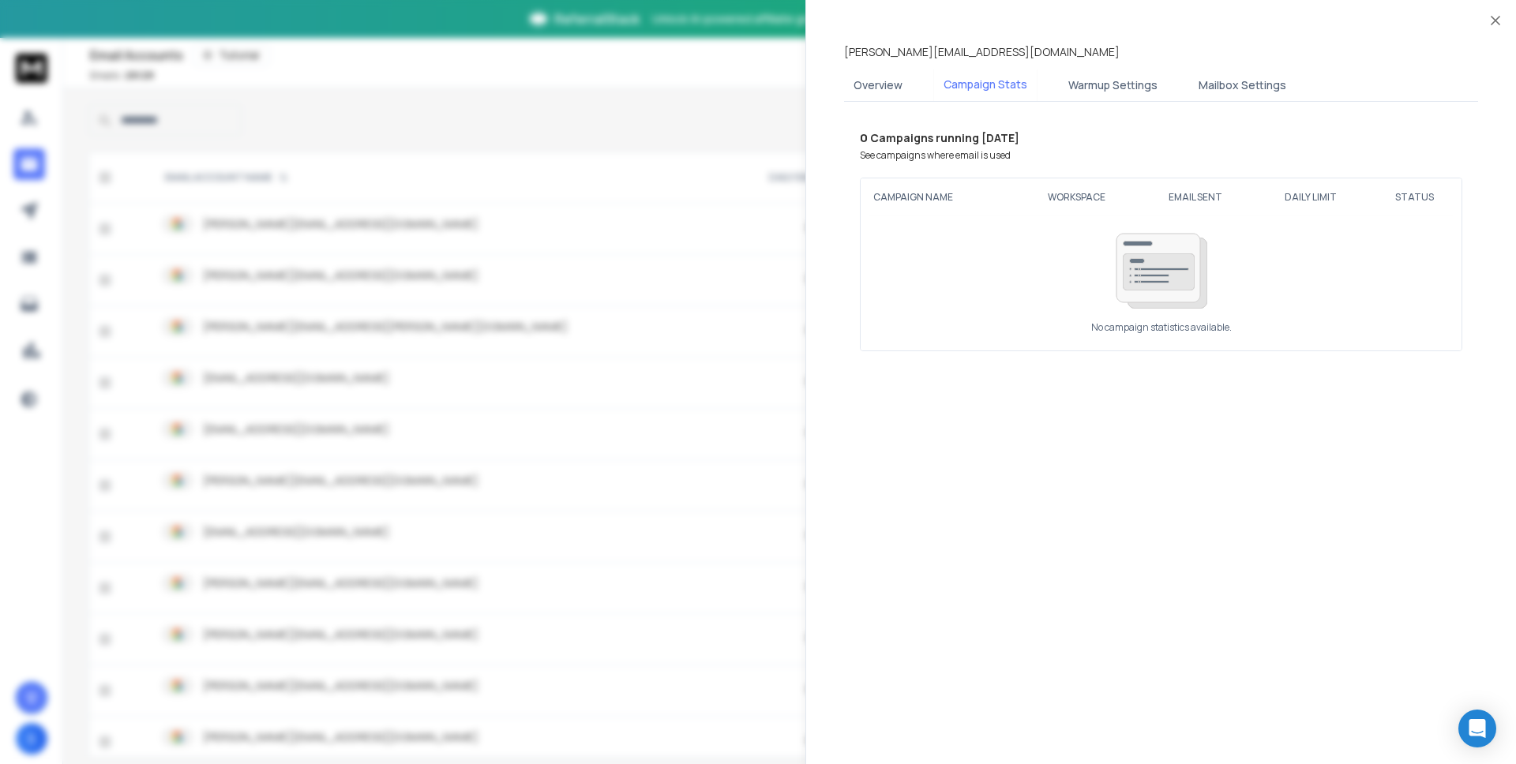
click at [864, 82] on button "Overview" at bounding box center [878, 85] width 68 height 35
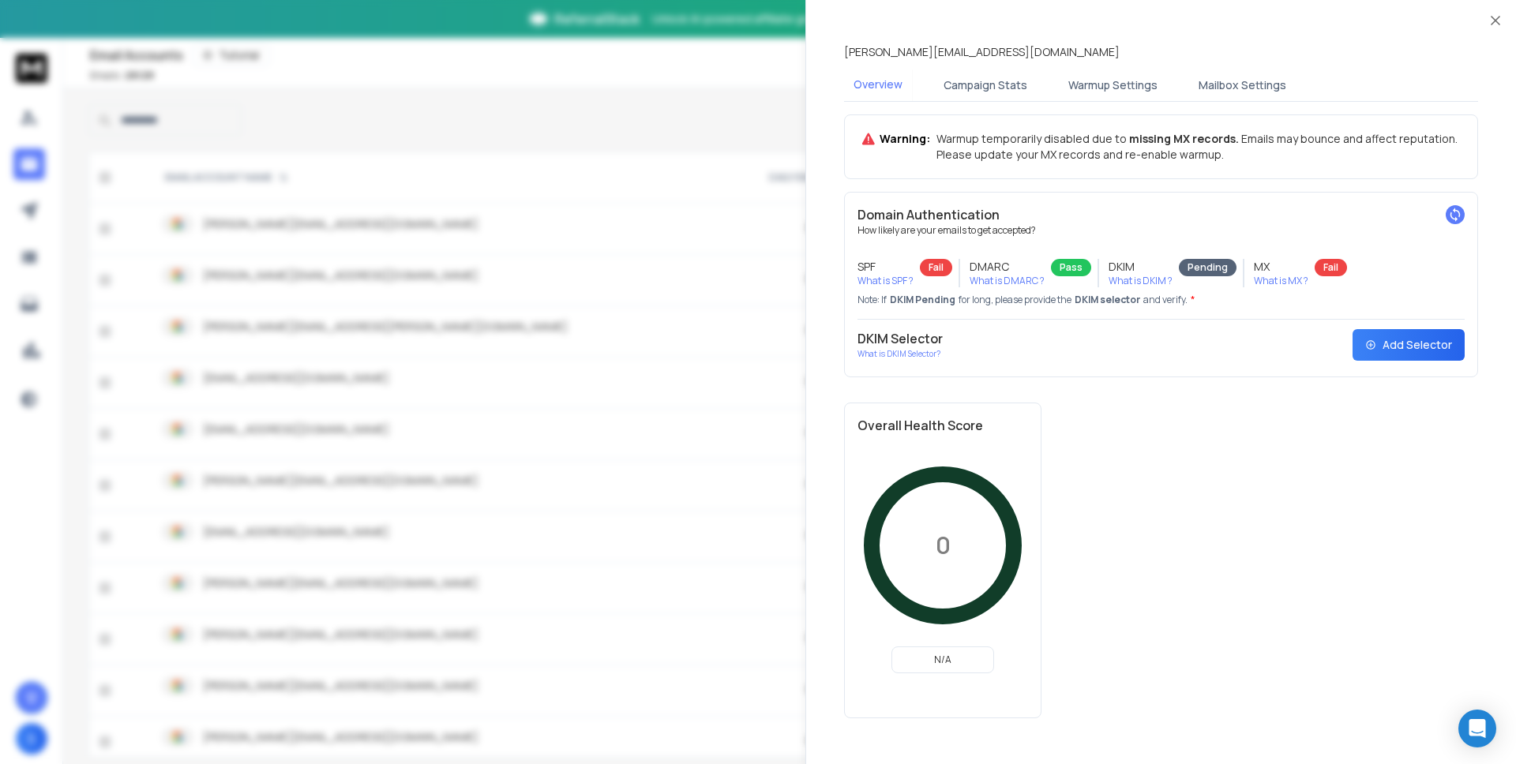
click at [990, 84] on button "Campaign Stats" at bounding box center [985, 85] width 103 height 35
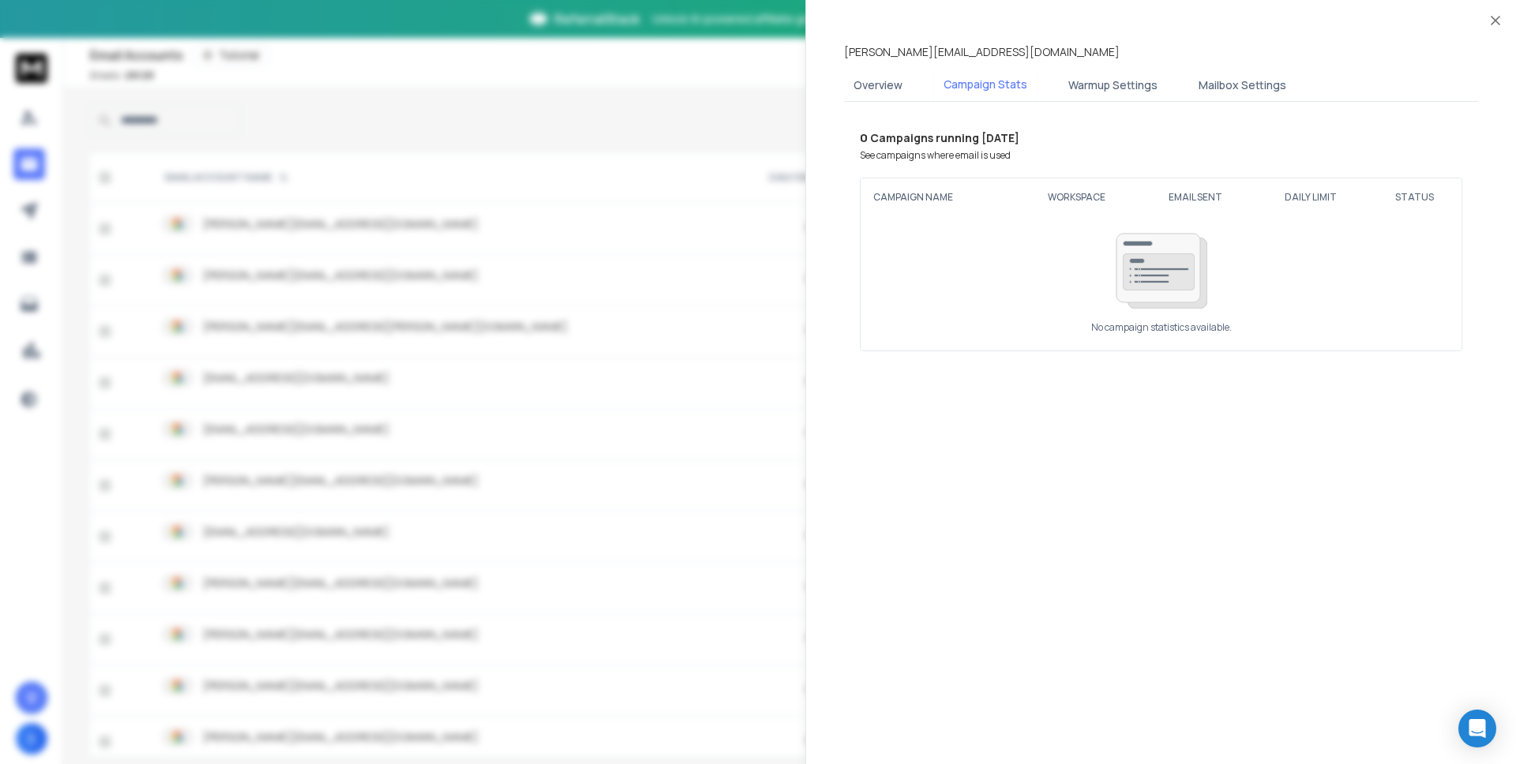
click at [1080, 77] on button "Warmup Settings" at bounding box center [1113, 85] width 108 height 35
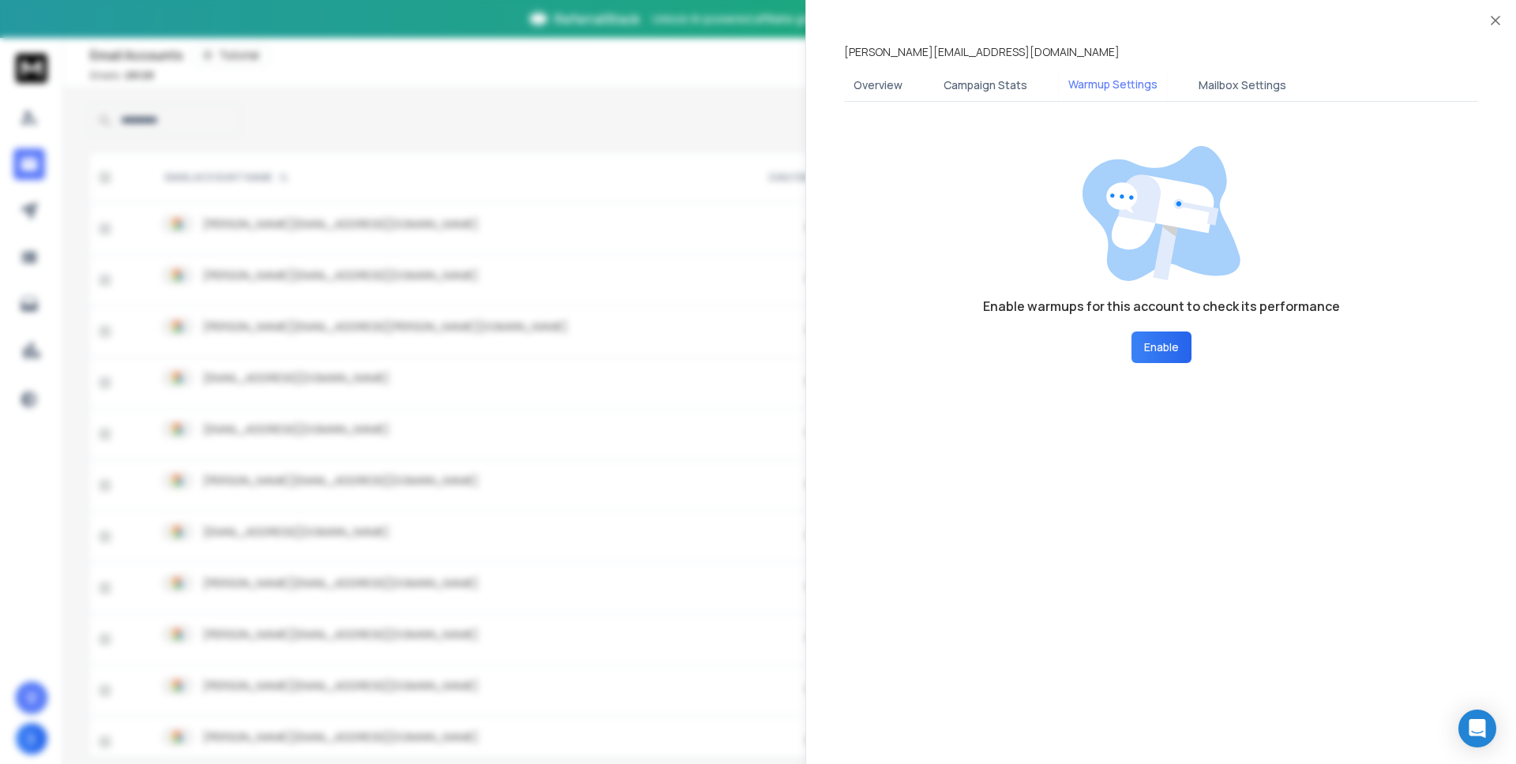
click at [1254, 84] on button "Mailbox Settings" at bounding box center [1242, 85] width 107 height 35
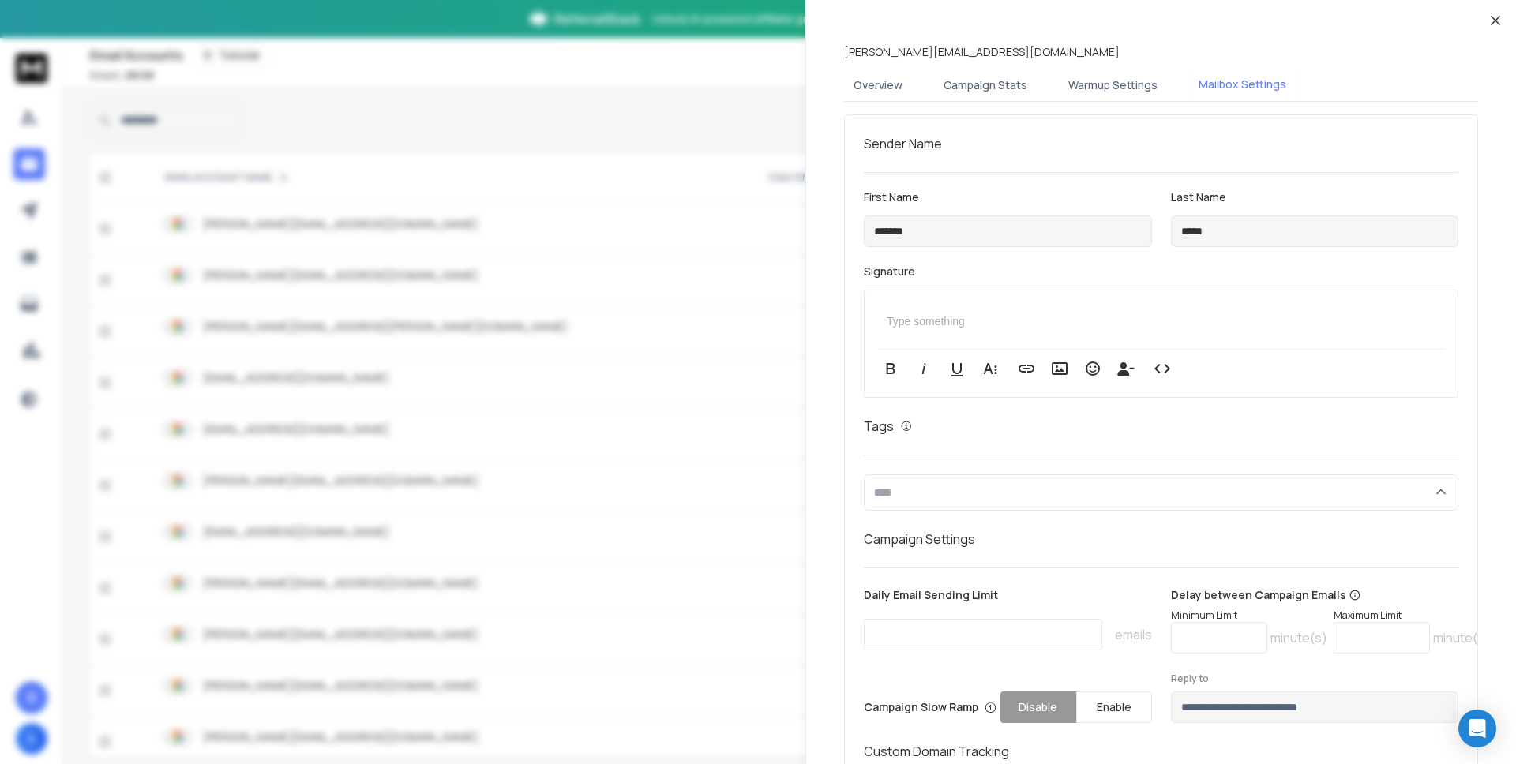
click at [1493, 20] on icon "button" at bounding box center [1495, 21] width 16 height 16
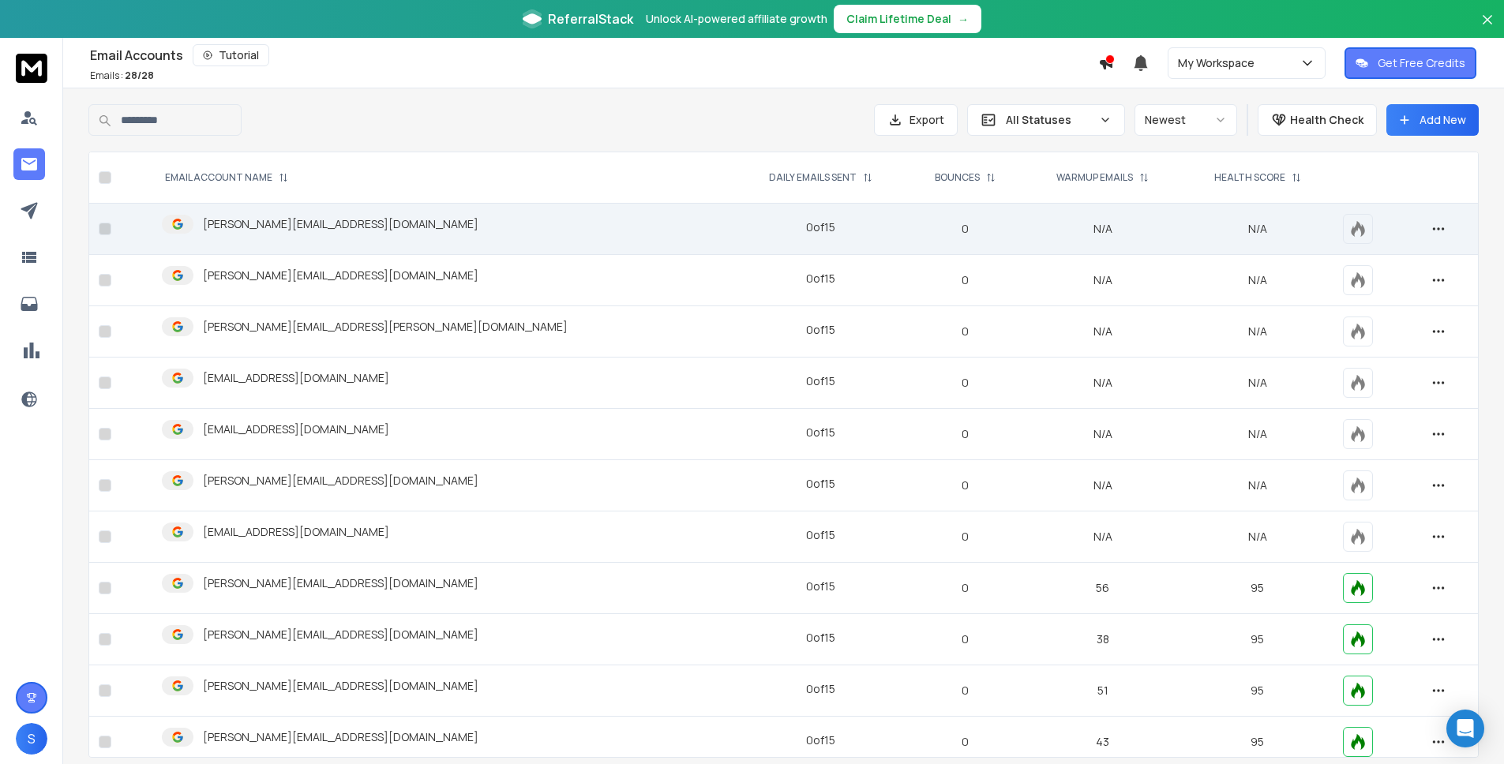
click at [1351, 230] on icon at bounding box center [1357, 229] width 13 height 16
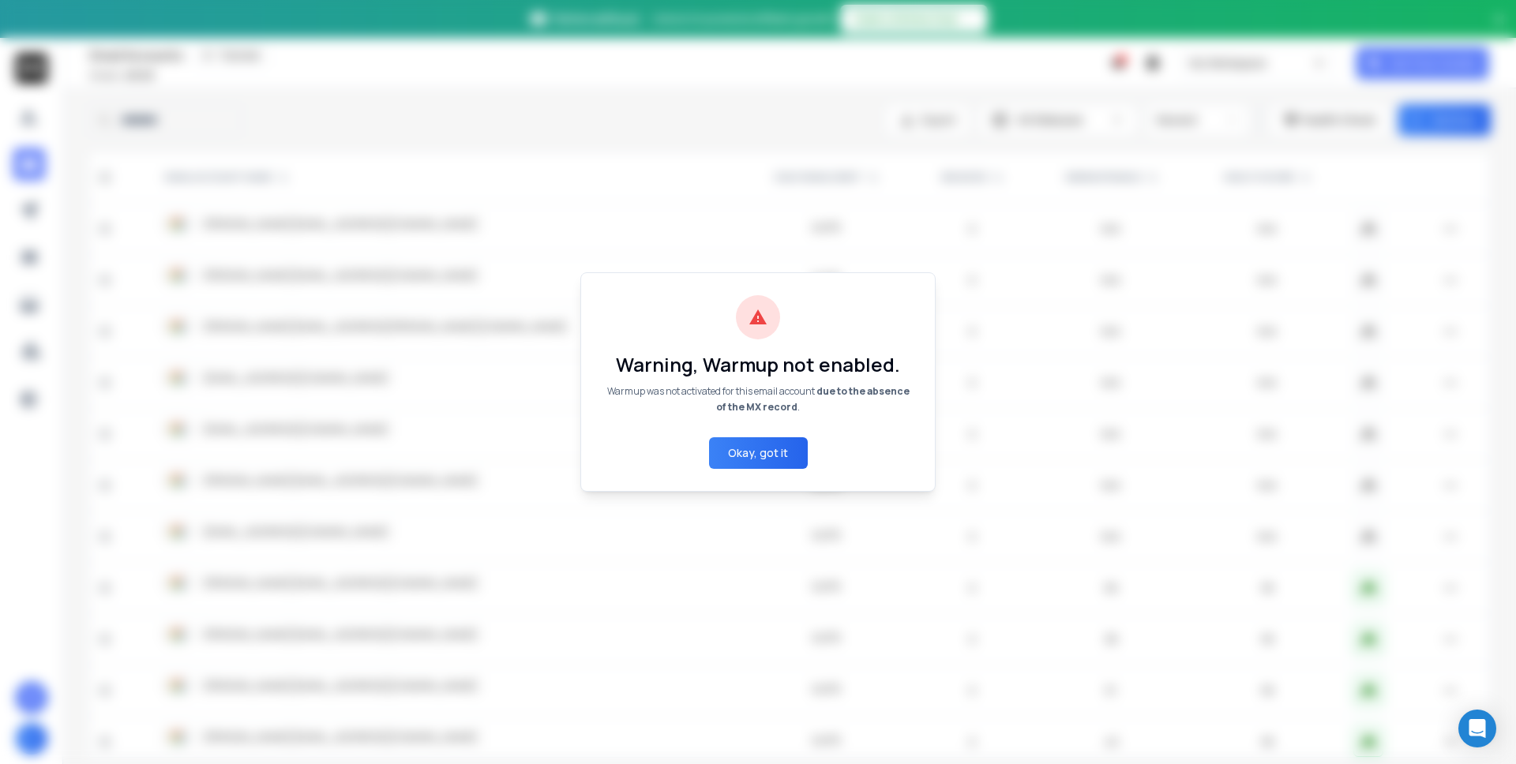
click at [762, 457] on button "Okay, got it" at bounding box center [758, 453] width 99 height 32
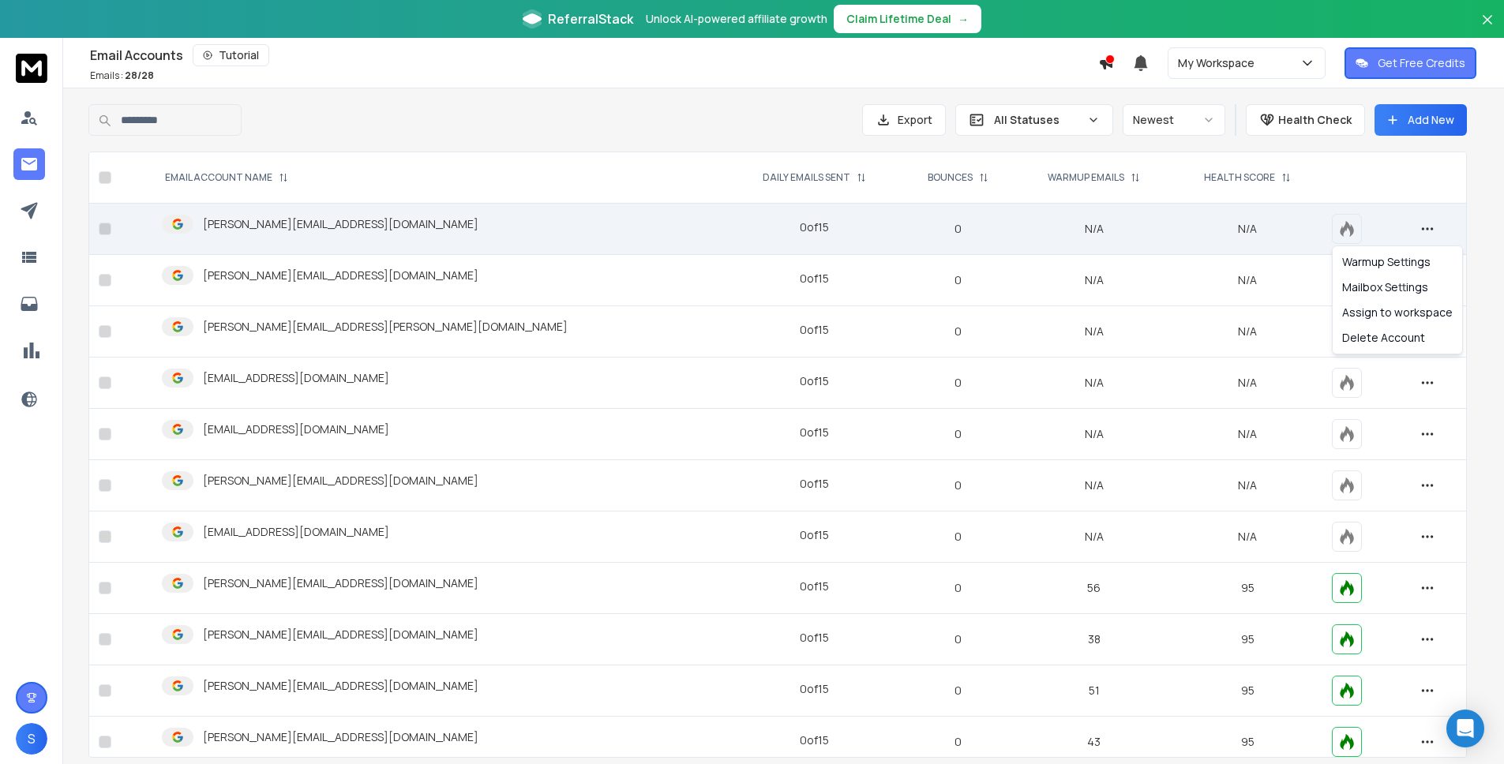
click at [1415, 220] on button at bounding box center [1426, 229] width 59 height 27
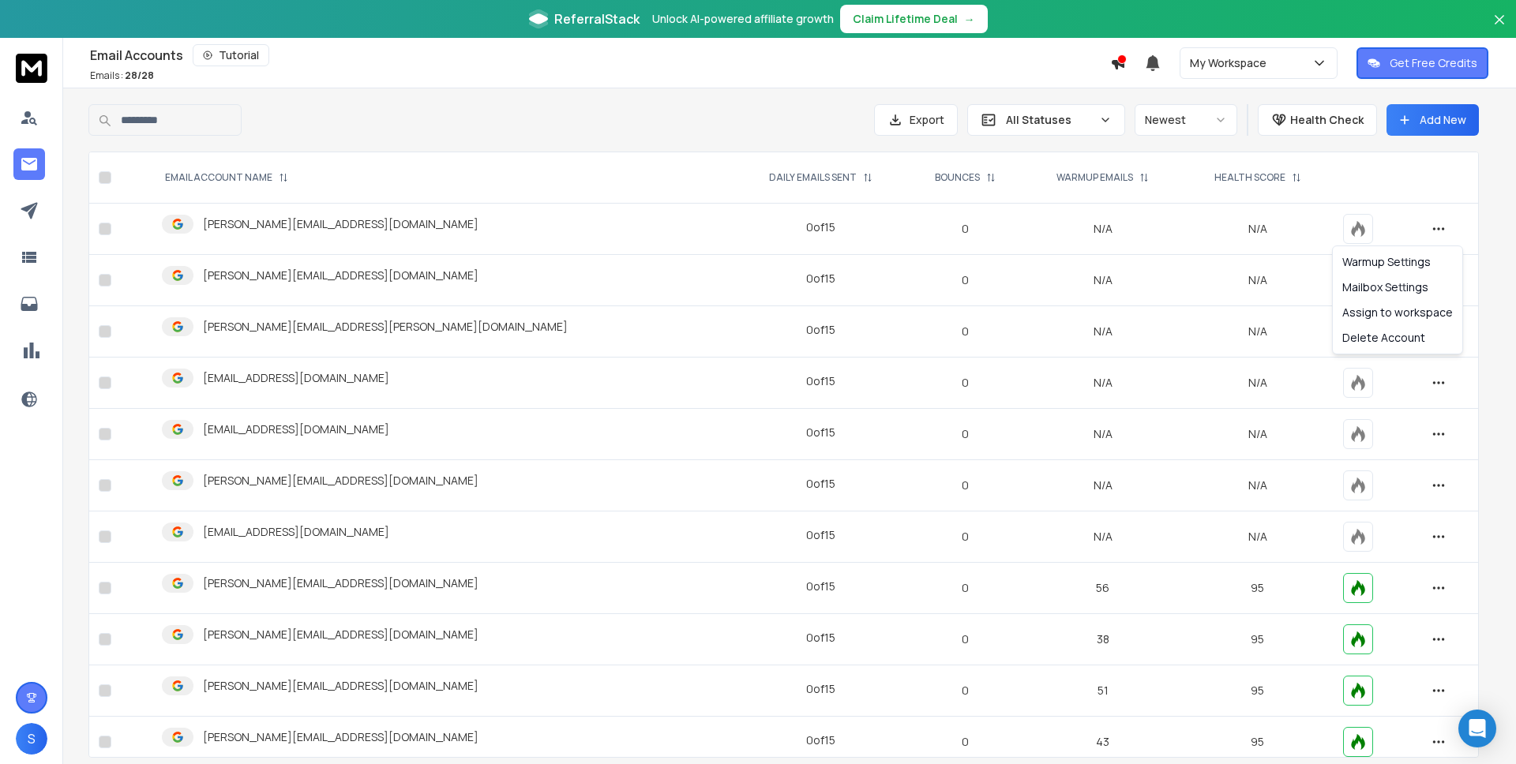
click at [456, 106] on div at bounding box center [476, 120] width 776 height 32
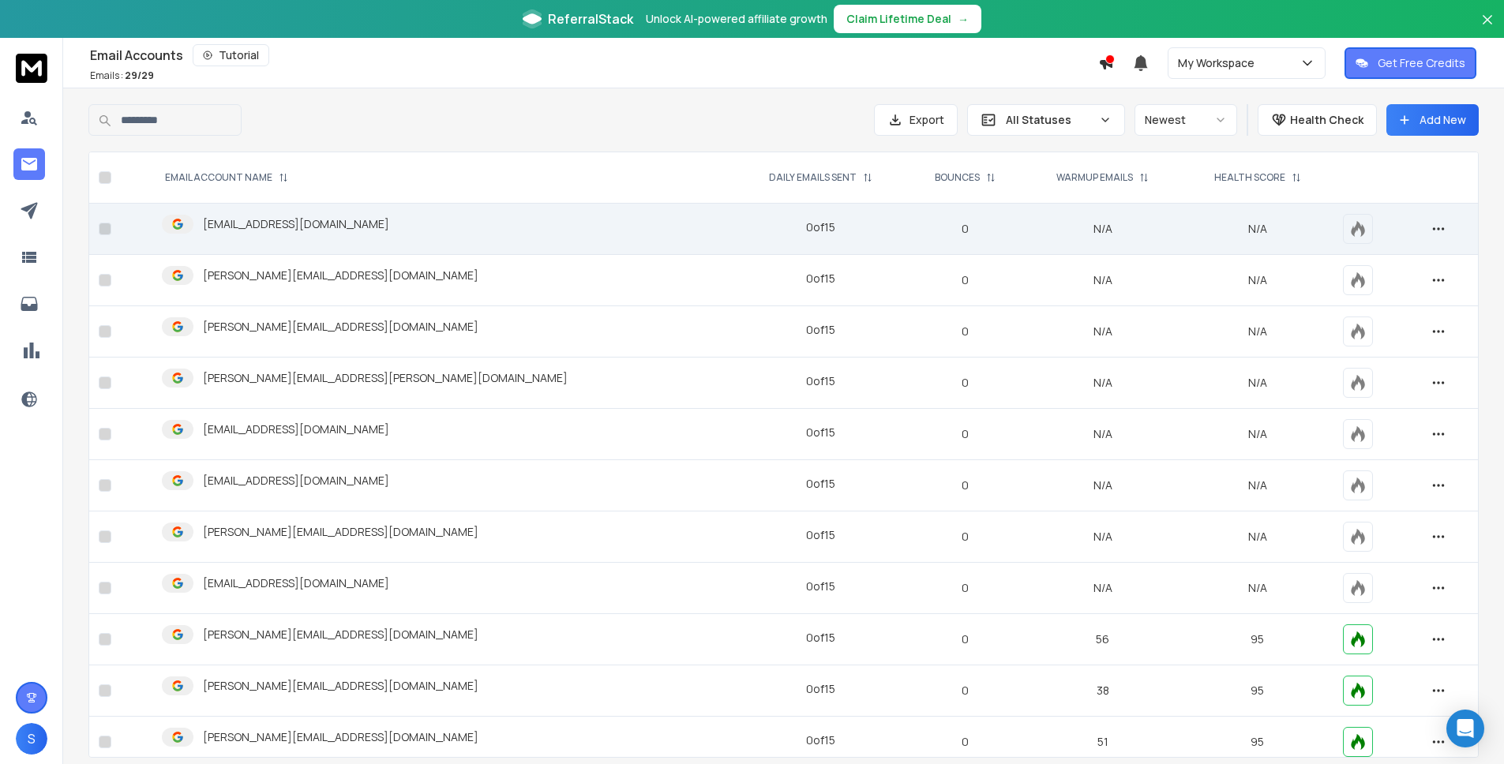
click at [1343, 238] on div at bounding box center [1358, 229] width 30 height 30
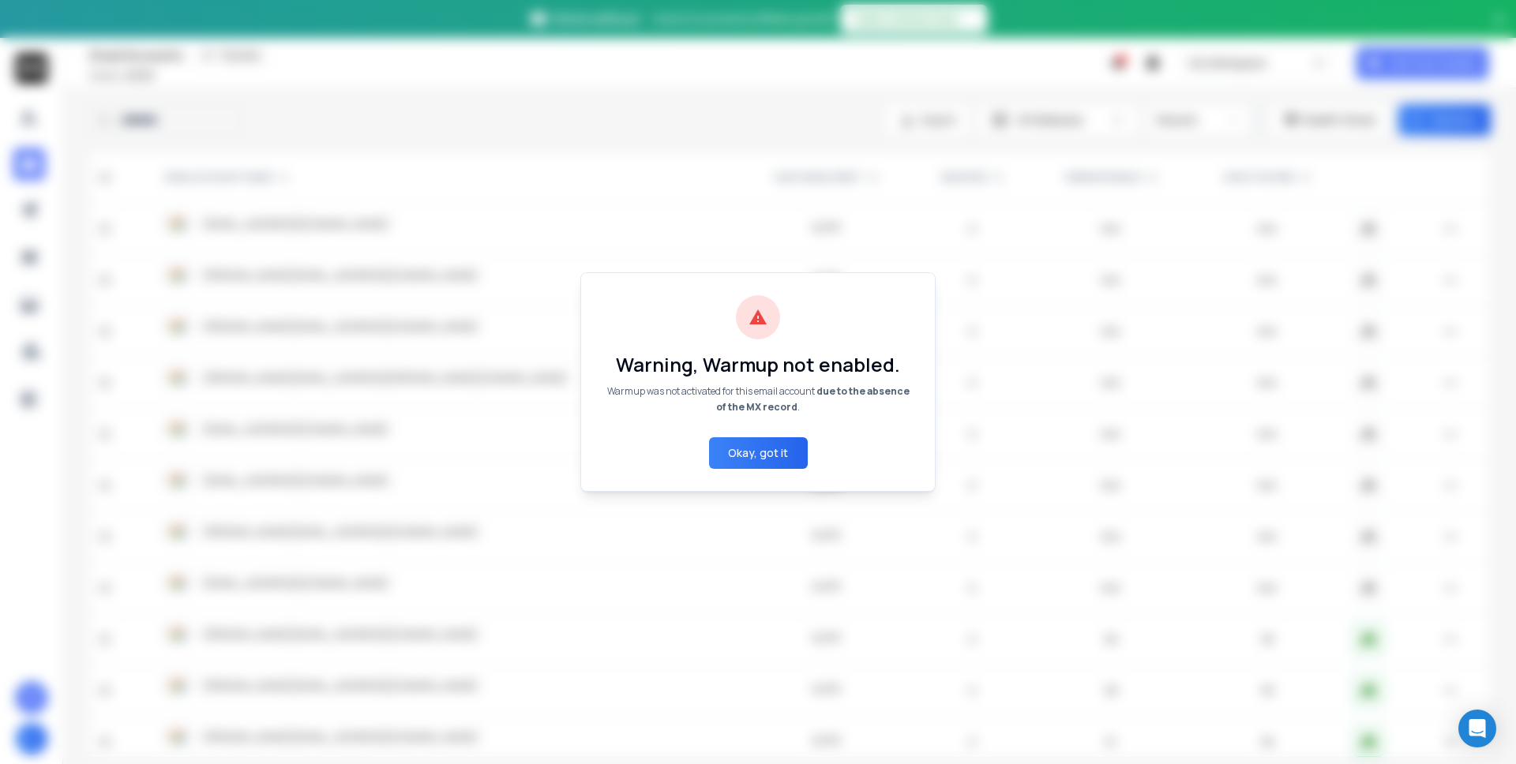
click at [742, 459] on button "Okay, got it" at bounding box center [758, 453] width 99 height 32
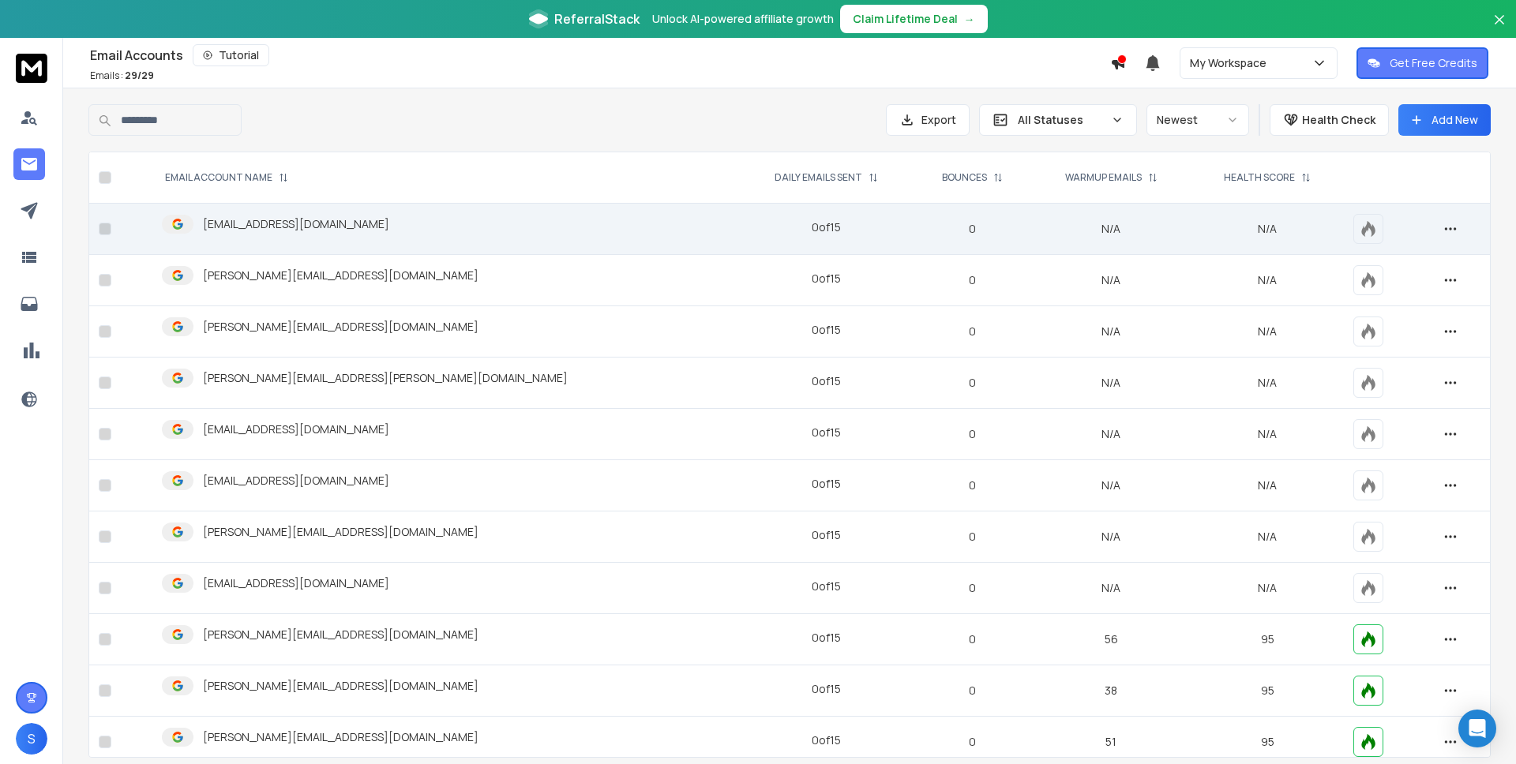
click at [1443, 227] on icon at bounding box center [1450, 229] width 14 height 14
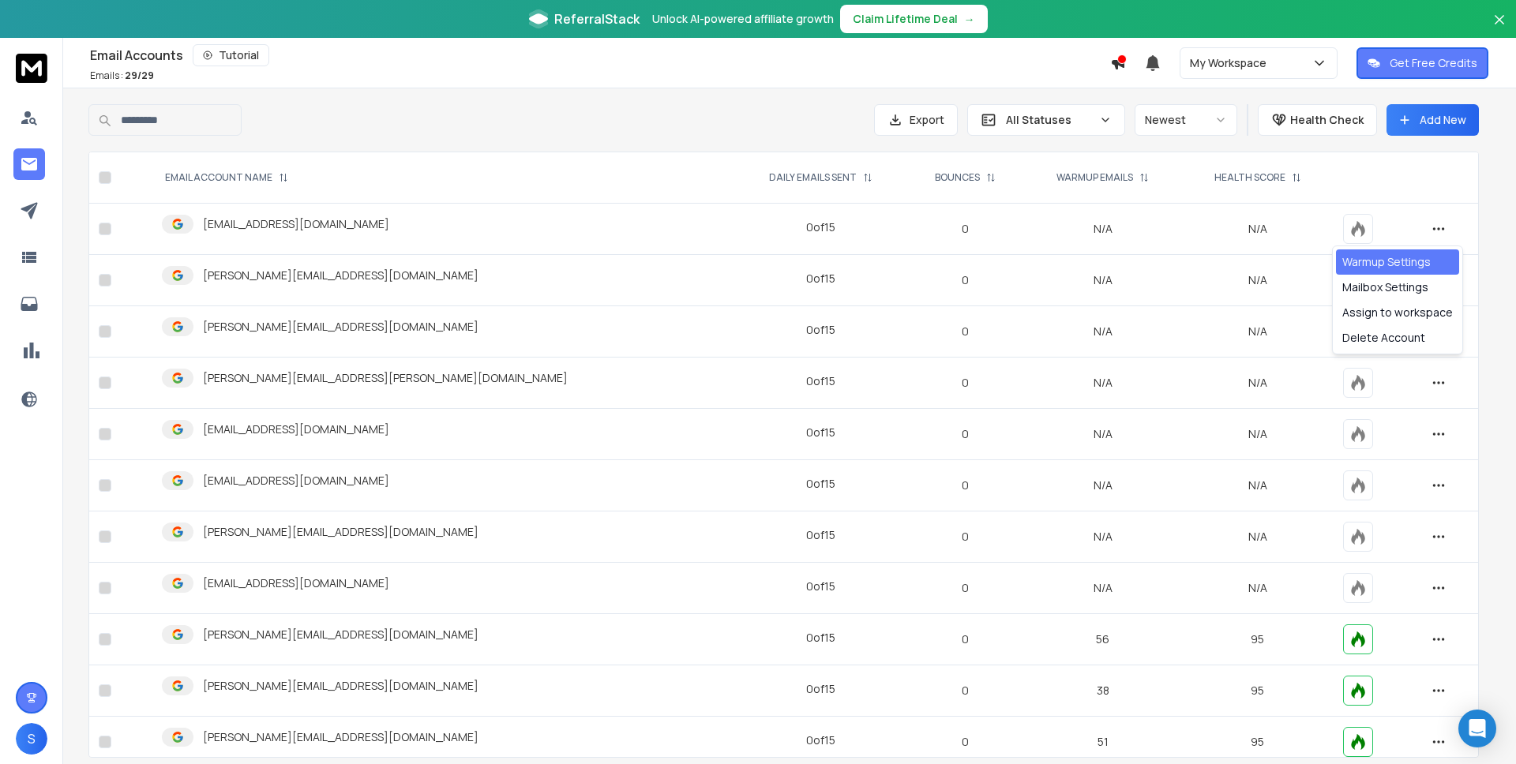
click at [1386, 264] on div "Warmup Settings" at bounding box center [1397, 261] width 123 height 25
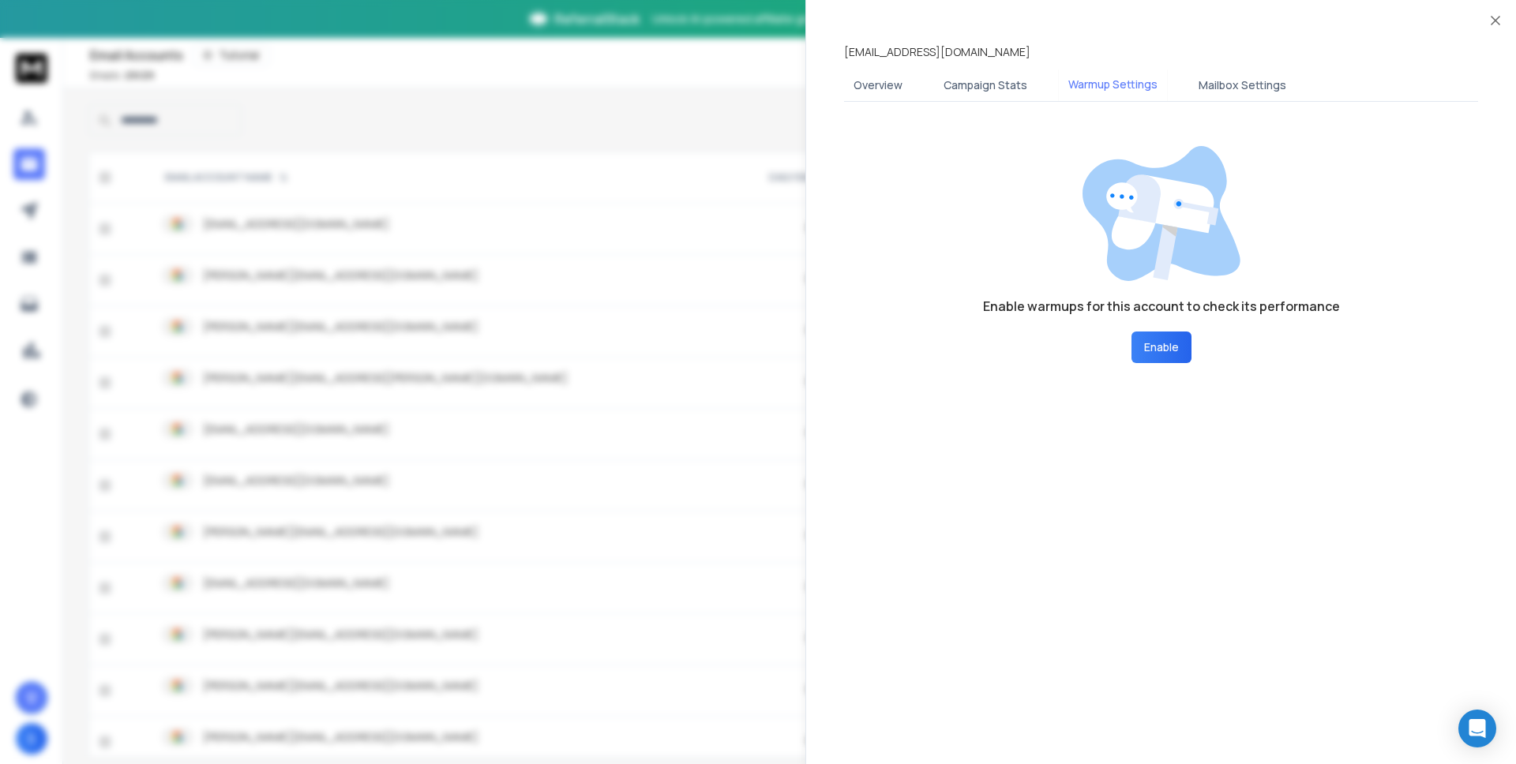
click at [879, 82] on button "Overview" at bounding box center [878, 85] width 68 height 35
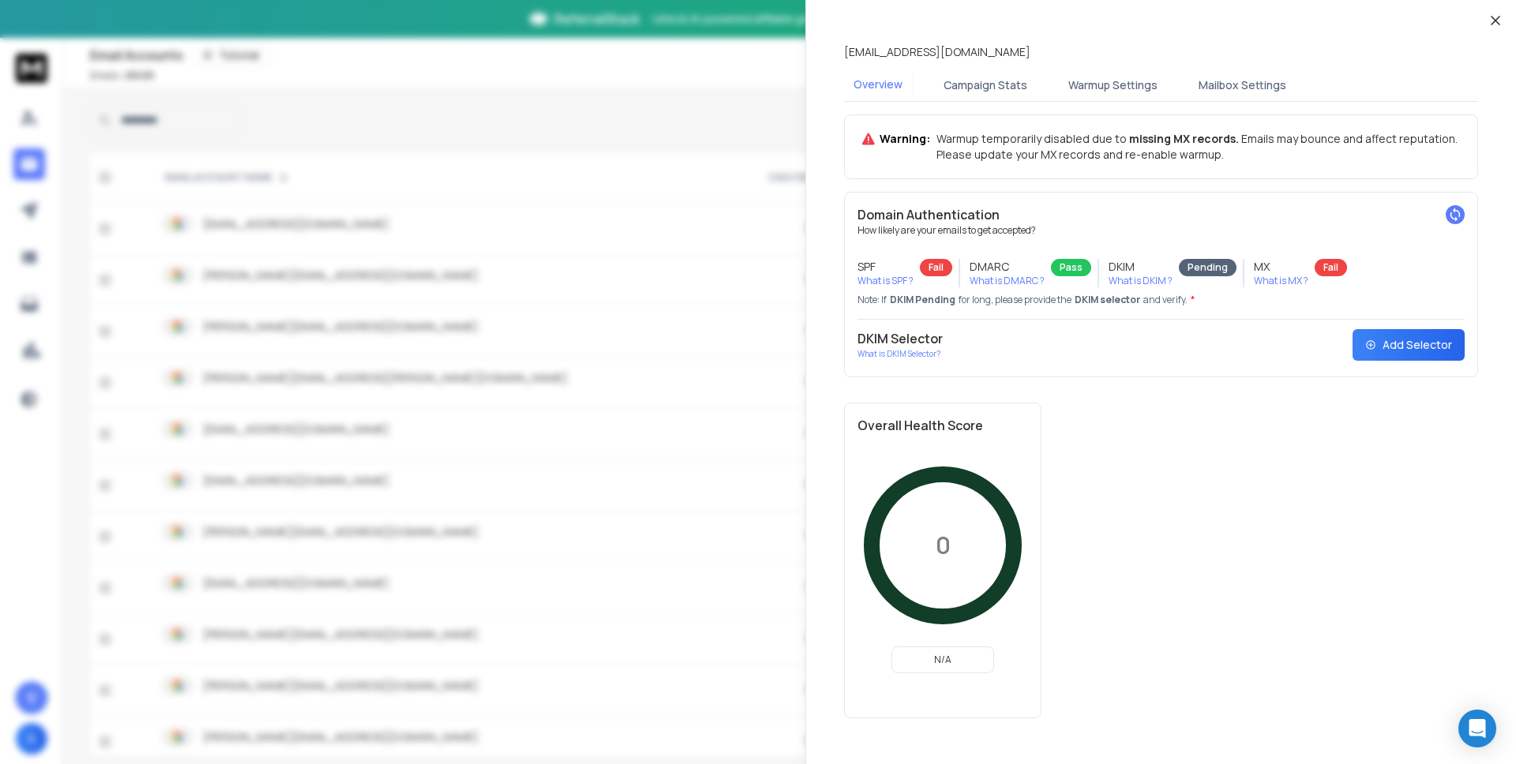
click at [1487, 18] on icon "button" at bounding box center [1495, 21] width 16 height 16
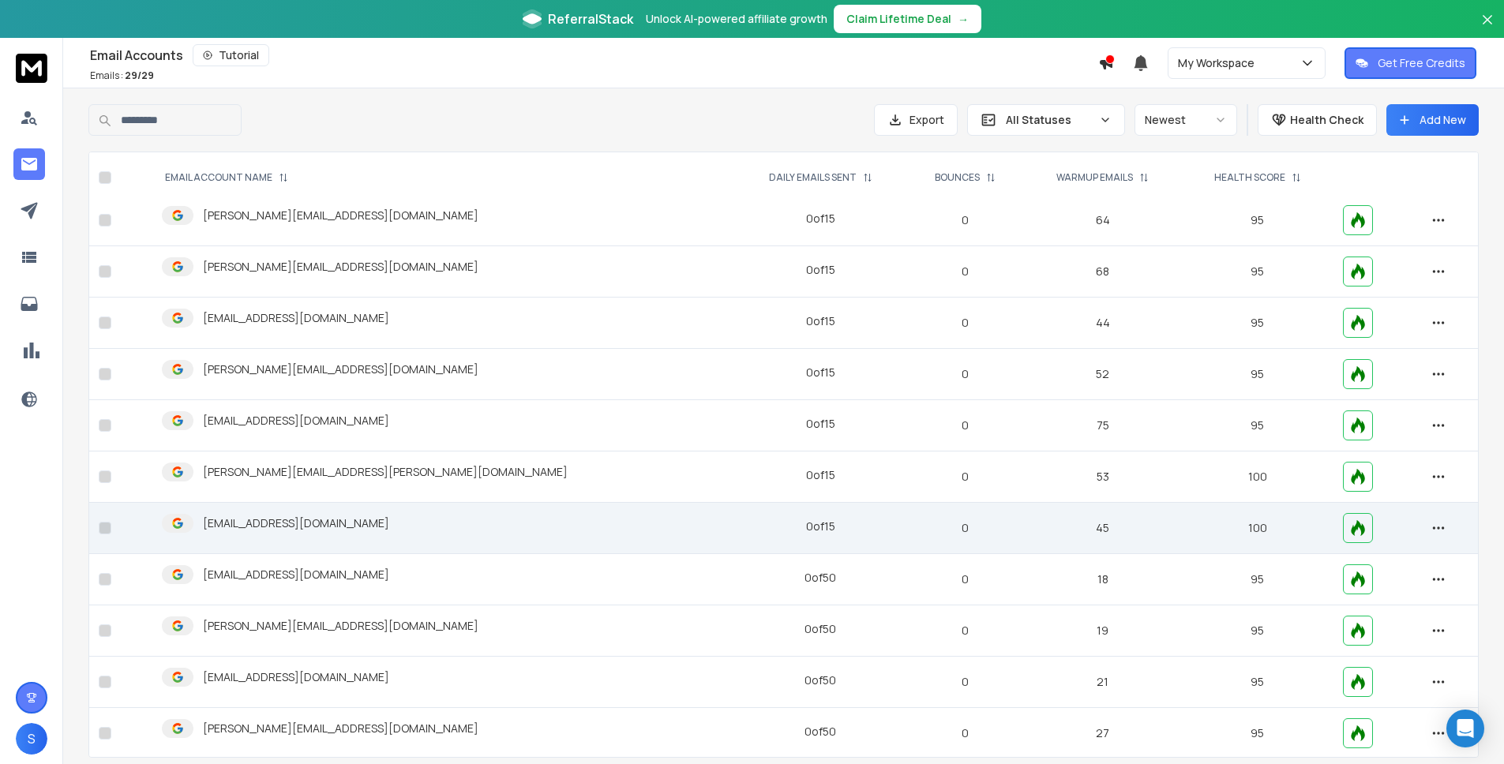
scroll to position [946, 0]
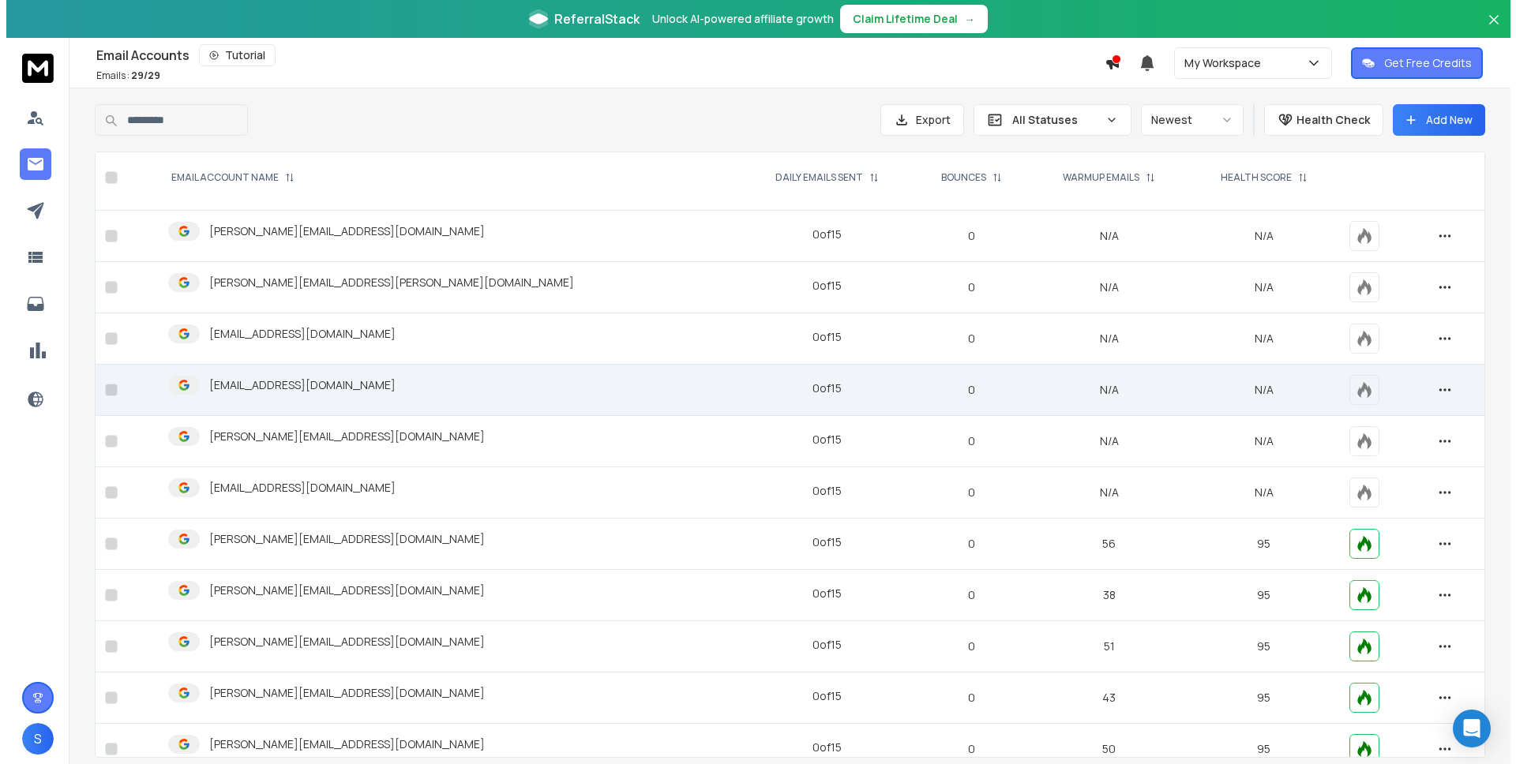
scroll to position [100, 0]
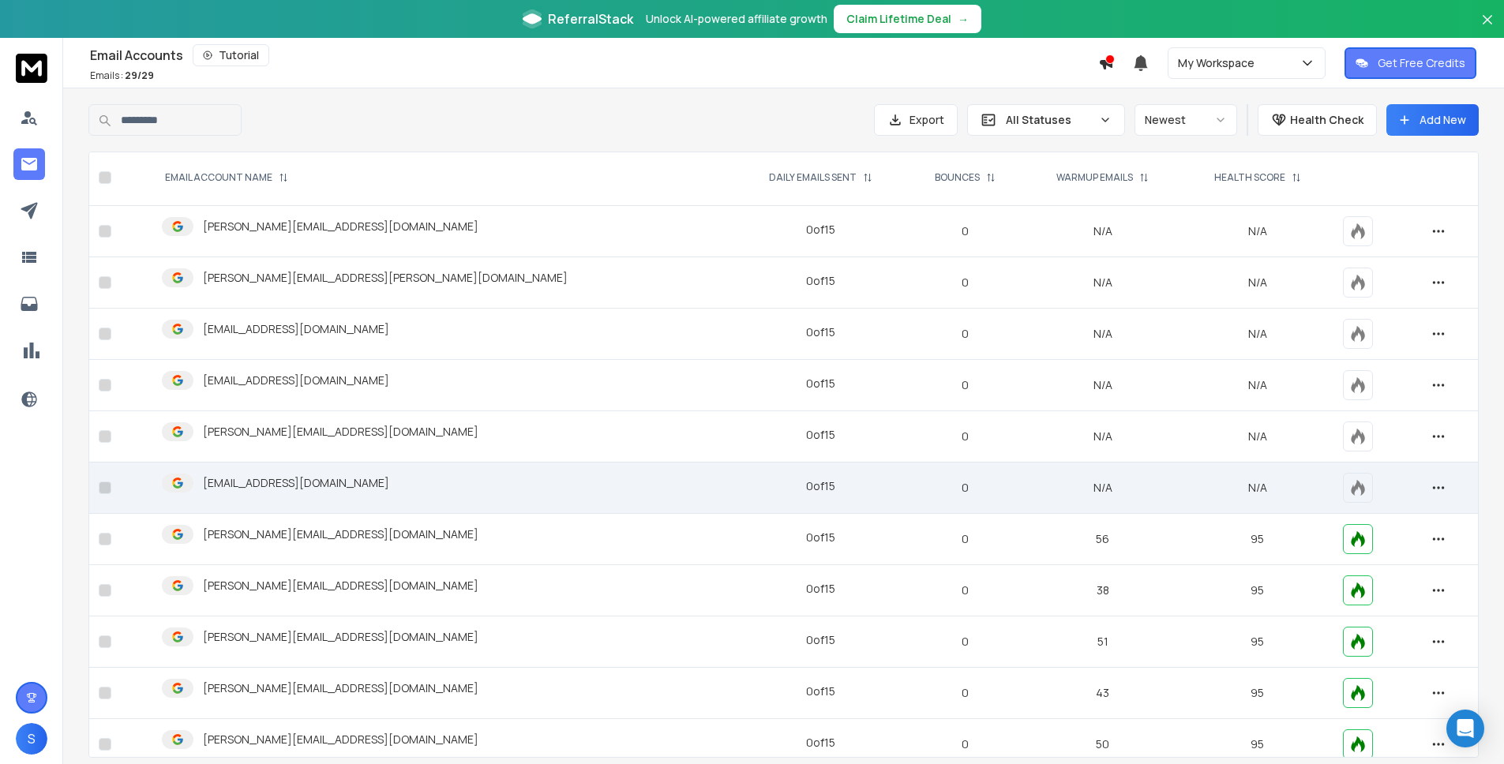
click at [324, 482] on p "[EMAIL_ADDRESS][DOMAIN_NAME]" at bounding box center [296, 483] width 186 height 16
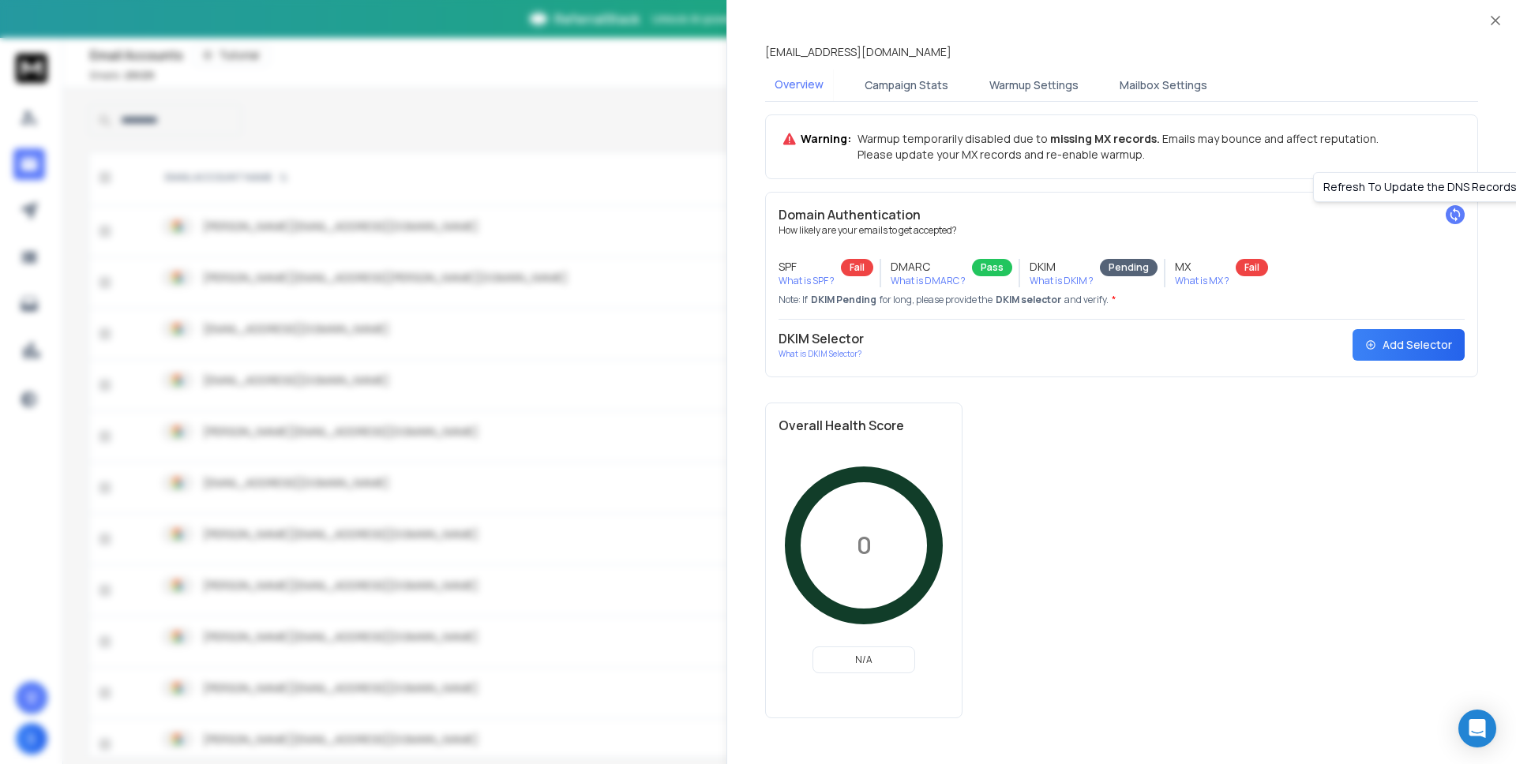
click at [1455, 212] on icon at bounding box center [1455, 215] width 16 height 16
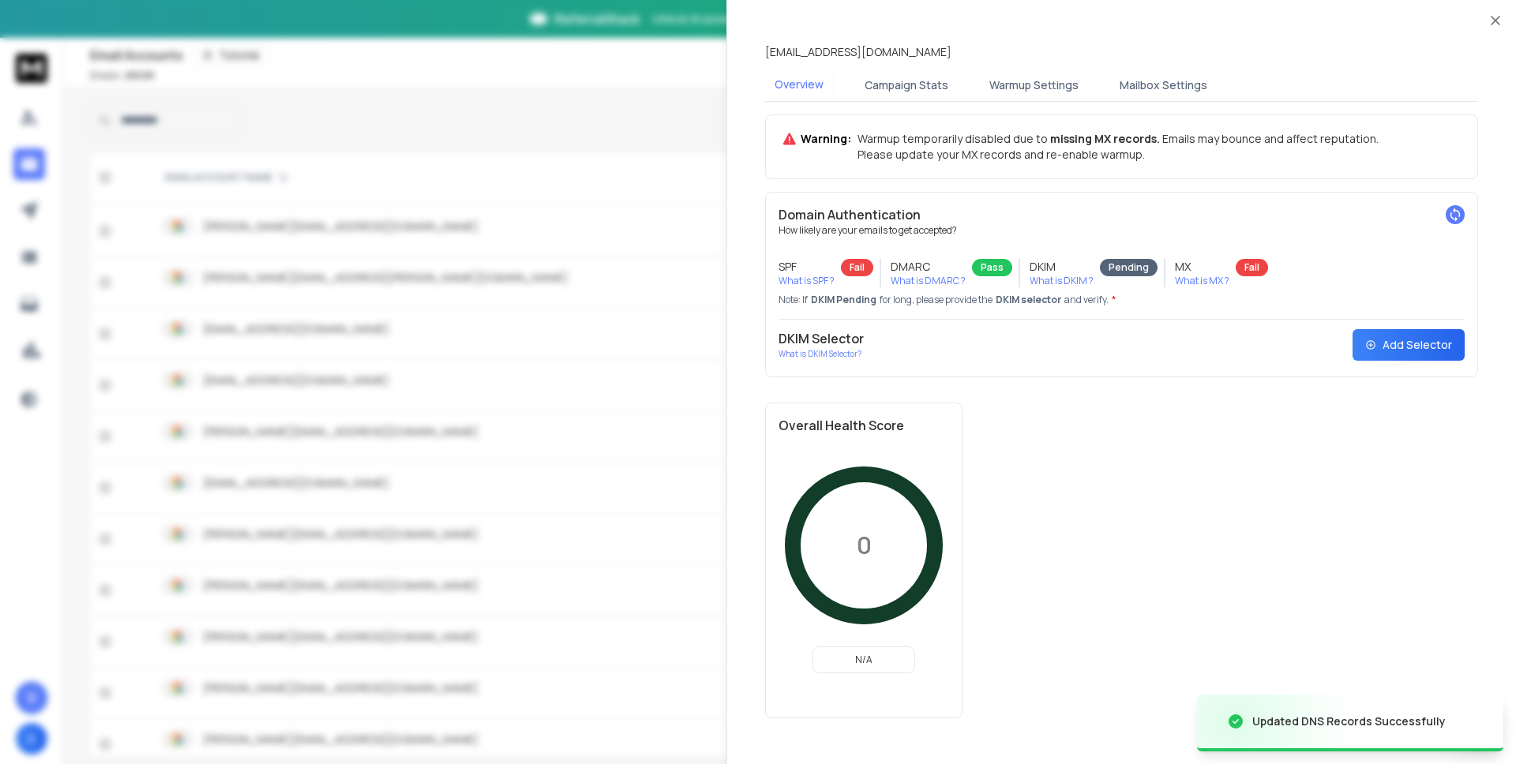
click at [1455, 213] on icon at bounding box center [1455, 215] width 16 height 16
click at [894, 79] on button "Campaign Stats" at bounding box center [906, 85] width 103 height 35
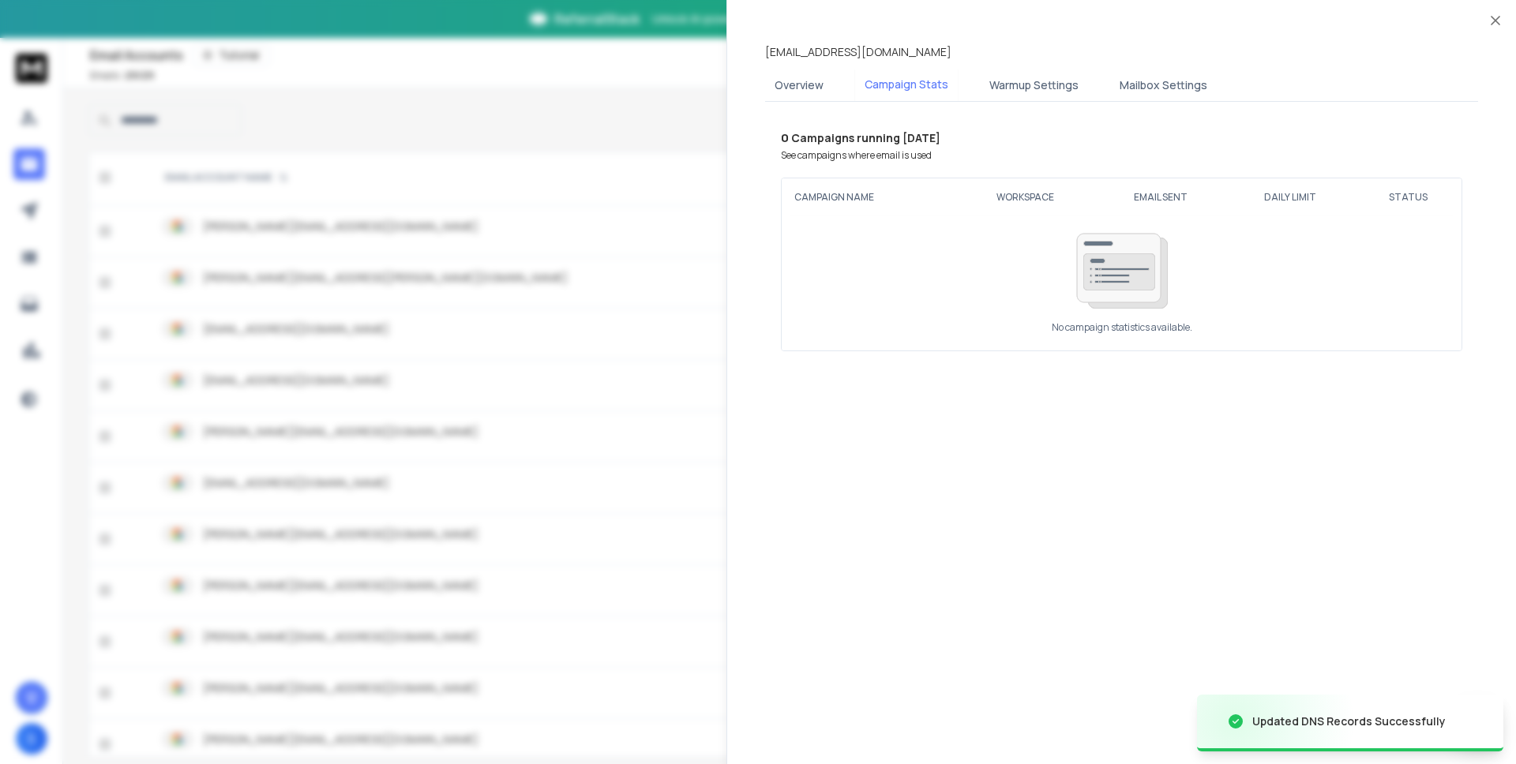
click at [819, 79] on button "Overview" at bounding box center [799, 85] width 68 height 35
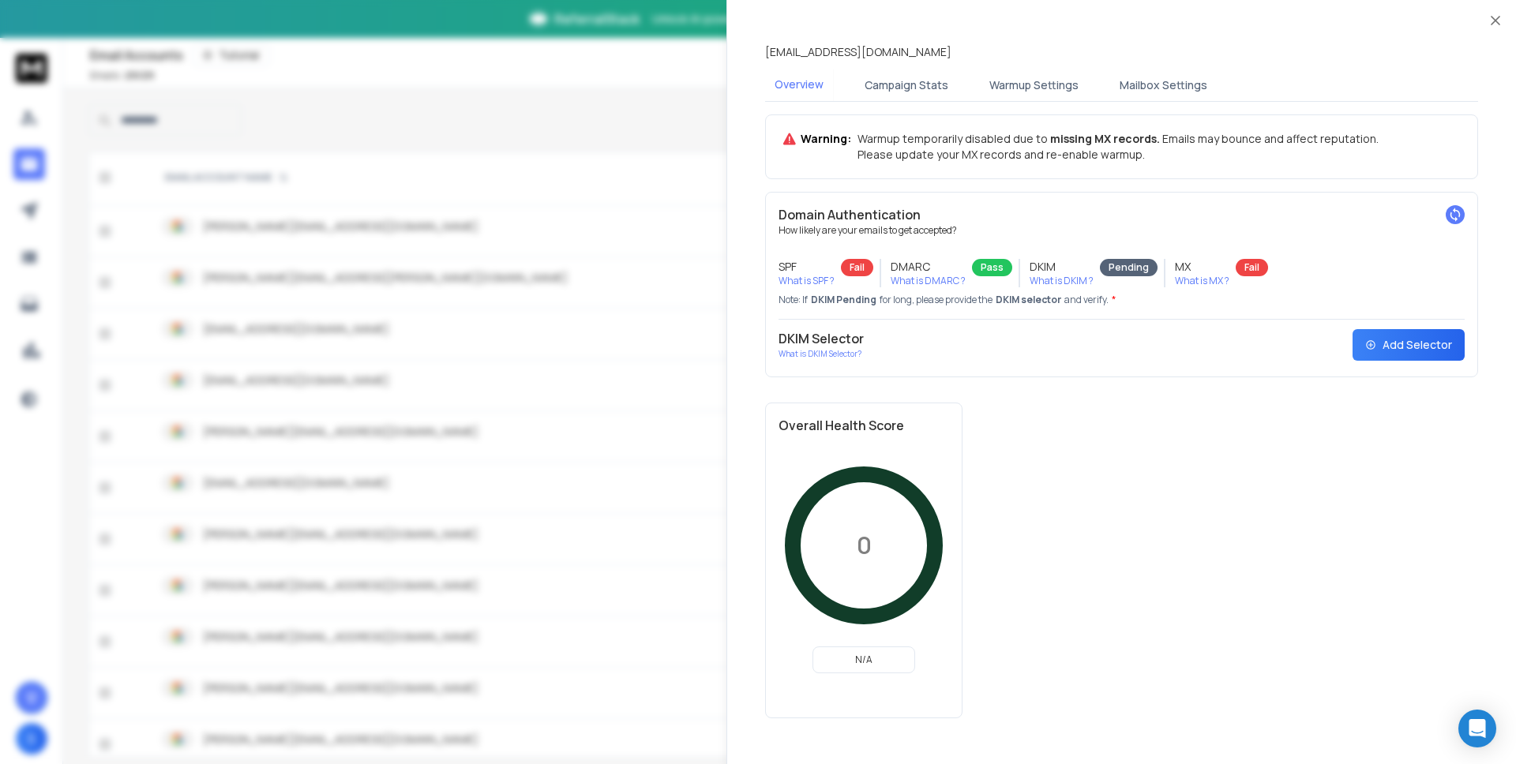
click at [1026, 86] on button "Warmup Settings" at bounding box center [1034, 85] width 108 height 35
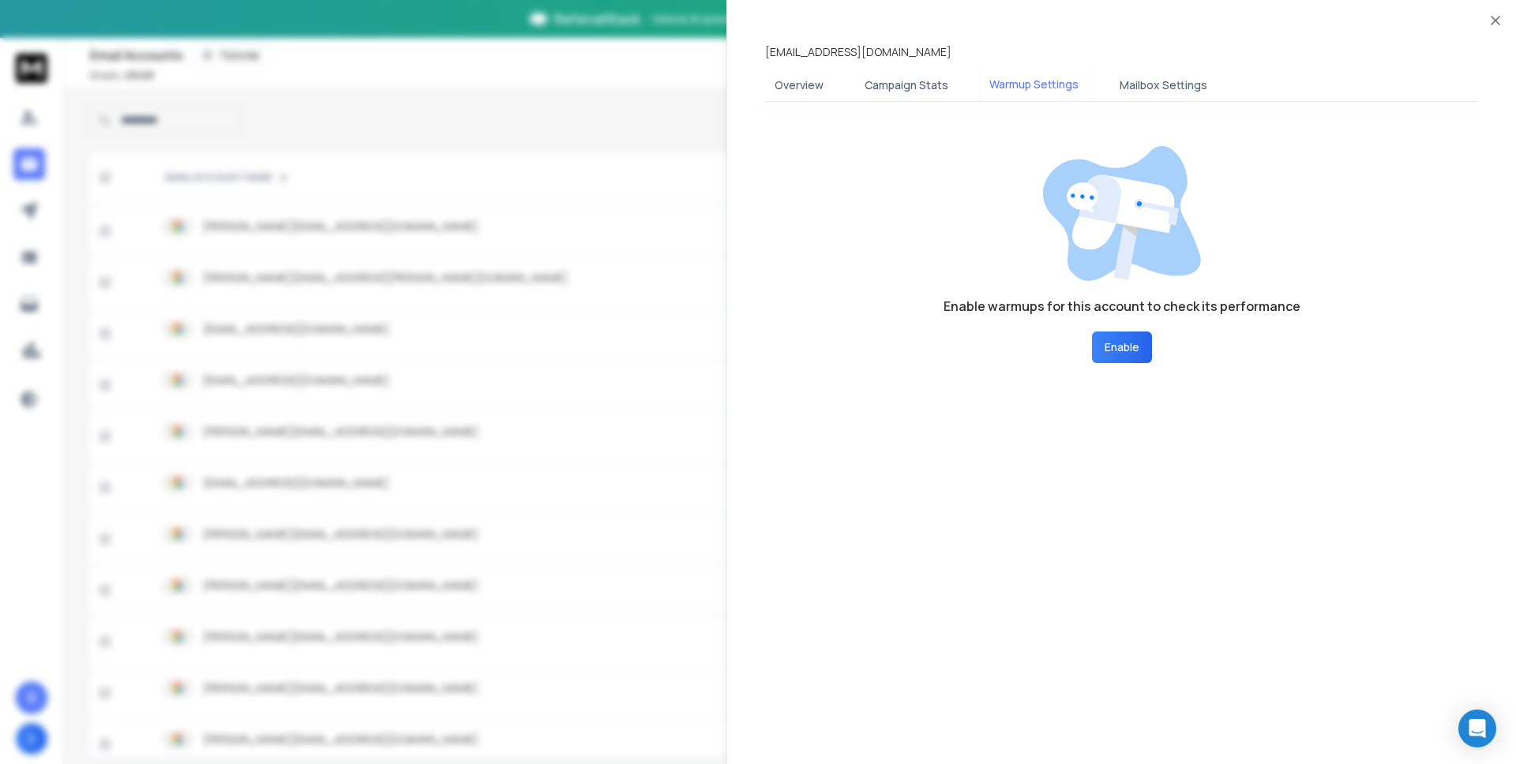
click at [1130, 335] on button "Enable" at bounding box center [1122, 348] width 60 height 32
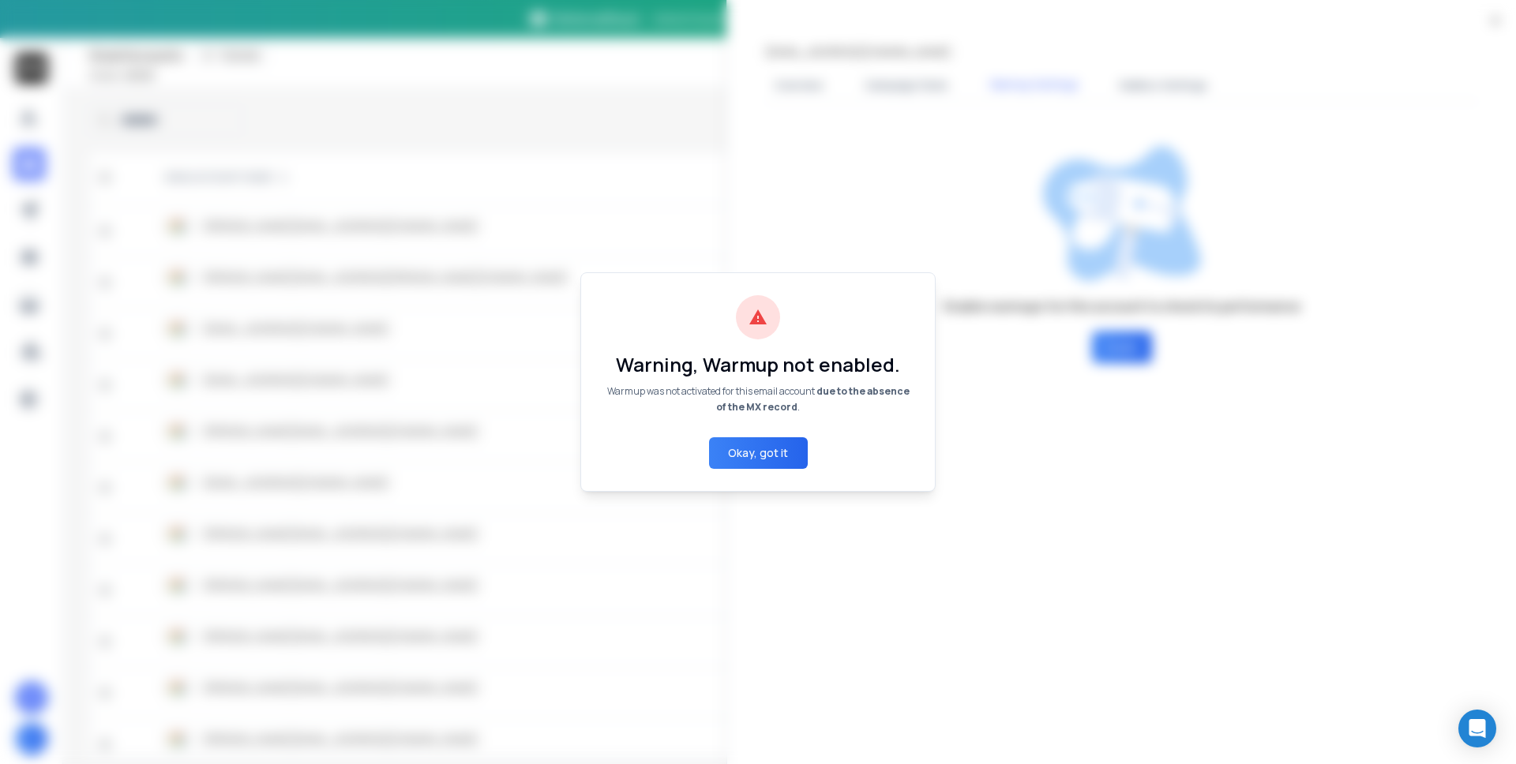
click at [772, 456] on button "Okay, got it" at bounding box center [758, 453] width 99 height 32
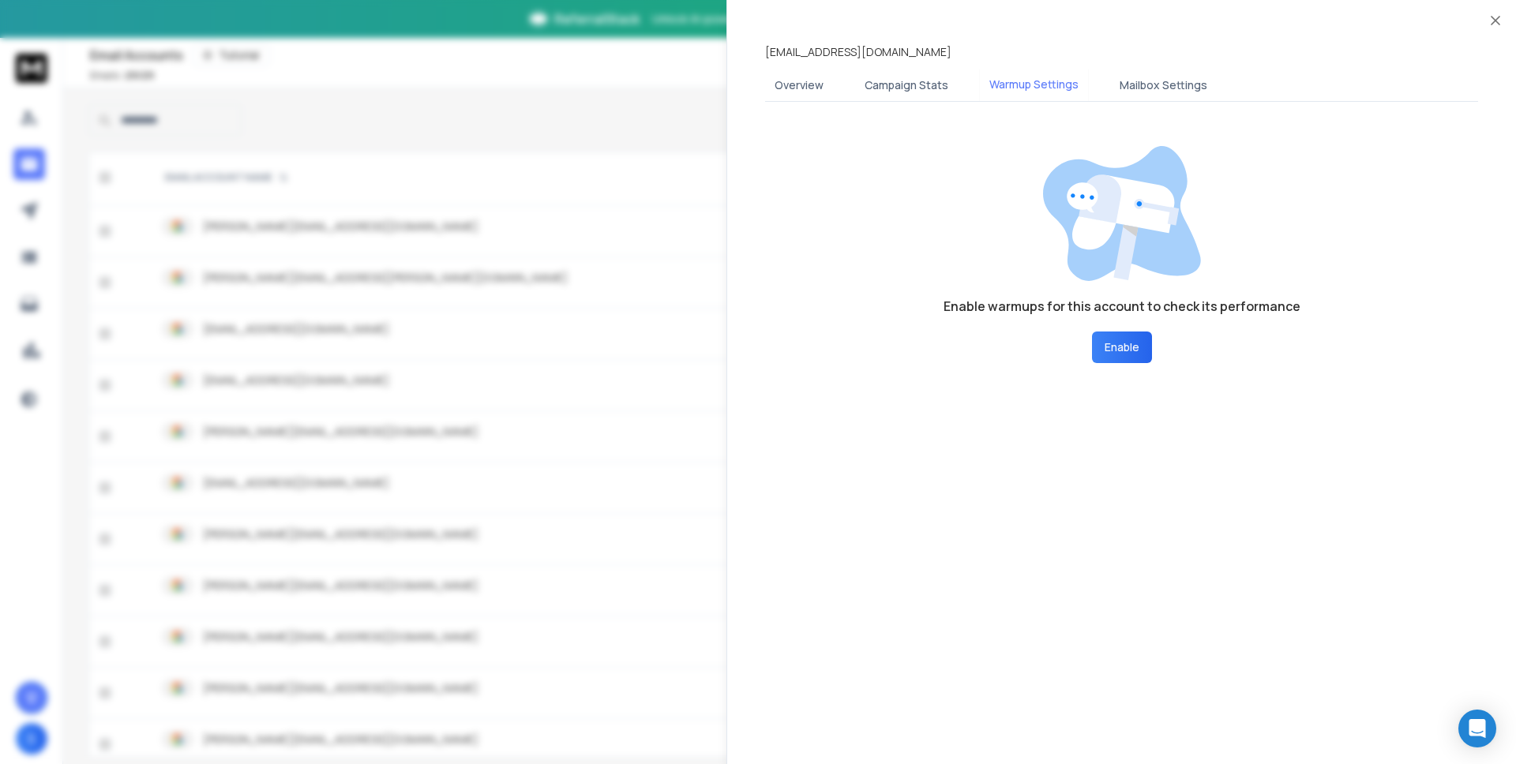
click at [1156, 75] on button "Mailbox Settings" at bounding box center [1163, 85] width 107 height 35
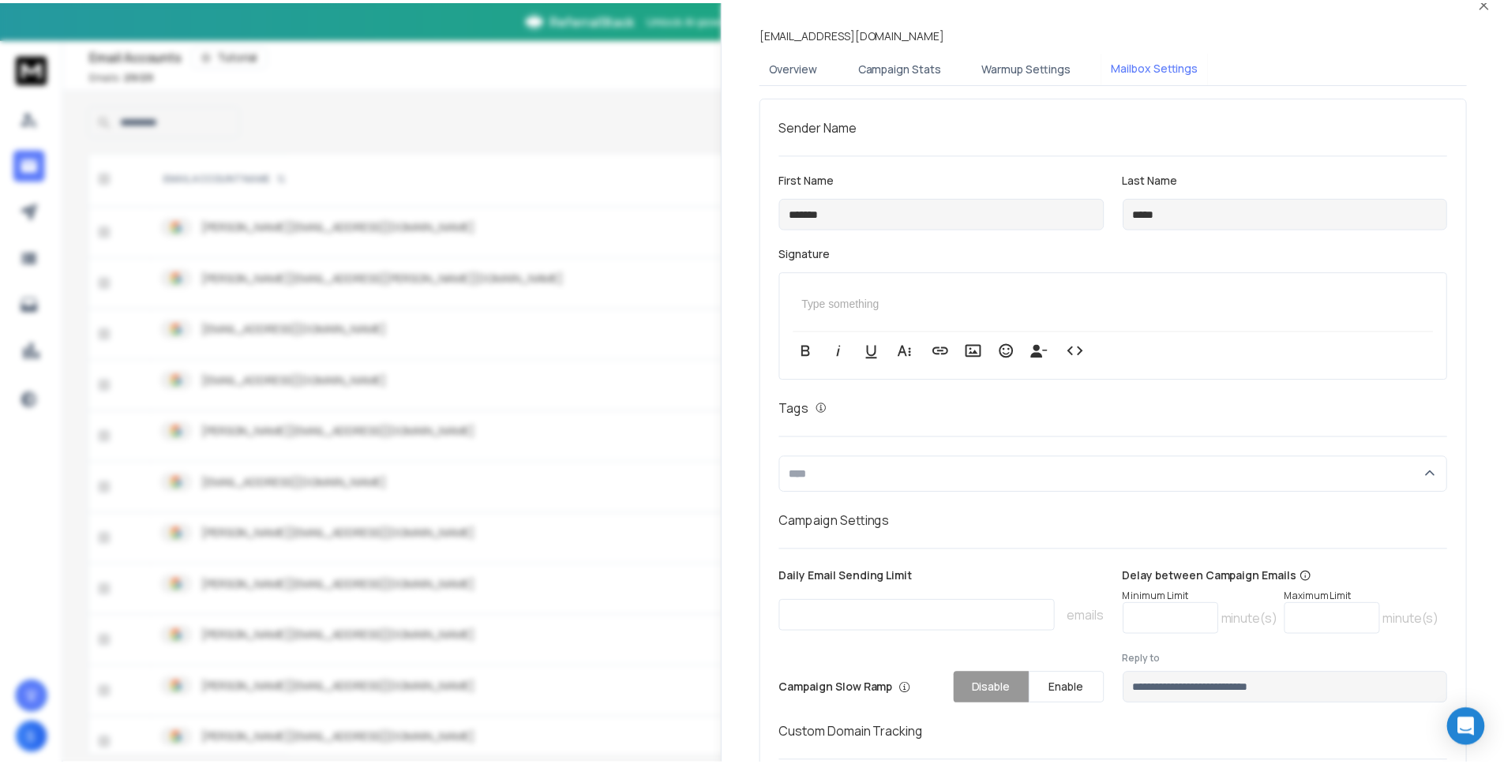
scroll to position [0, 0]
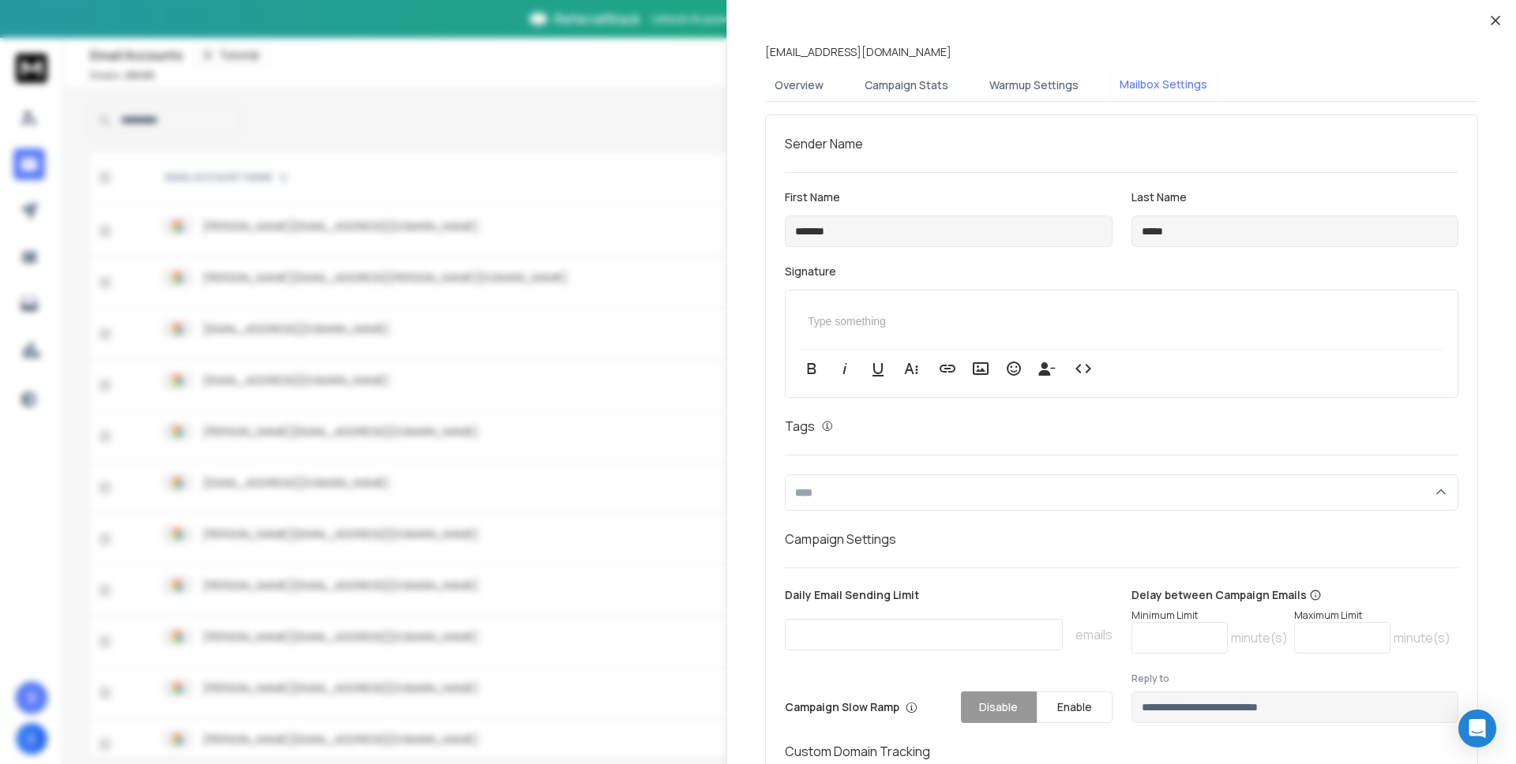
click at [1492, 21] on icon "button" at bounding box center [1495, 21] width 8 height 8
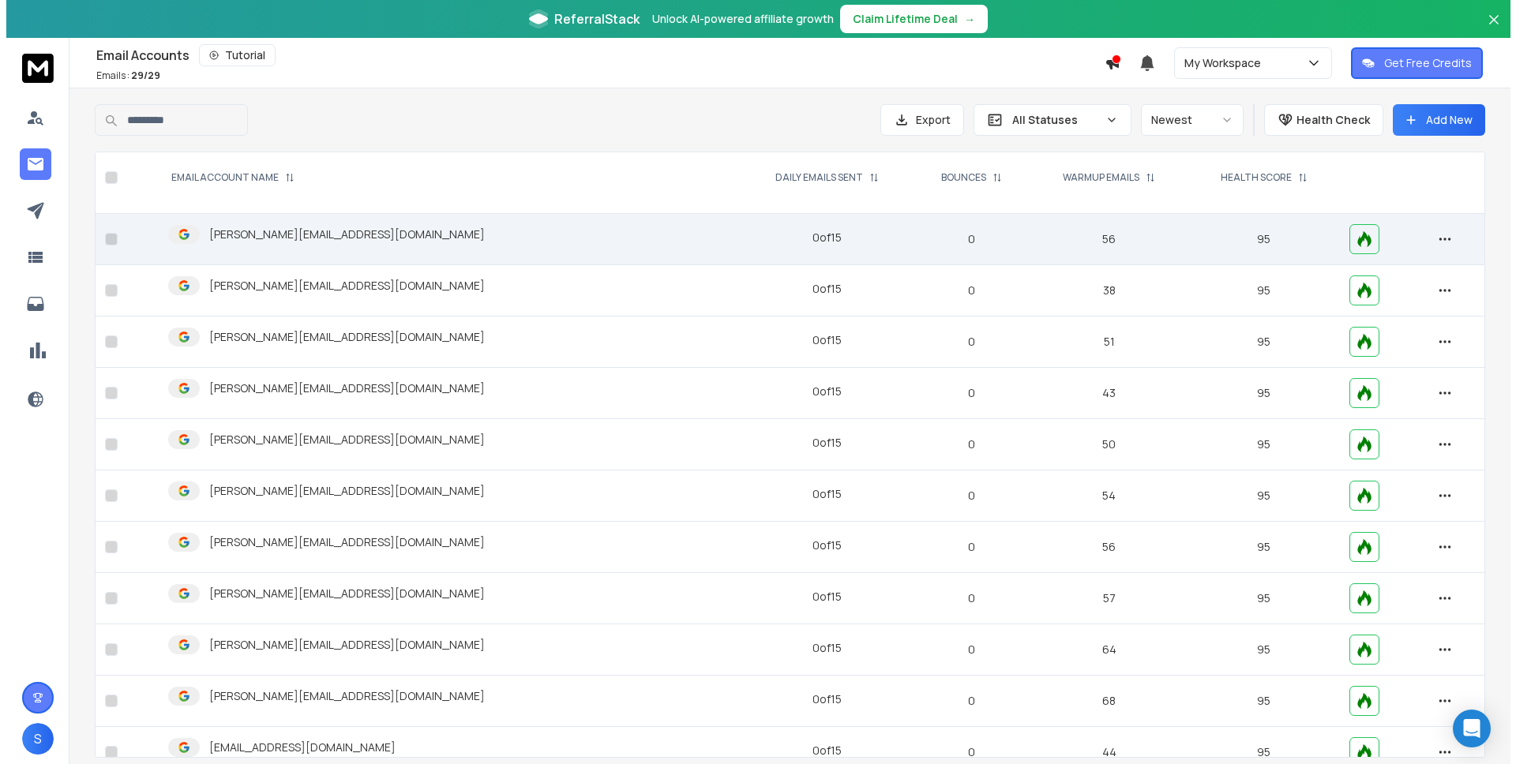
scroll to position [387, 0]
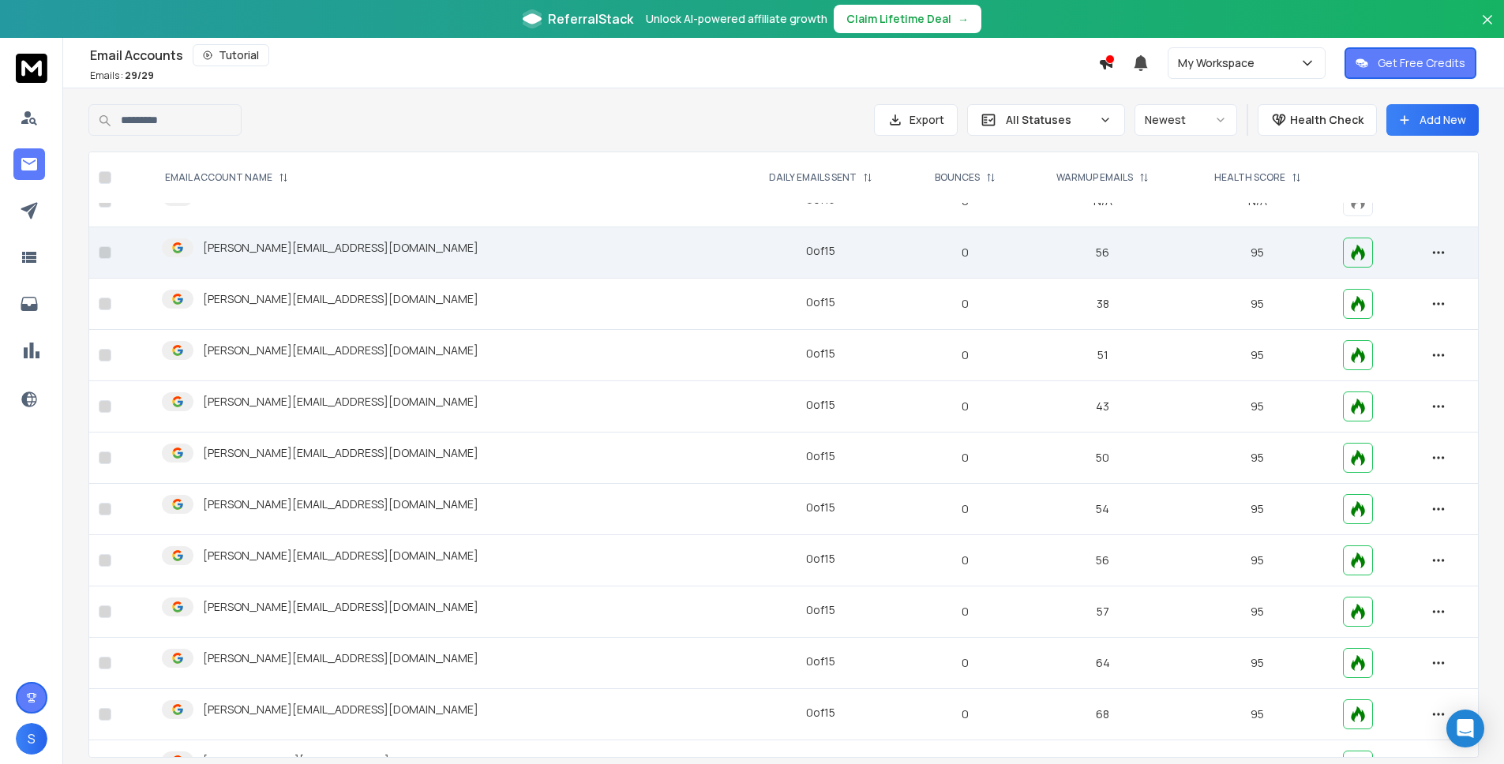
click at [1351, 249] on icon at bounding box center [1357, 253] width 13 height 16
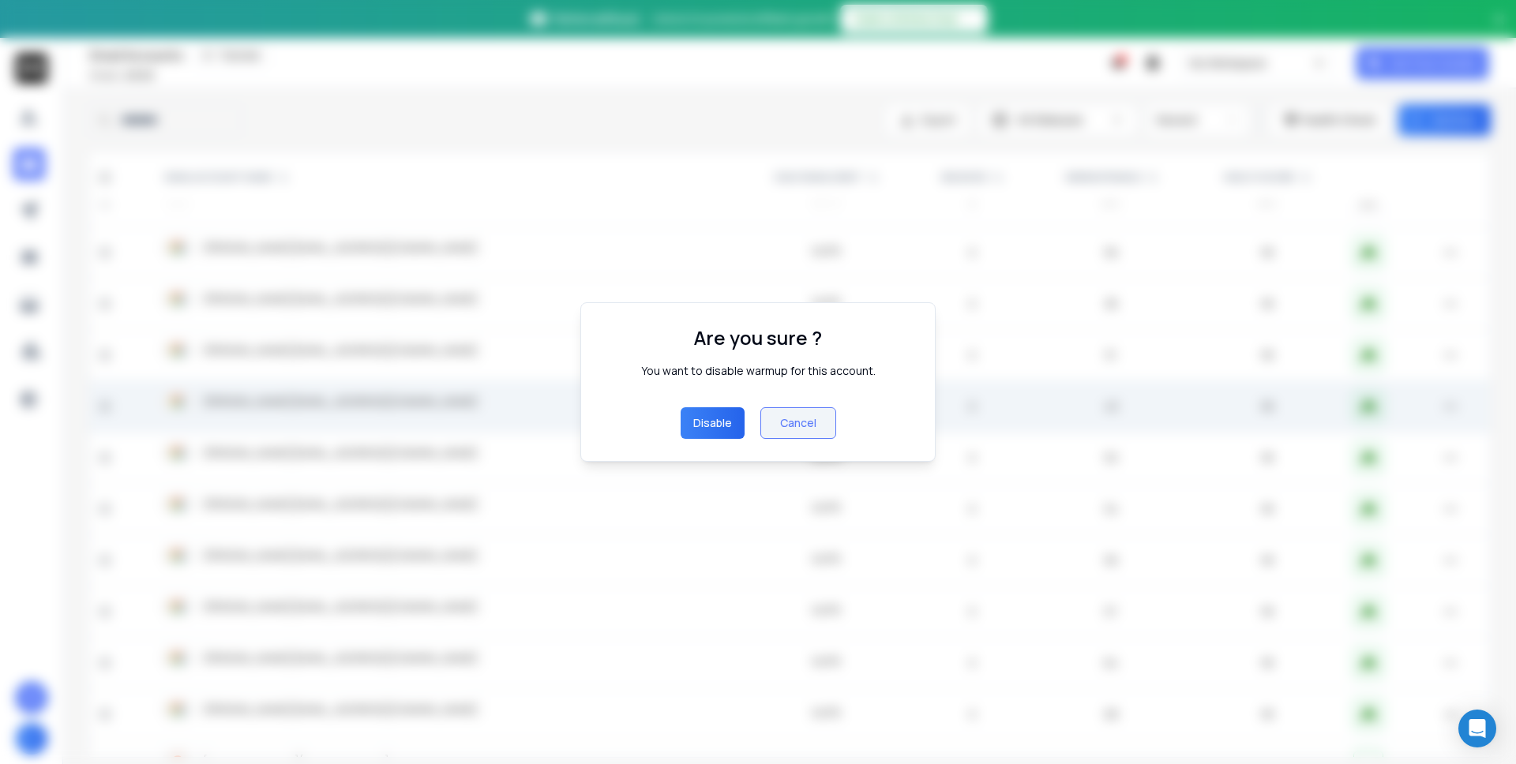
drag, startPoint x: 815, startPoint y: 429, endPoint x: 849, endPoint y: 428, distance: 34.0
click at [815, 429] on button "Cancel" at bounding box center [798, 423] width 76 height 32
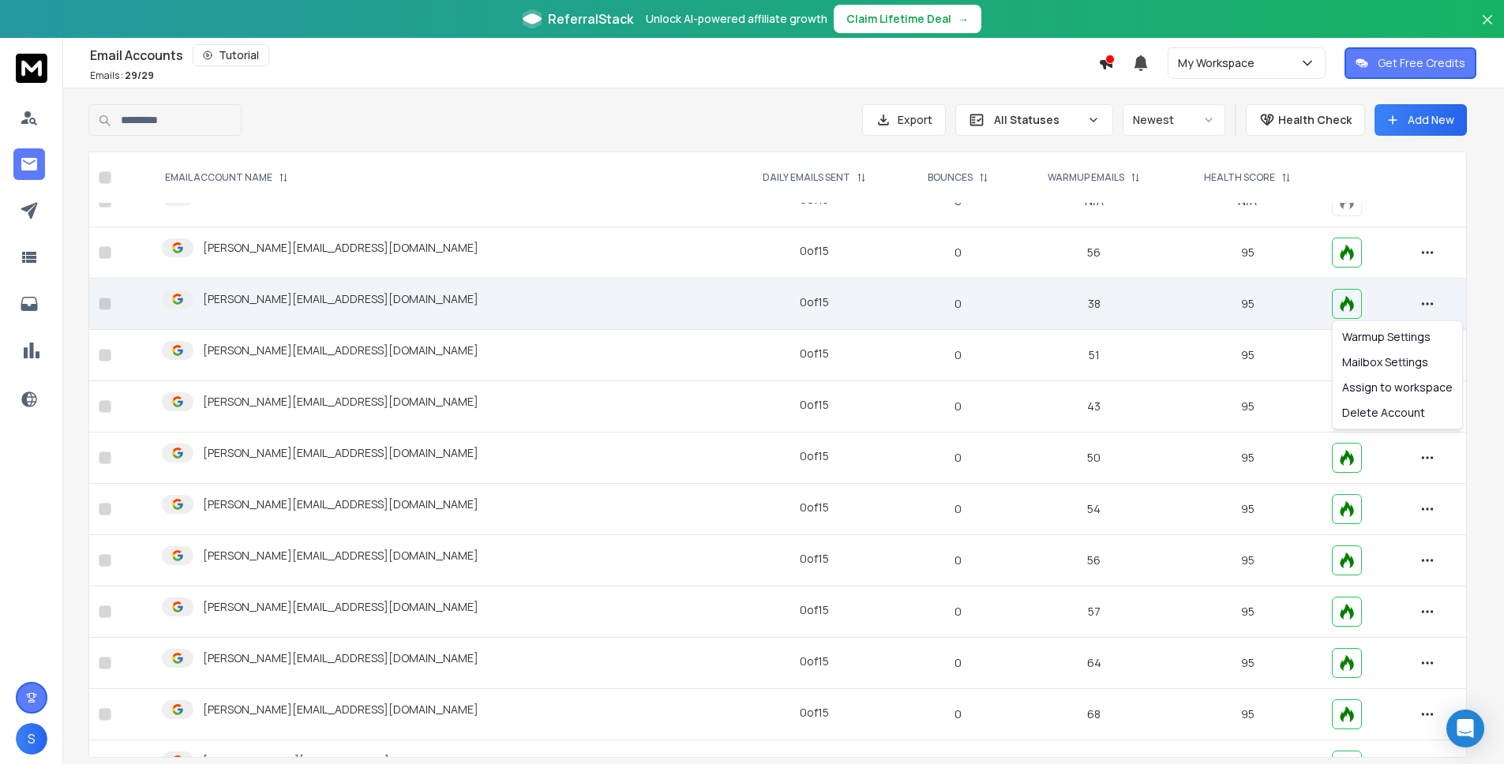
click at [1423, 305] on icon at bounding box center [1427, 303] width 12 height 2
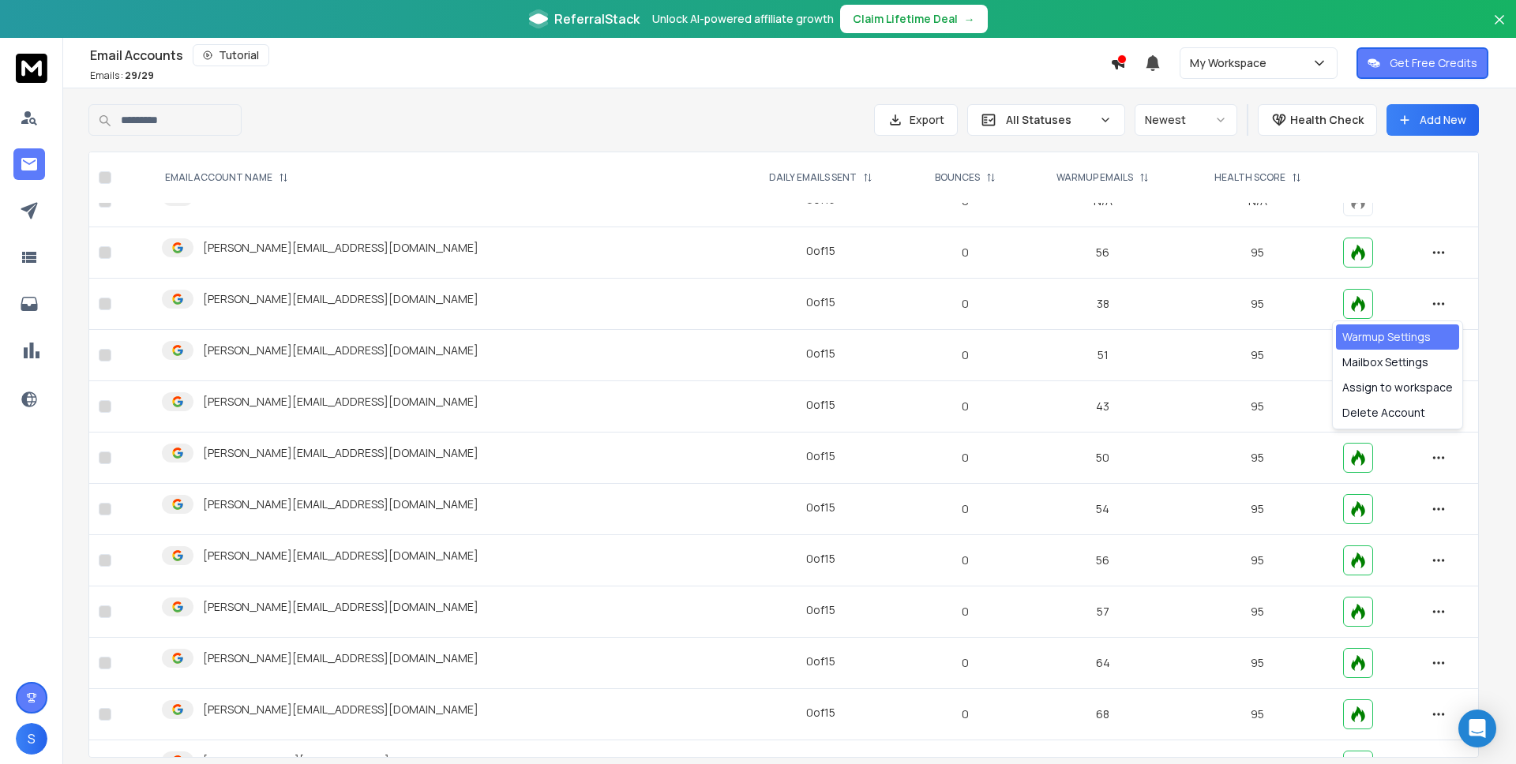
click at [1393, 335] on div "Warmup Settings" at bounding box center [1397, 336] width 123 height 25
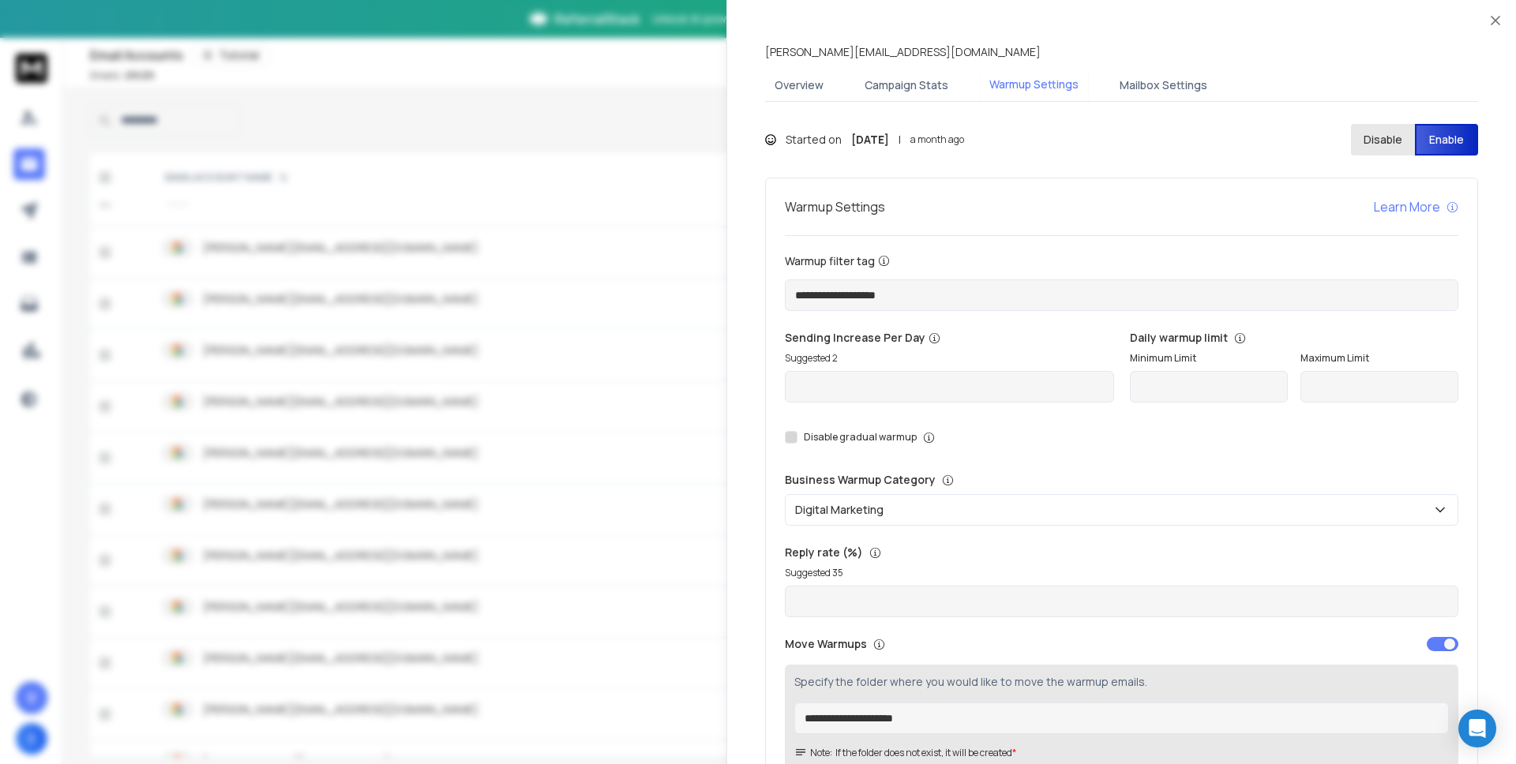
click at [793, 73] on button "Overview" at bounding box center [799, 85] width 68 height 35
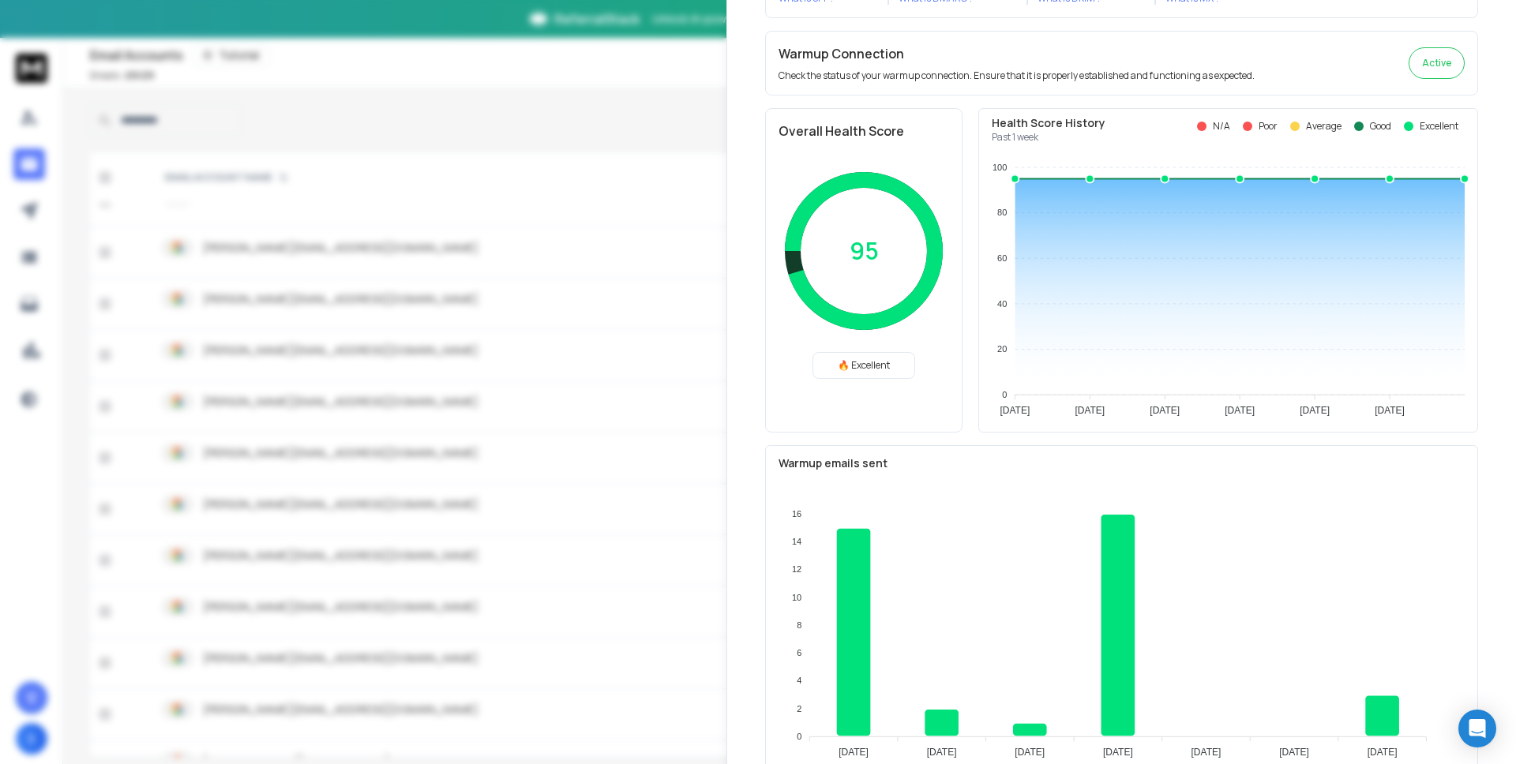
scroll to position [452, 0]
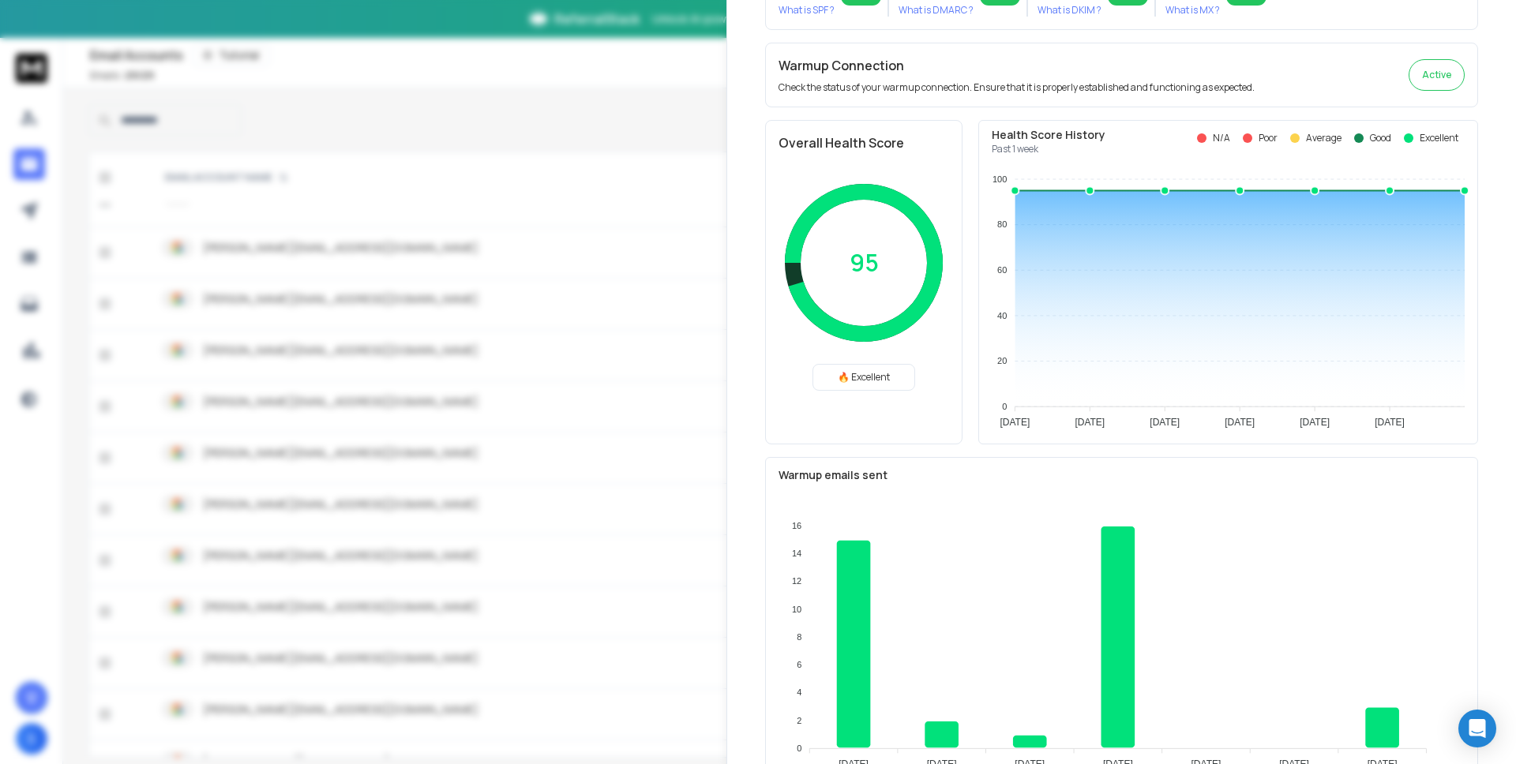
click at [793, 275] on div "95" at bounding box center [864, 263] width 158 height 158
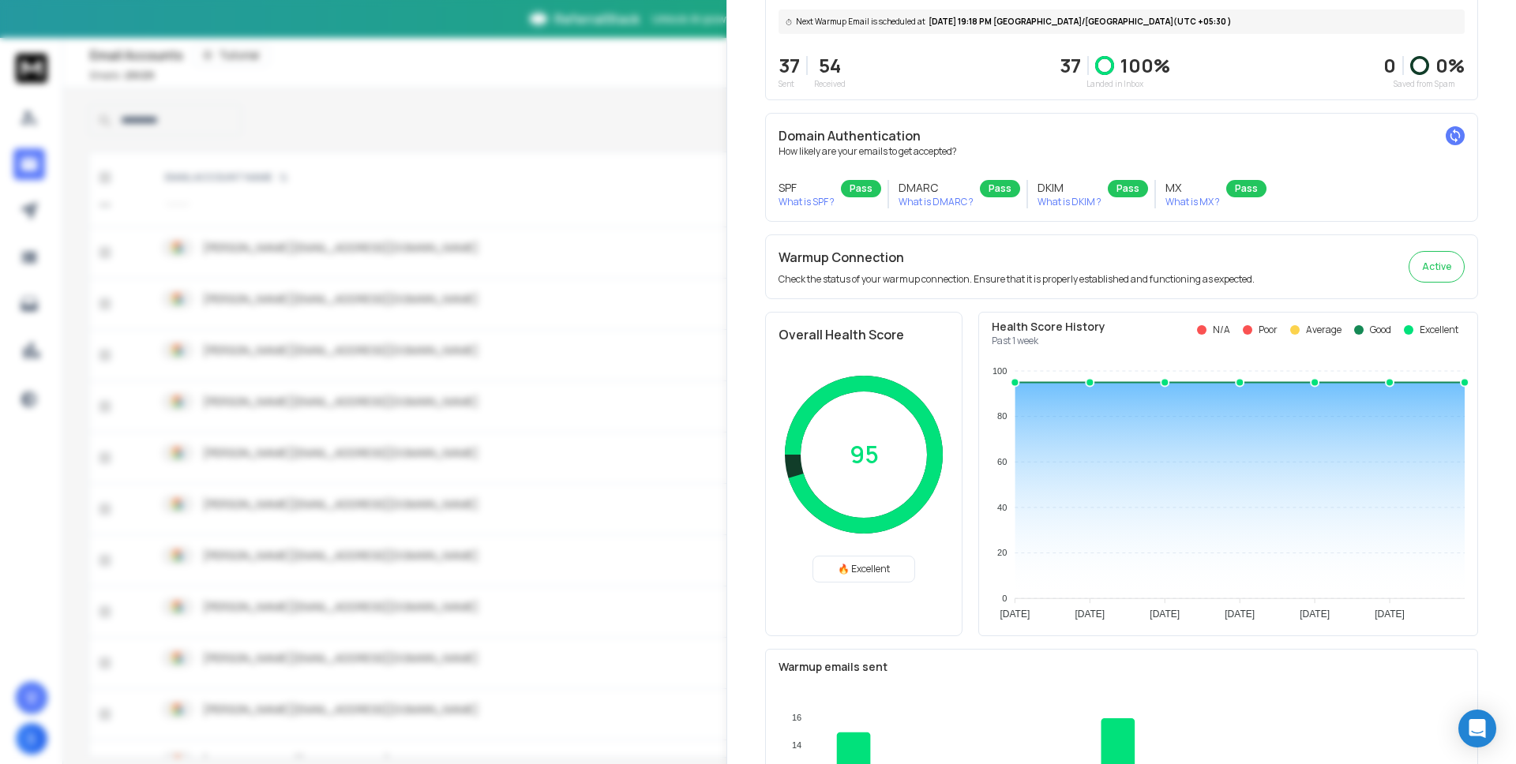
scroll to position [0, 0]
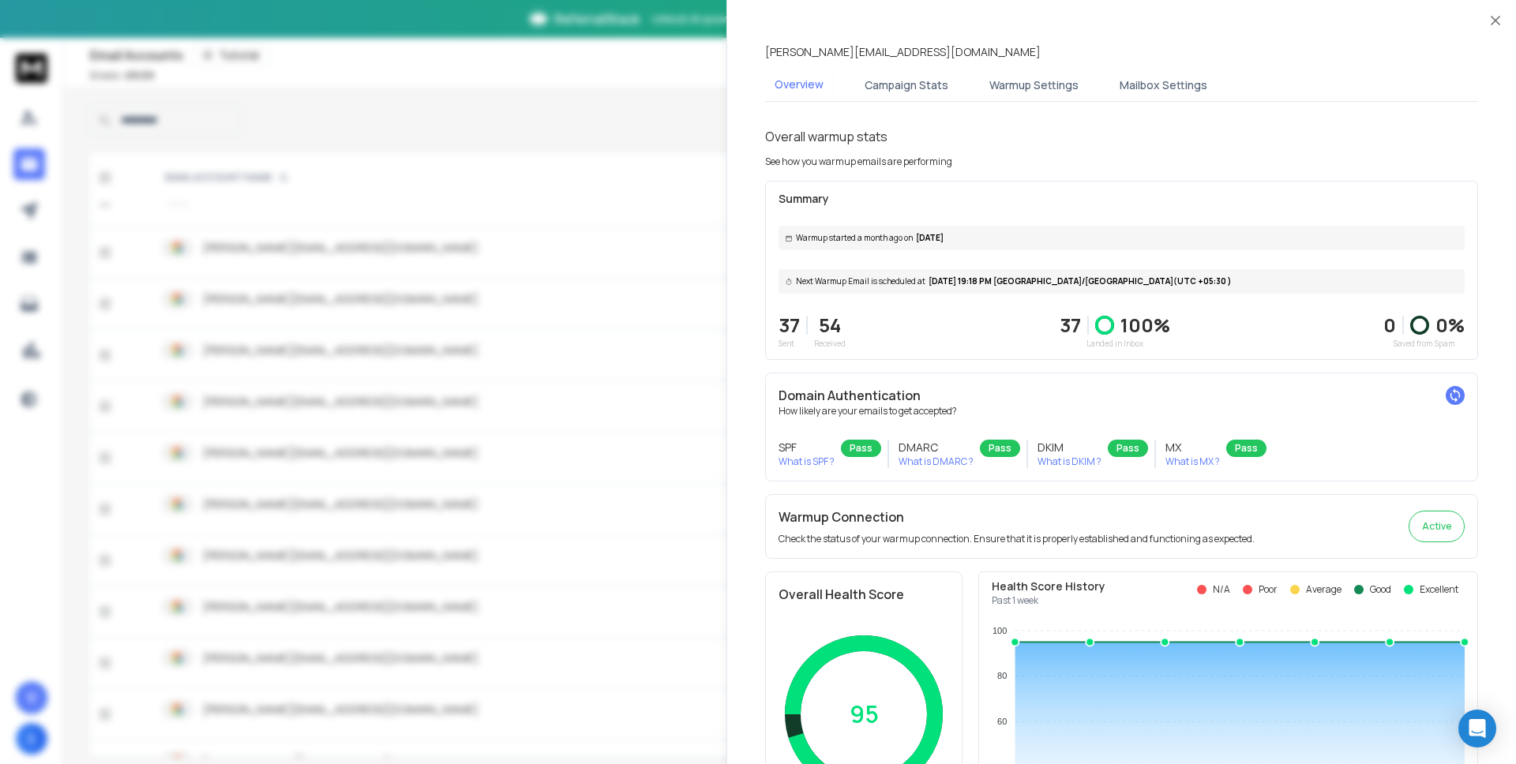
drag, startPoint x: 904, startPoint y: 75, endPoint x: 963, endPoint y: 86, distance: 60.2
click at [904, 75] on button "Campaign Stats" at bounding box center [906, 85] width 103 height 35
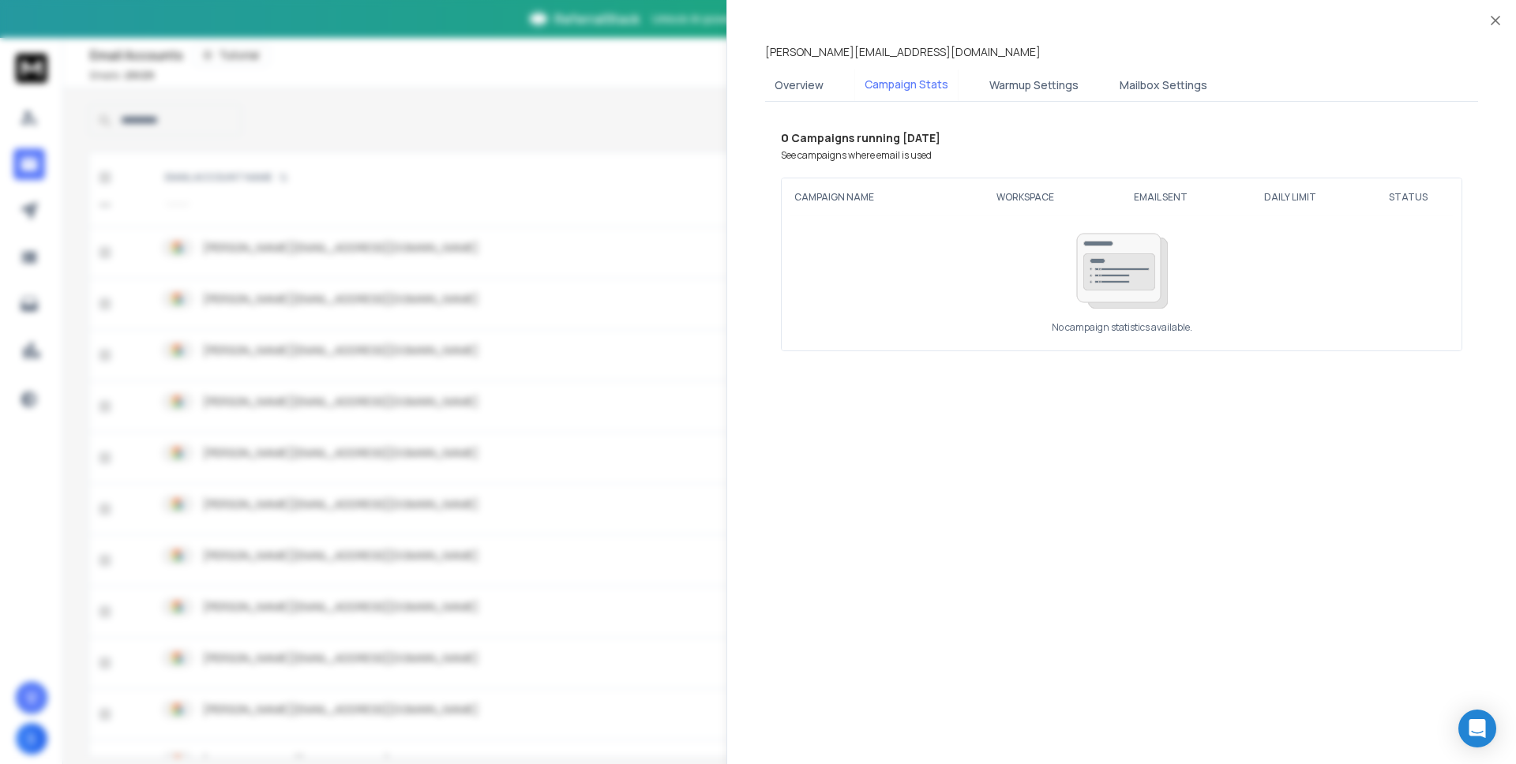
click at [1040, 81] on button "Warmup Settings" at bounding box center [1034, 85] width 108 height 35
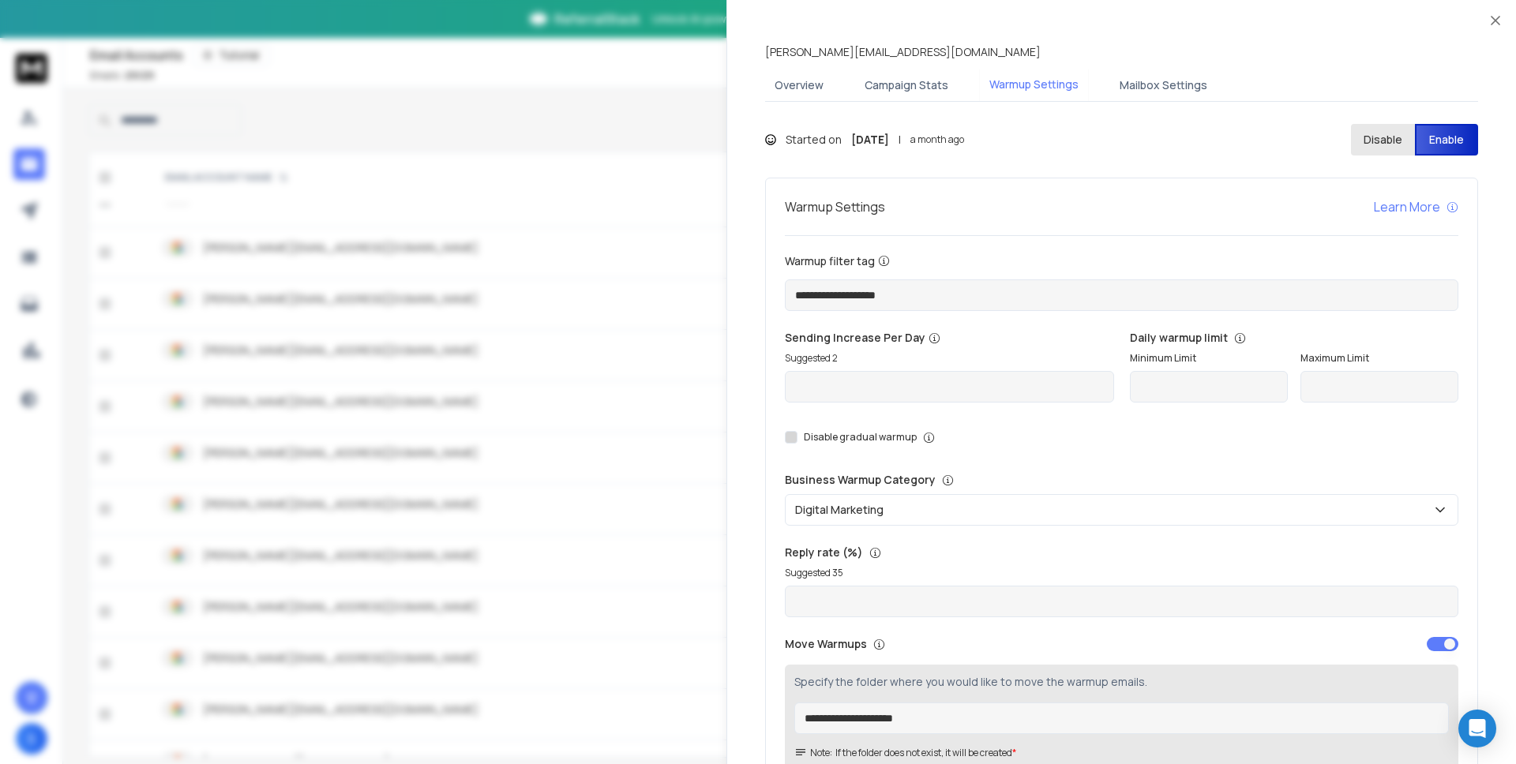
click at [1145, 76] on button "Mailbox Settings" at bounding box center [1163, 85] width 107 height 35
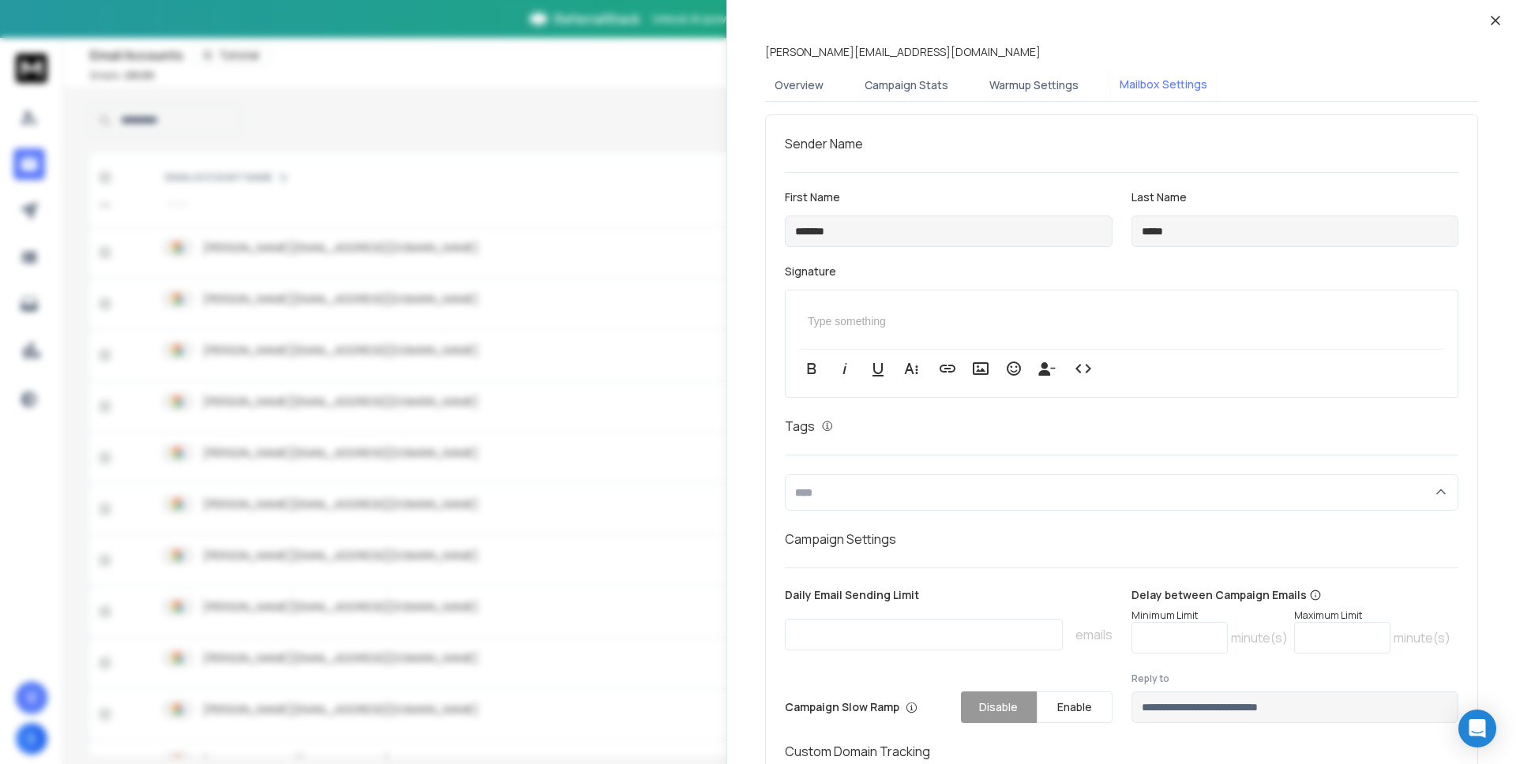
click at [1487, 22] on icon "button" at bounding box center [1495, 21] width 16 height 16
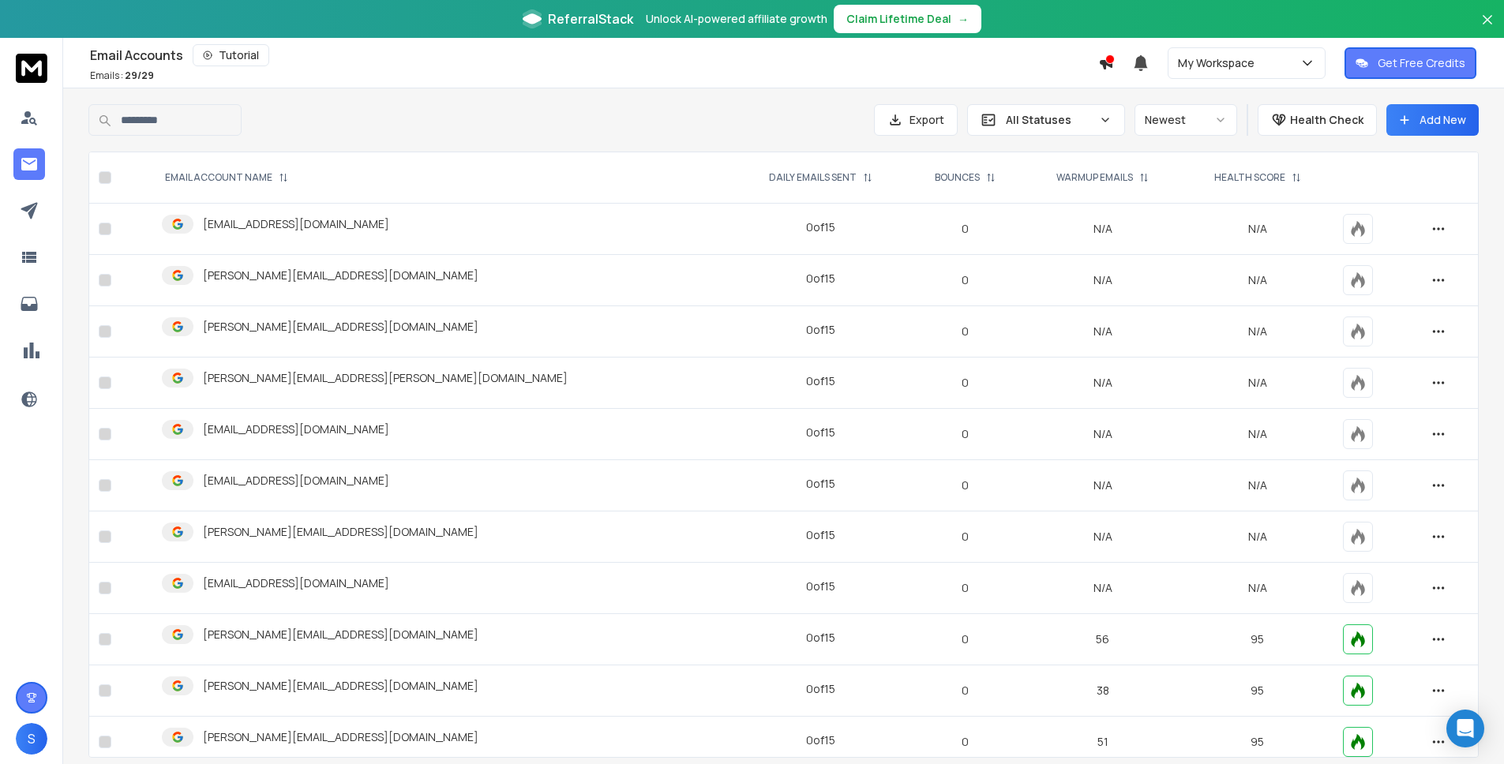
click at [1486, 21] on icon "Close banner" at bounding box center [1487, 19] width 9 height 9
